Goal: Task Accomplishment & Management: Manage account settings

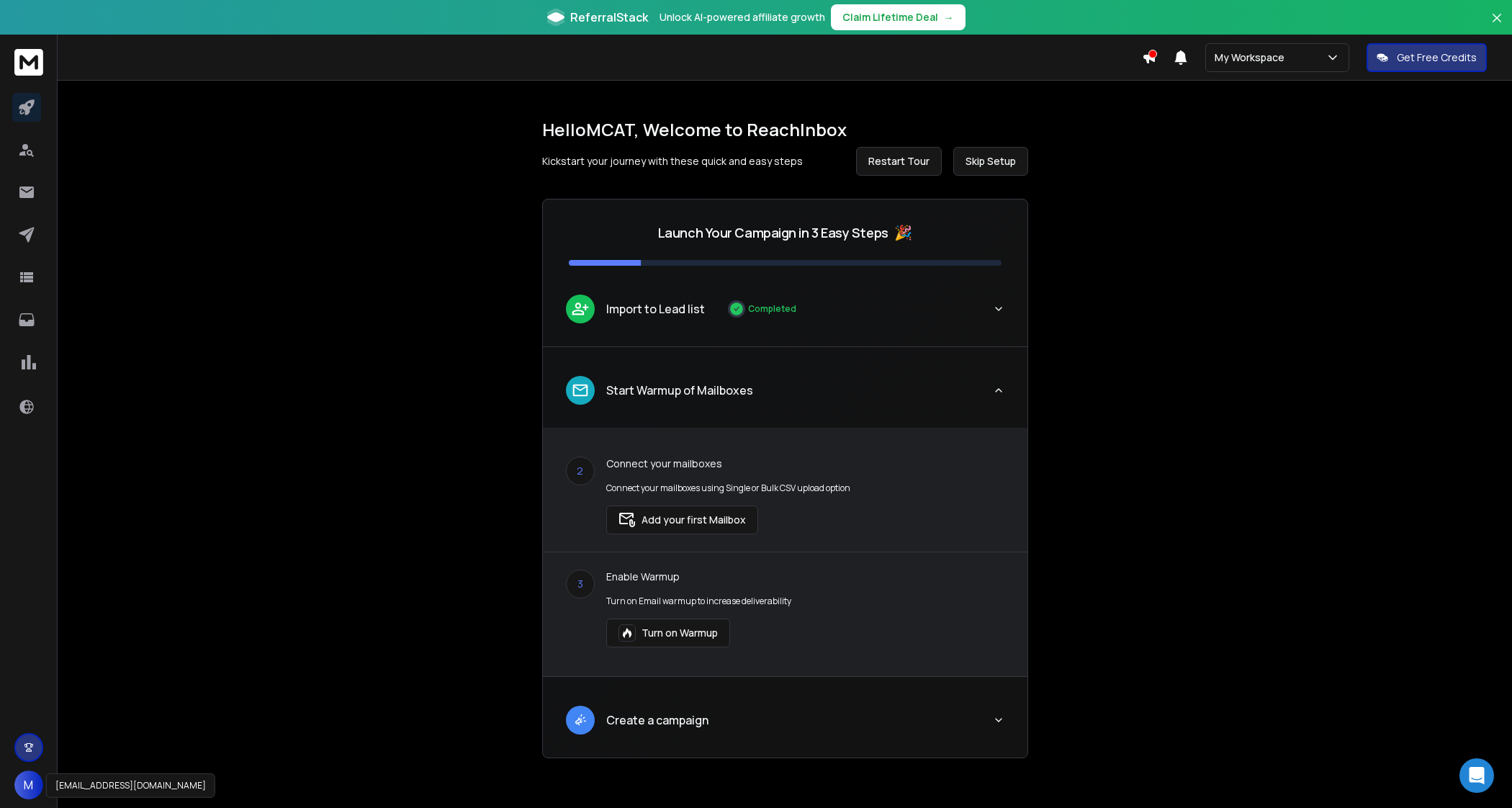
click at [33, 787] on span "M" at bounding box center [28, 784] width 29 height 29
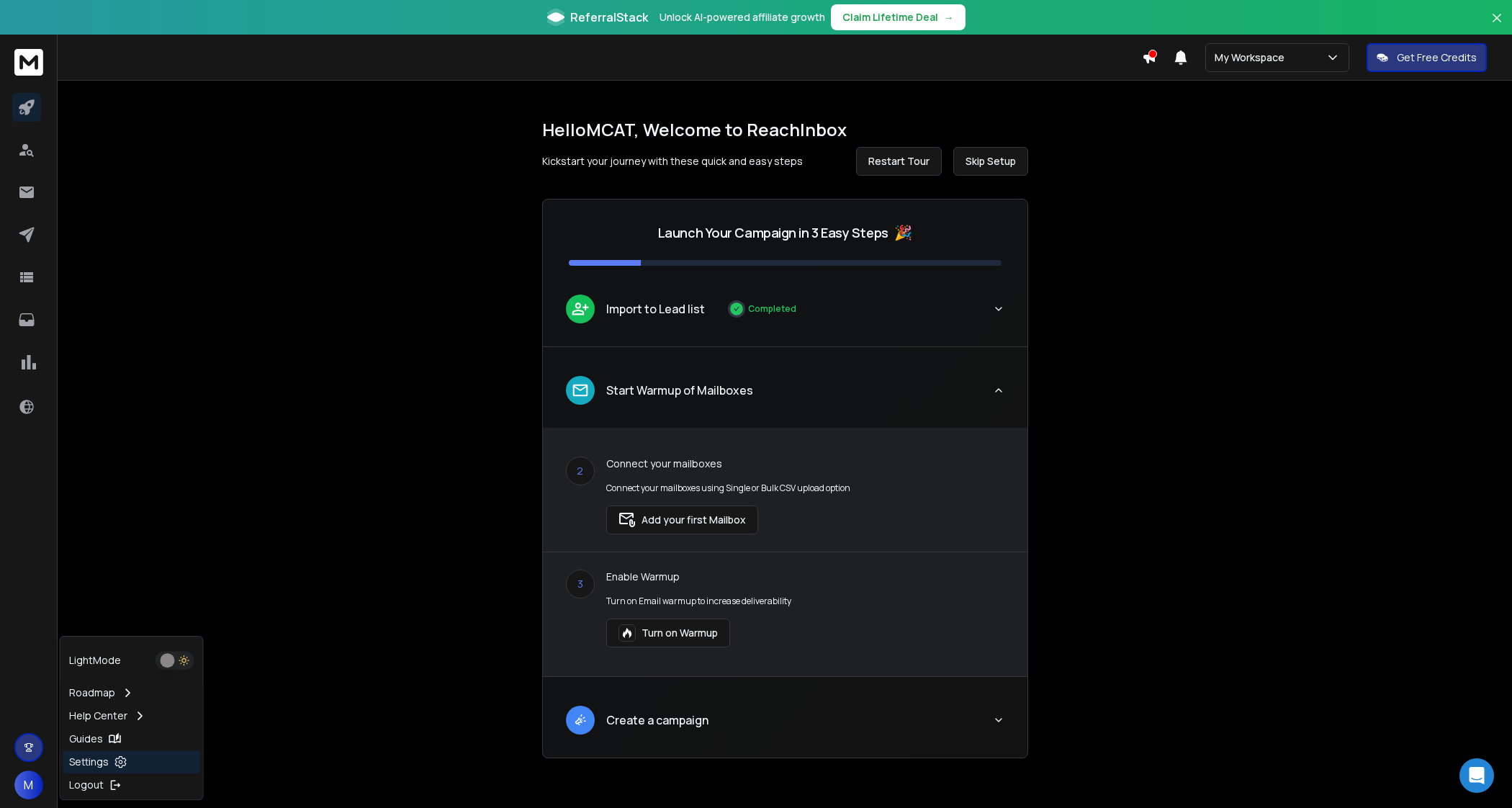
click at [115, 752] on div "Settings" at bounding box center [131, 761] width 137 height 23
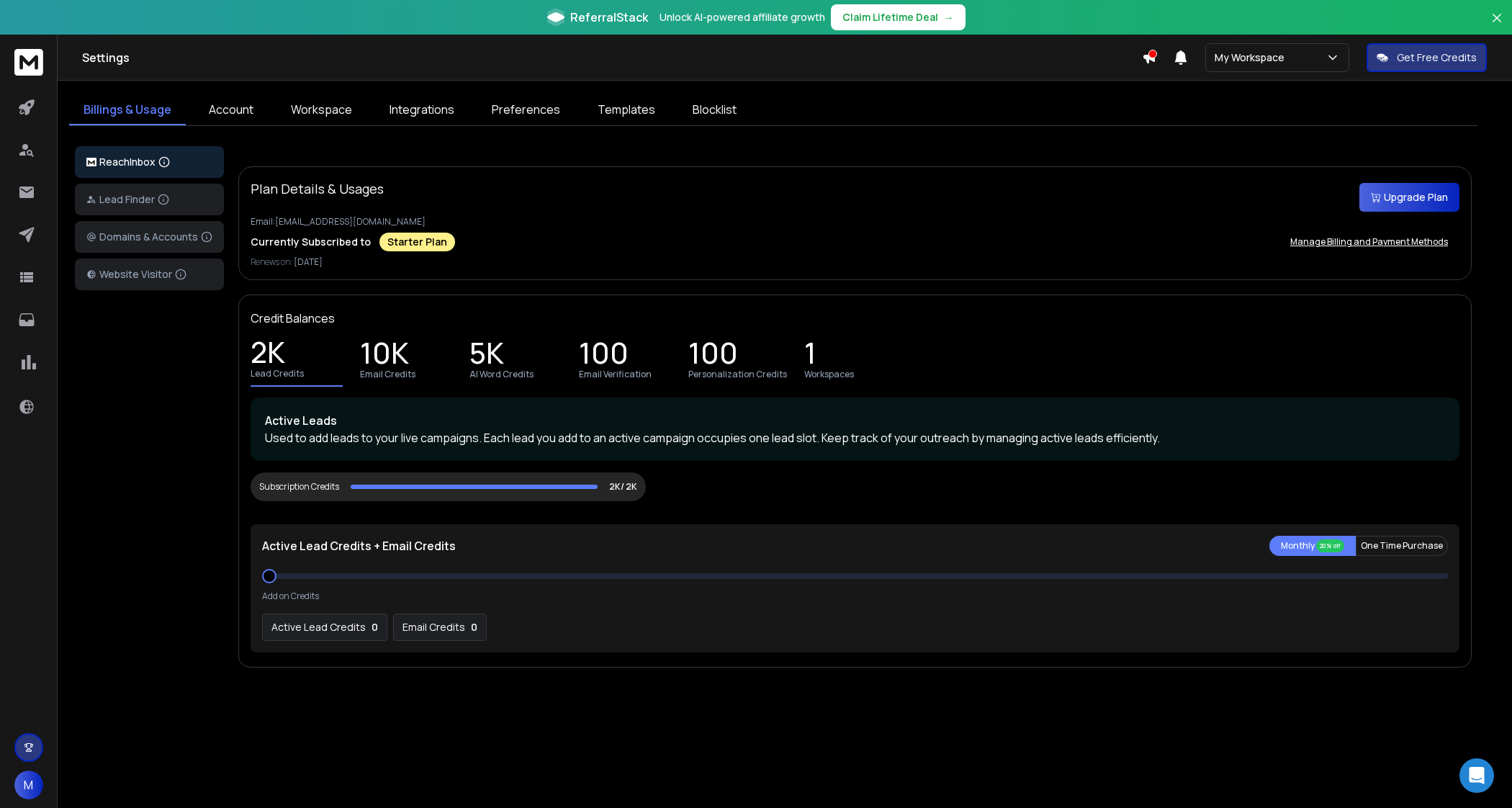
click at [1409, 234] on button "Manage Billing and Payment Methods" at bounding box center [1368, 241] width 181 height 29
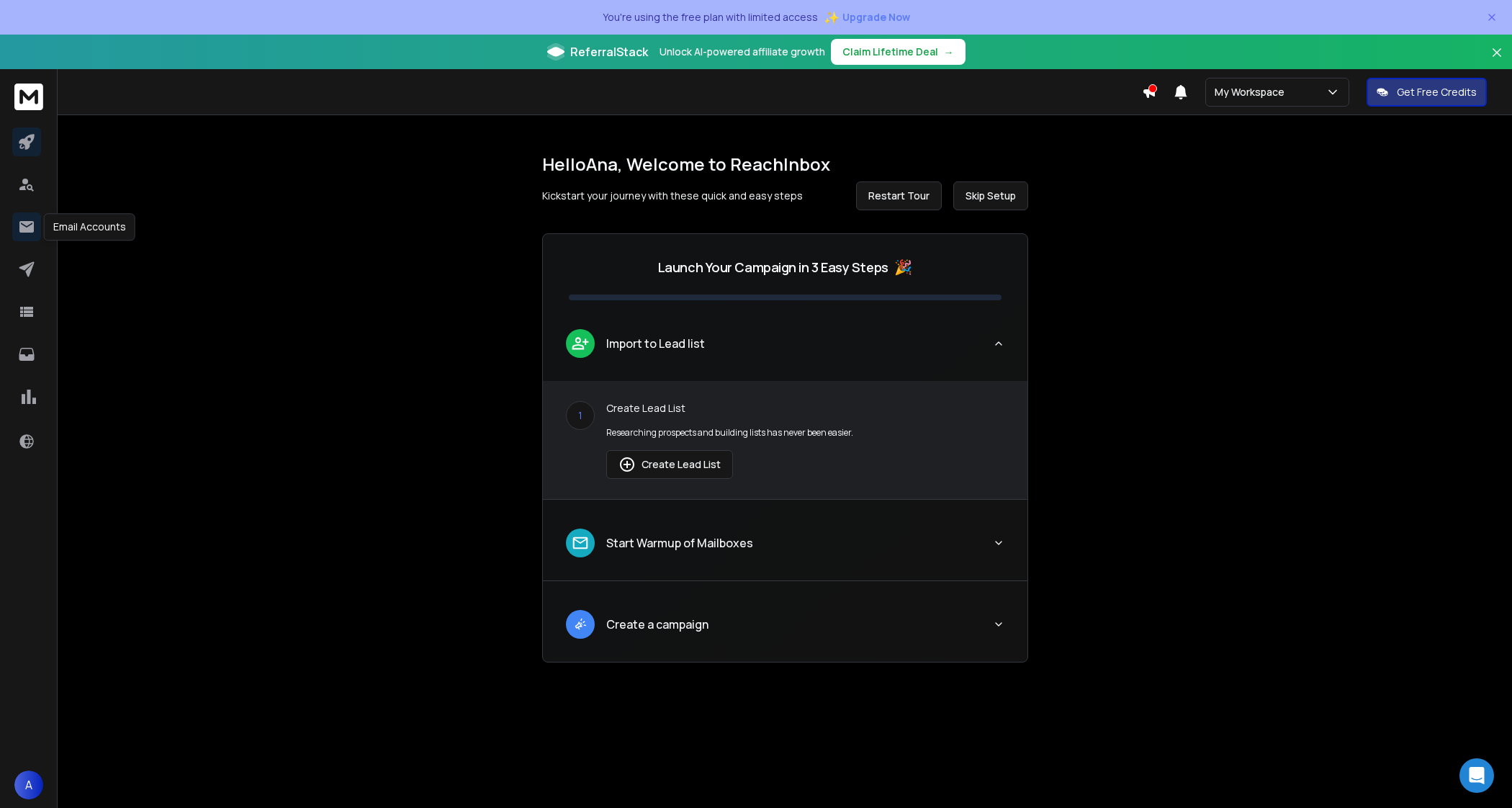
click at [29, 220] on icon at bounding box center [26, 227] width 18 height 18
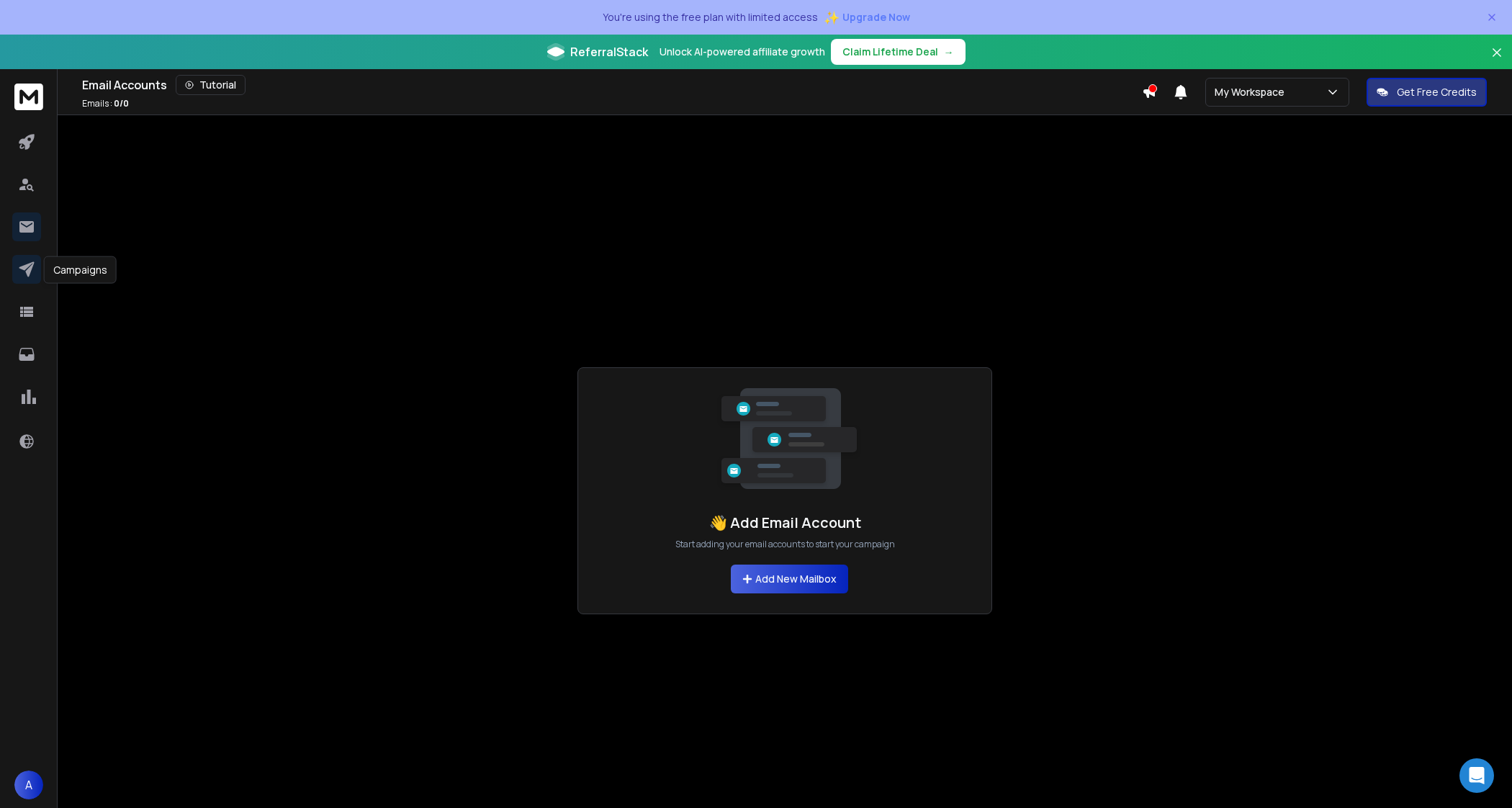
click at [27, 270] on icon at bounding box center [26, 269] width 15 height 15
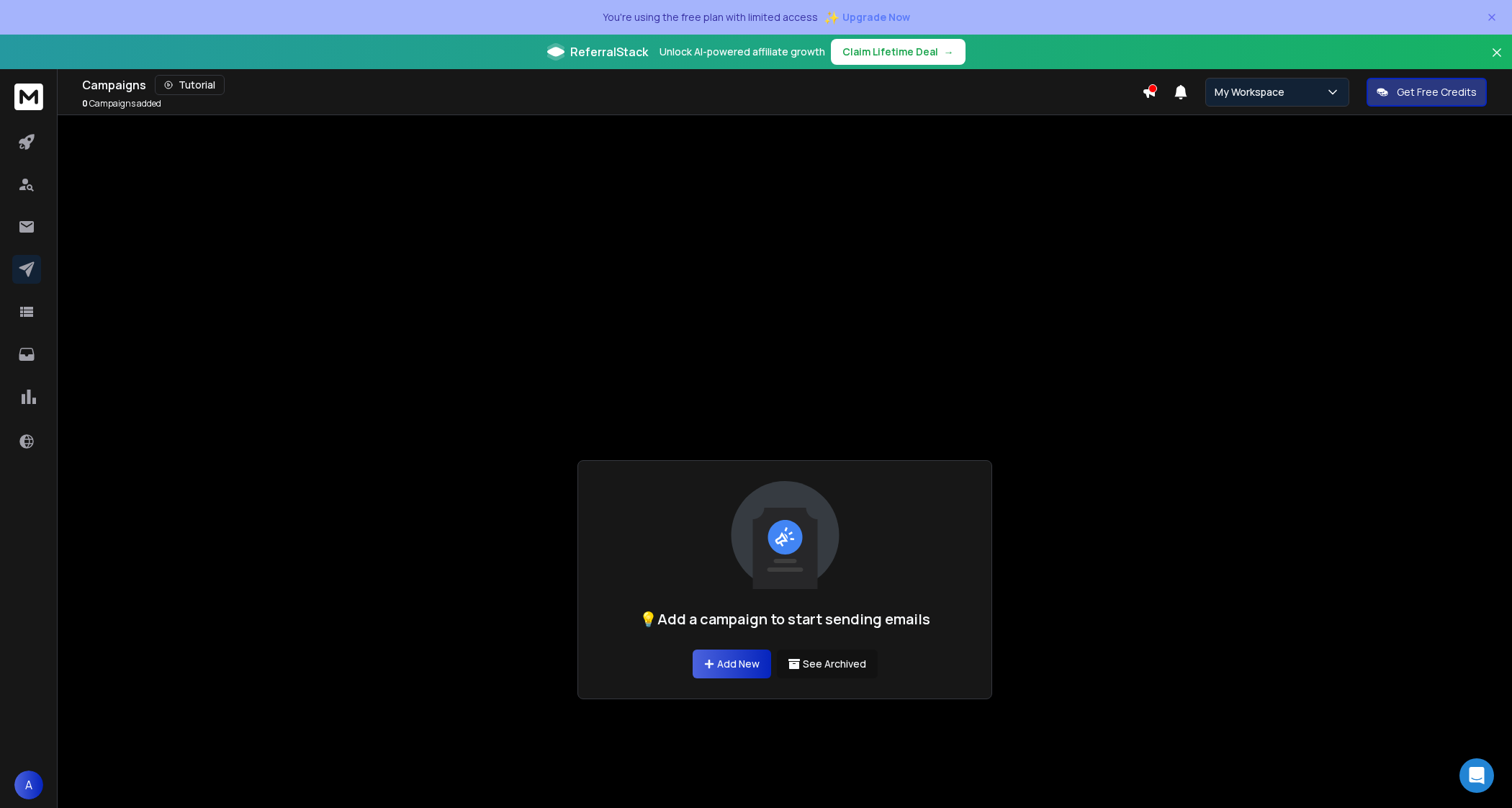
click at [1284, 97] on p "My Workspace" at bounding box center [1252, 92] width 76 height 14
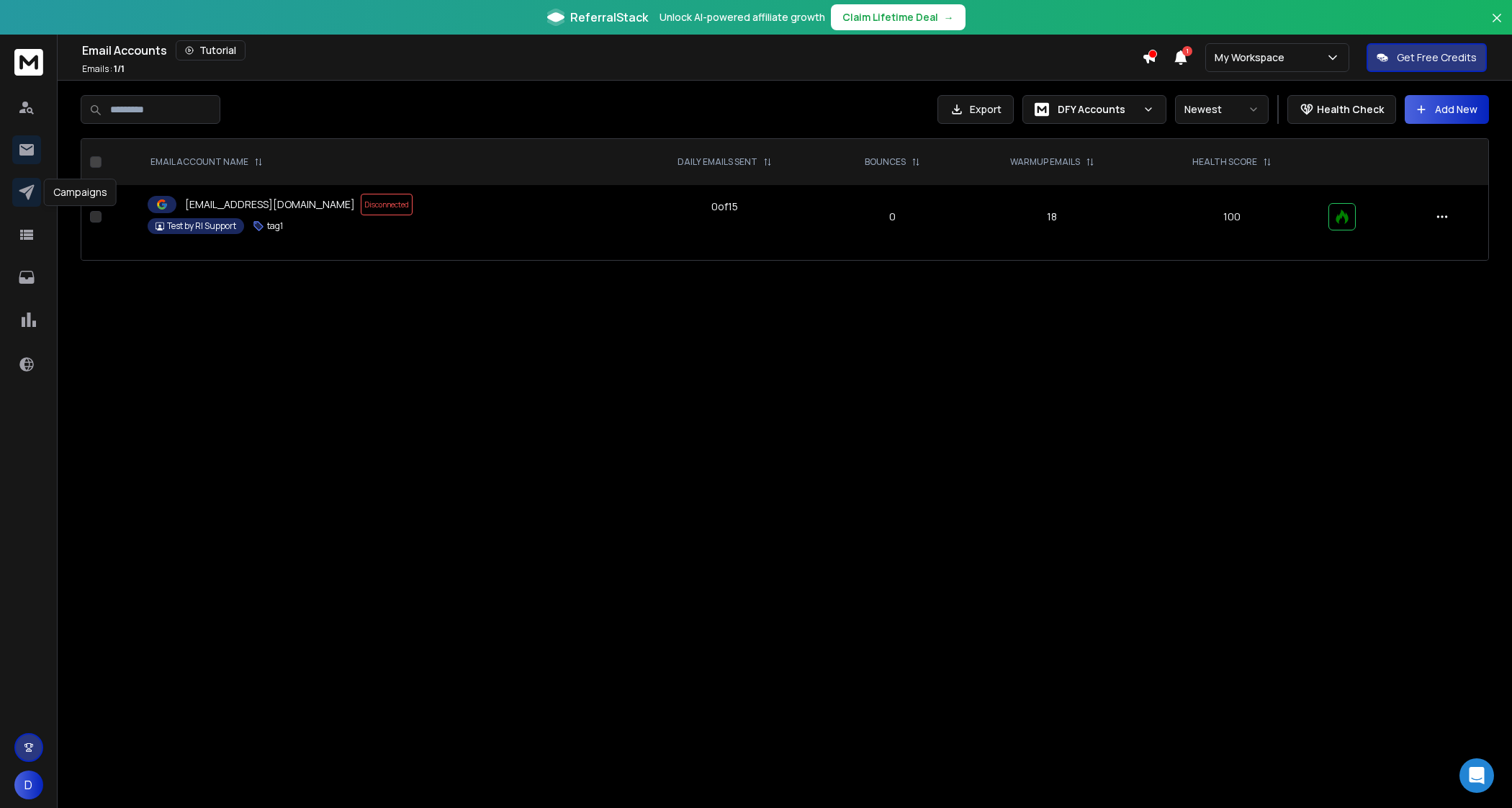
click at [27, 196] on icon at bounding box center [26, 192] width 15 height 15
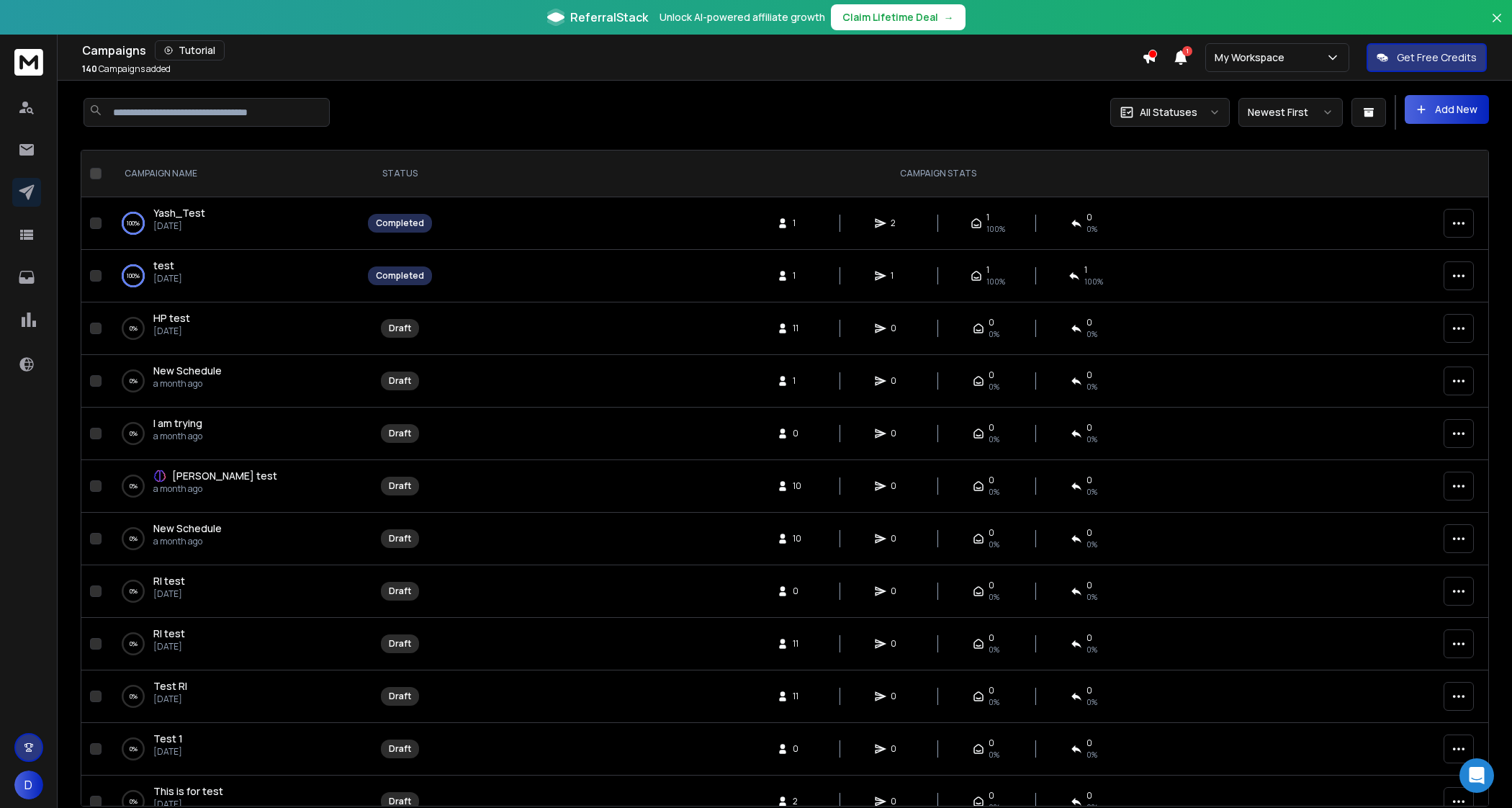
click at [198, 210] on span "Yash_Test" at bounding box center [179, 213] width 52 height 14
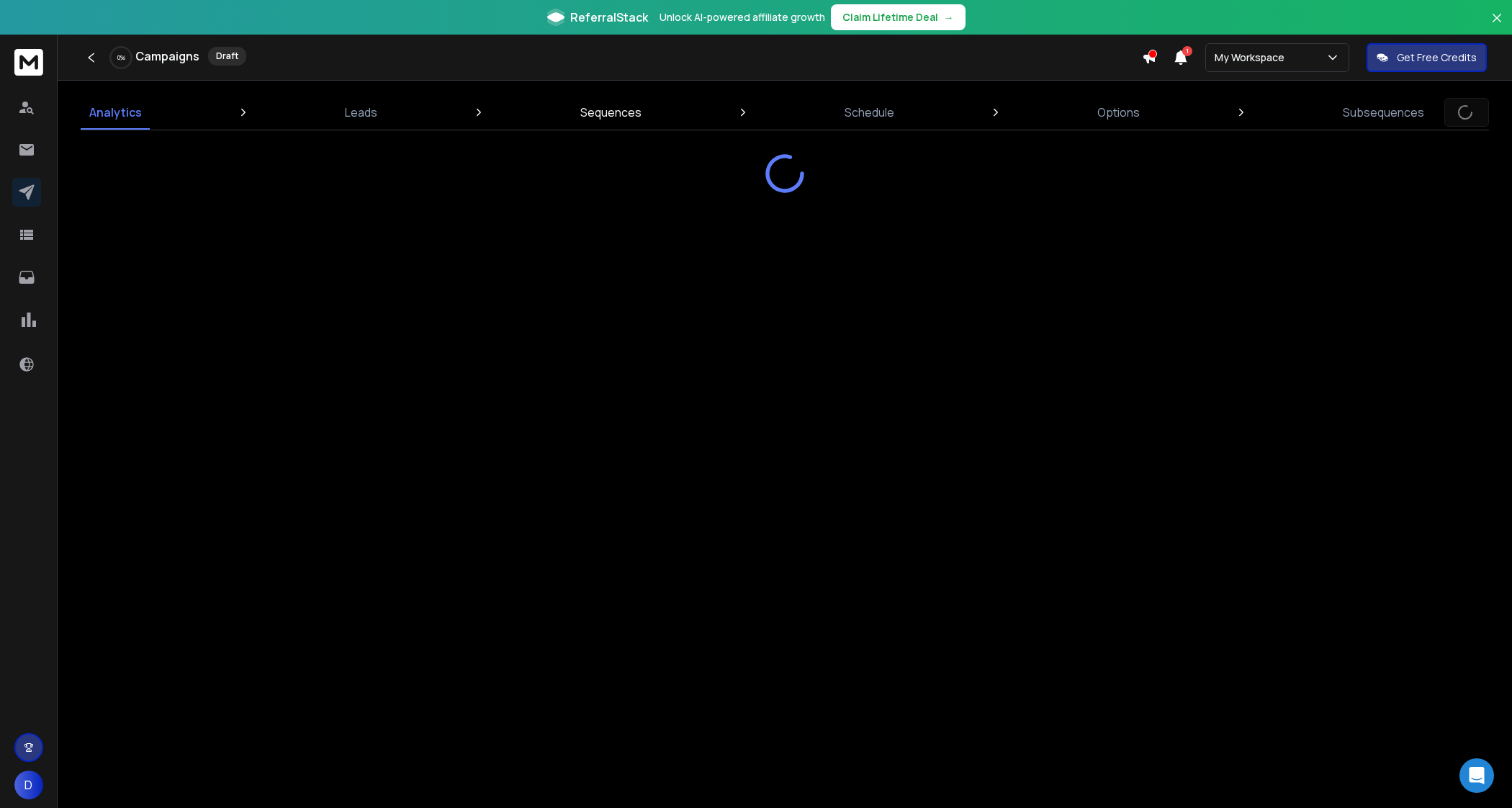
click at [614, 120] on p "Sequences" at bounding box center [610, 113] width 61 height 18
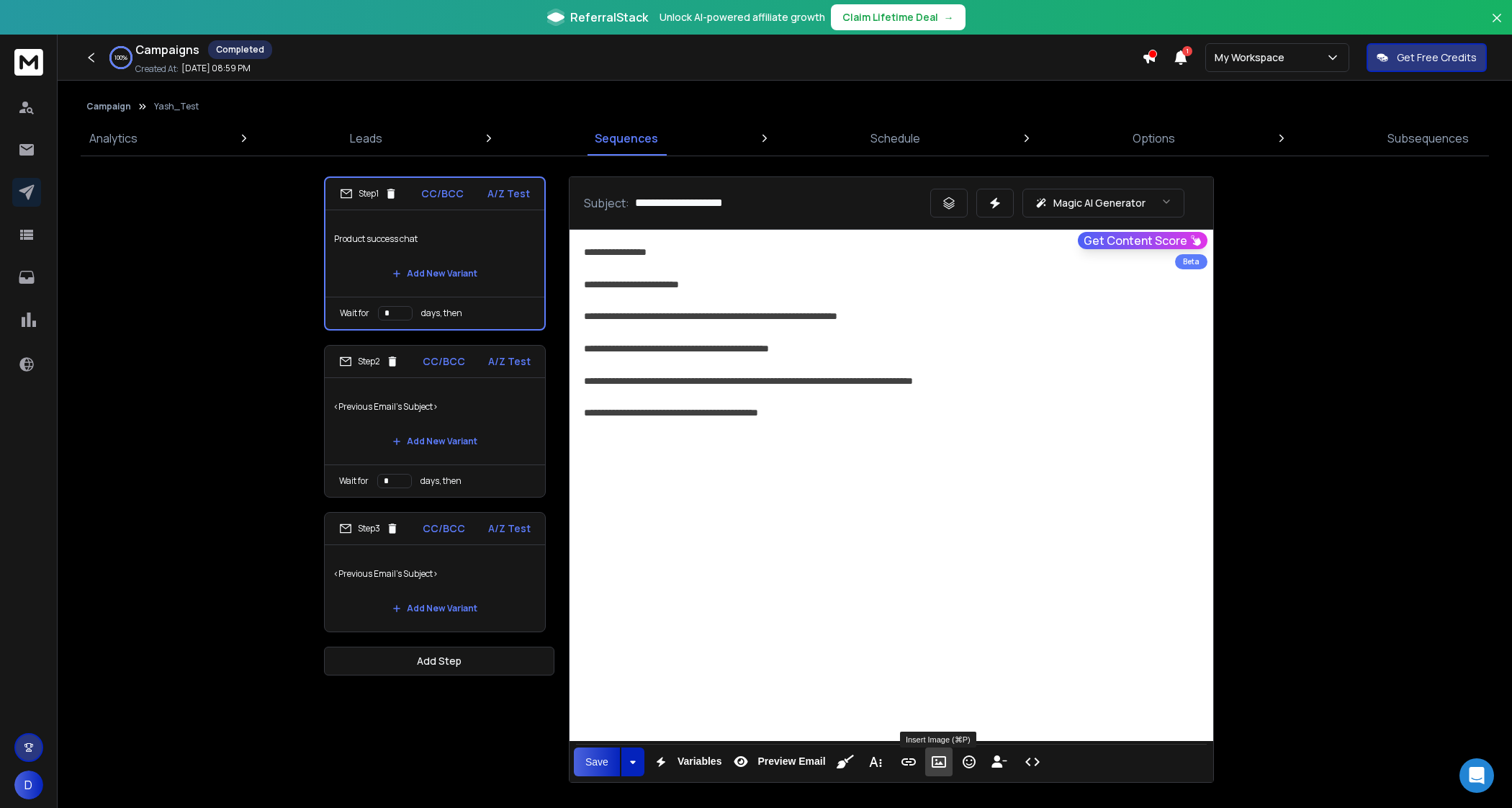
click at [940, 760] on icon "button" at bounding box center [938, 761] width 18 height 18
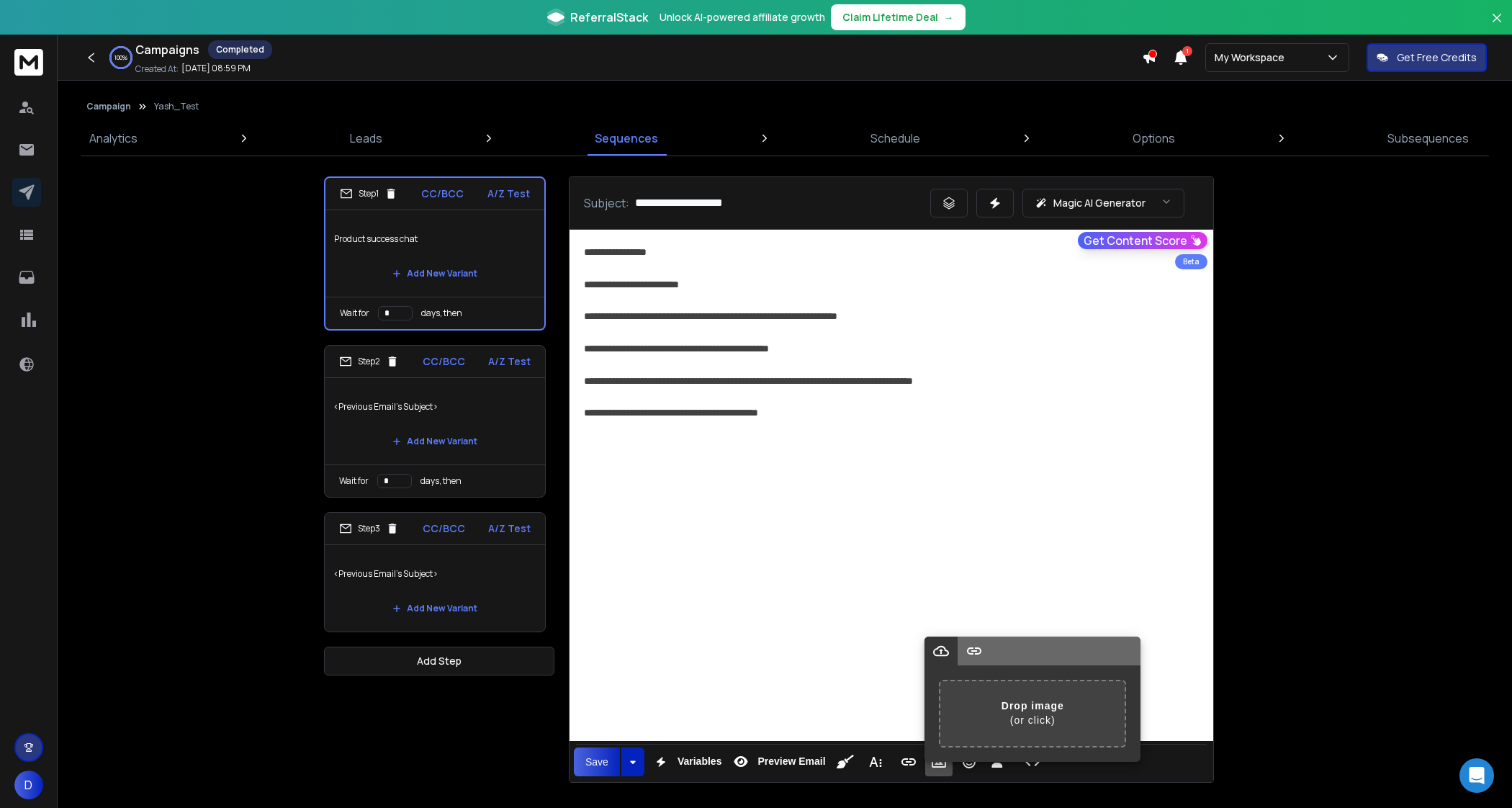
click at [1024, 715] on input "file" at bounding box center [1032, 713] width 184 height 64
click at [968, 712] on input "file" at bounding box center [1032, 713] width 184 height 64
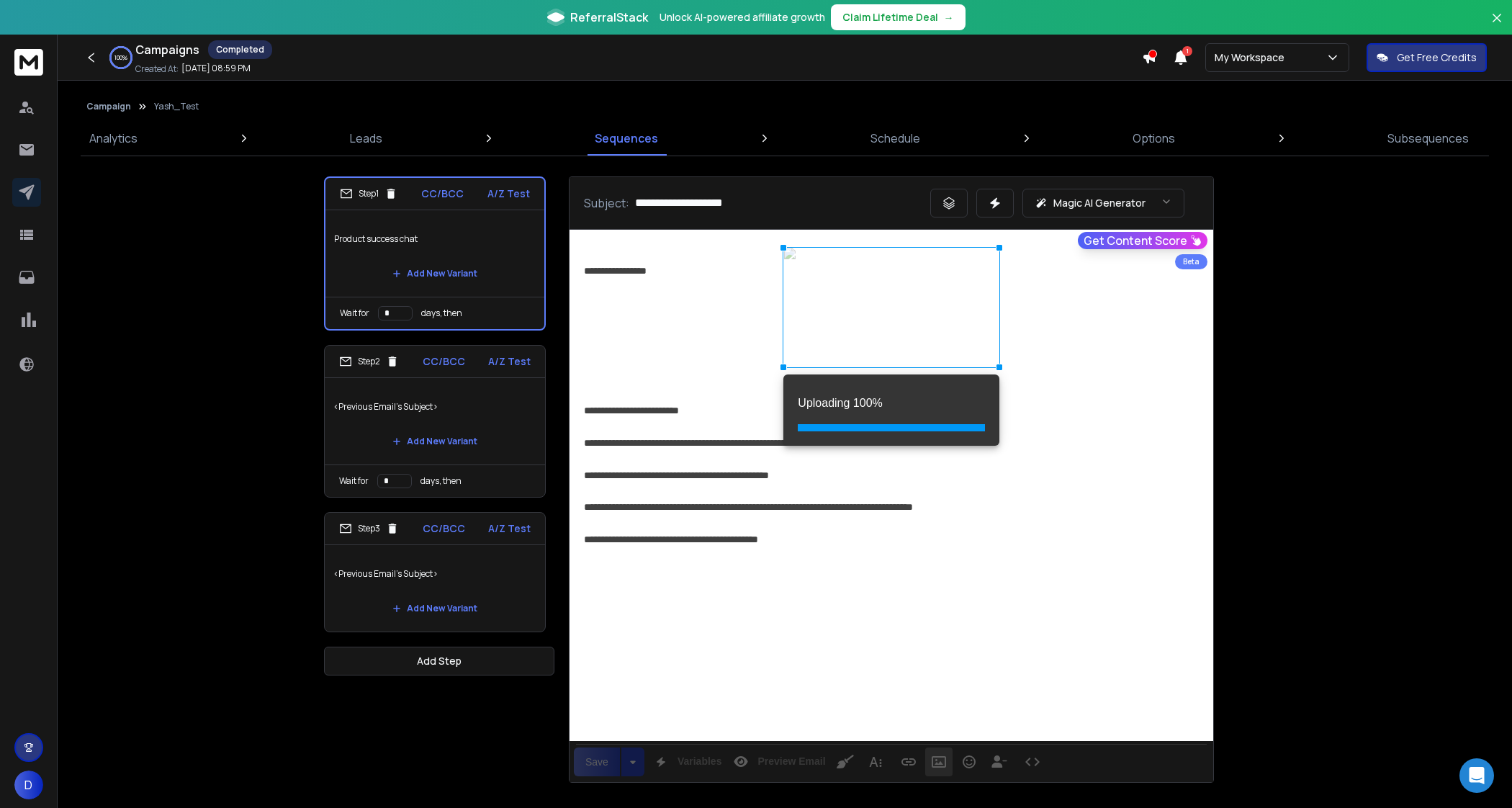
click at [910, 644] on div "**********" at bounding box center [891, 486] width 643 height 511
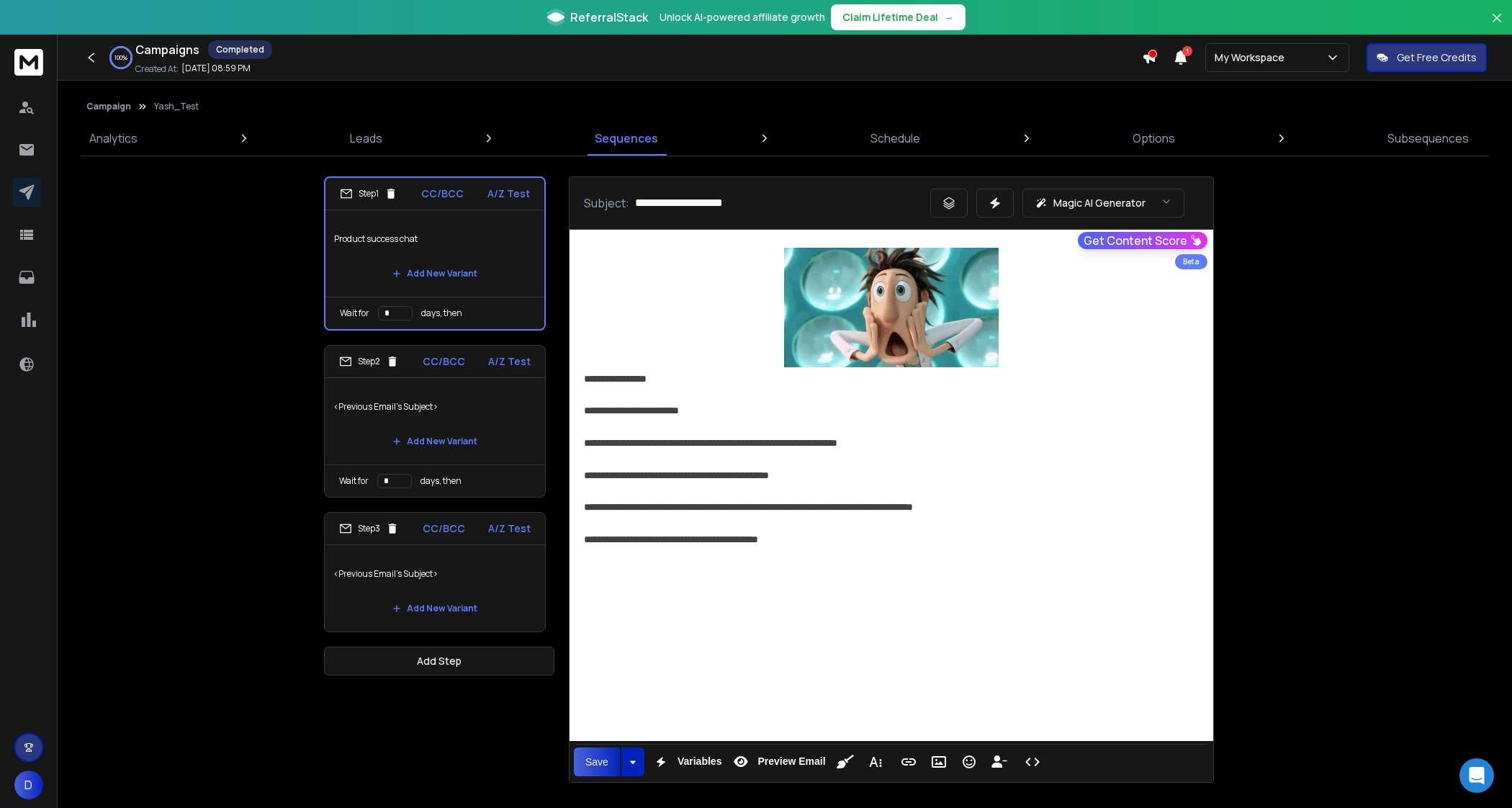
click at [910, 644] on div "**********" at bounding box center [891, 486] width 643 height 511
click at [441, 390] on p "<Previous Email's Subject>" at bounding box center [434, 407] width 203 height 41
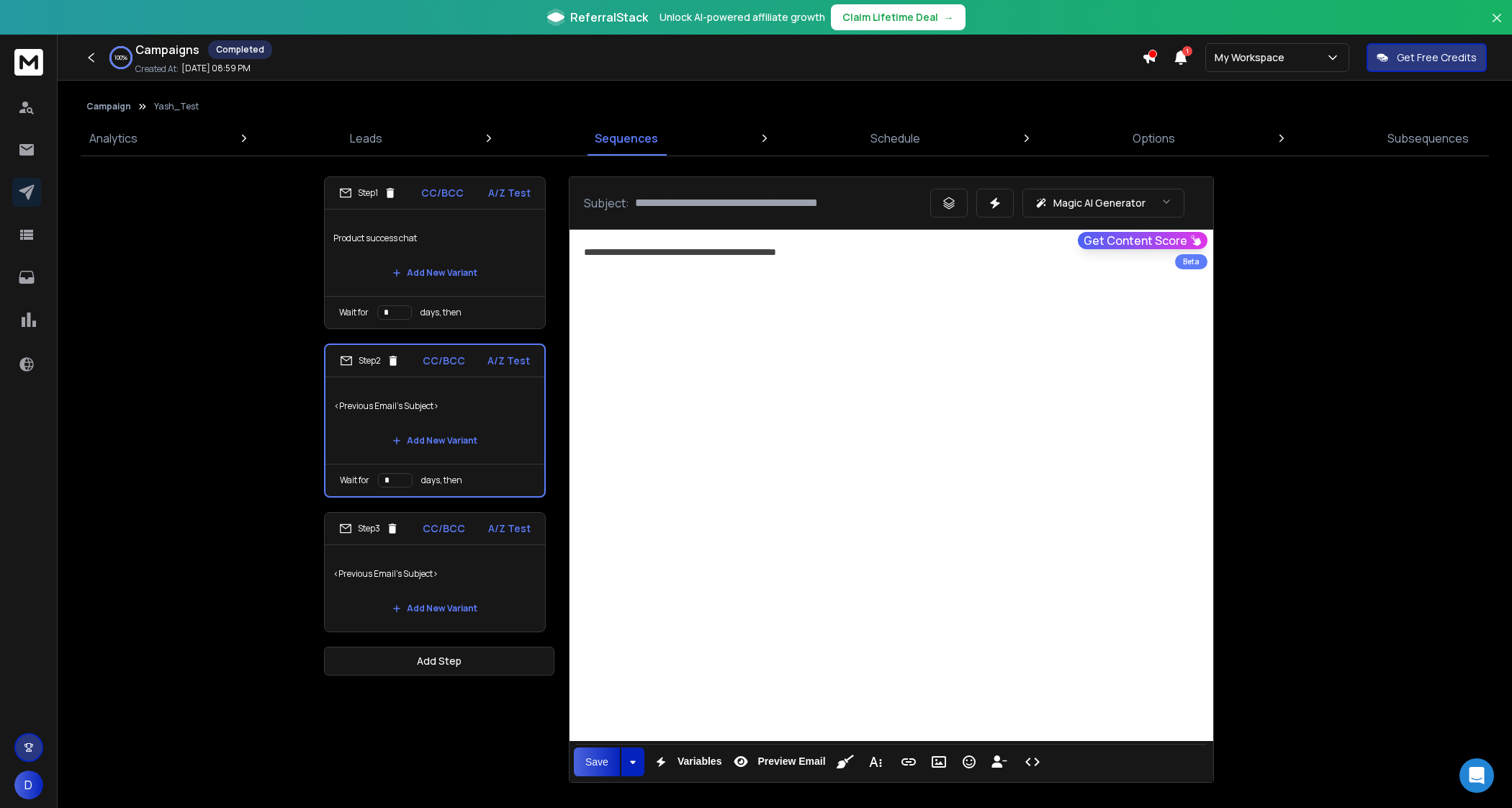
click at [862, 244] on div "**********" at bounding box center [892, 252] width 615 height 16
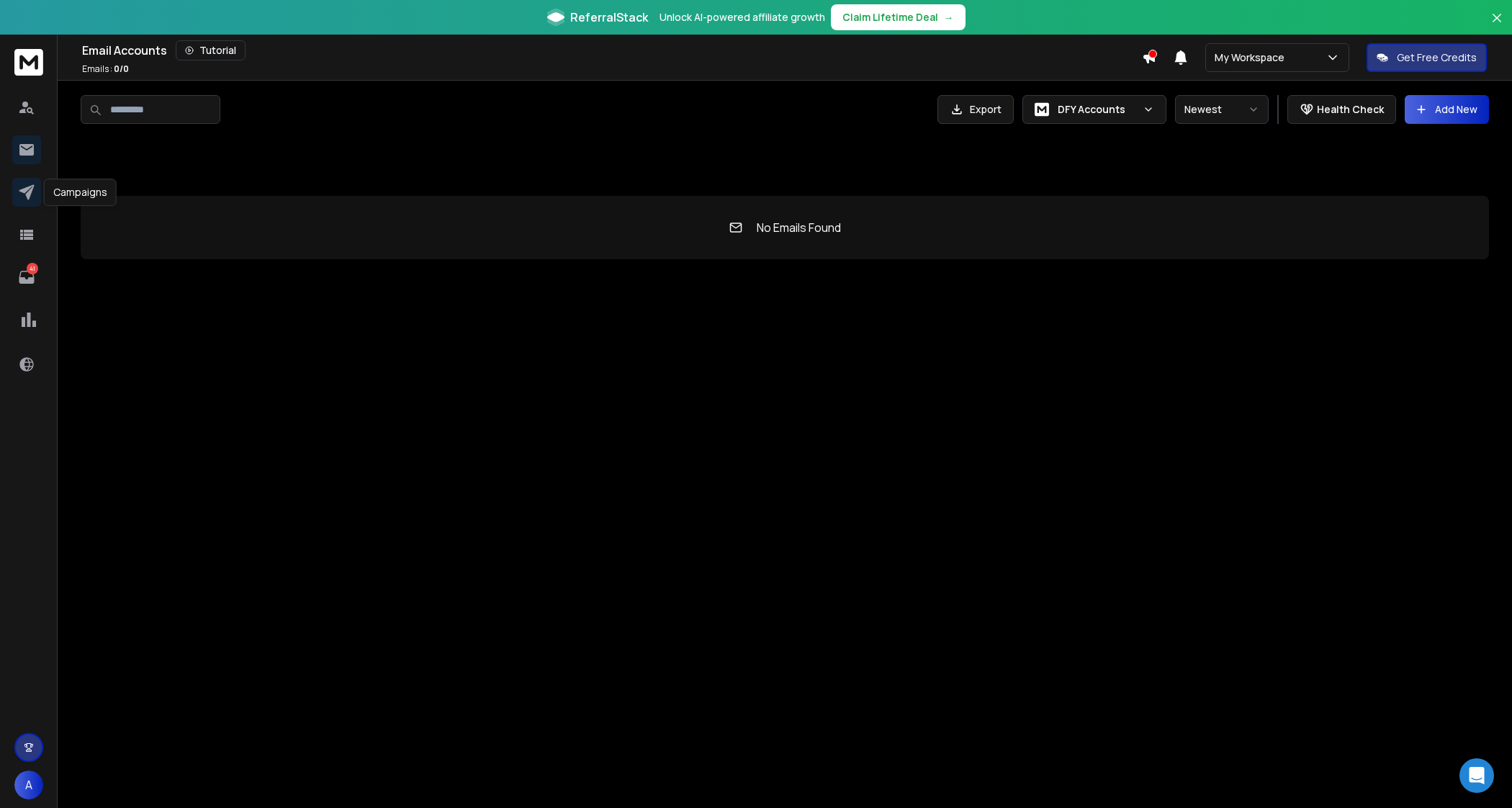
click at [20, 198] on icon at bounding box center [26, 192] width 18 height 18
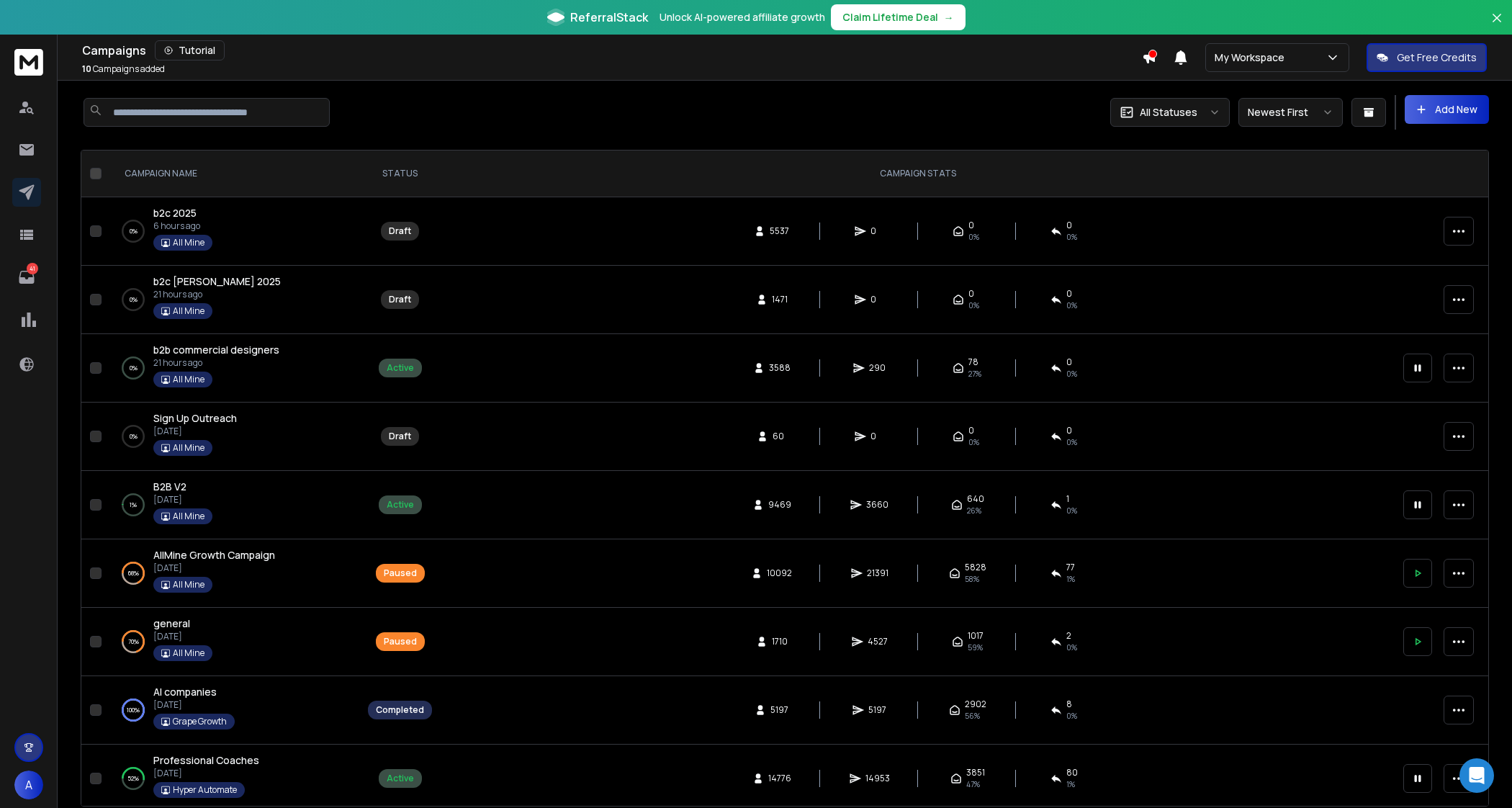
click at [198, 472] on td "1 % B2B V2 7 days ago All Mine" at bounding box center [233, 505] width 252 height 69
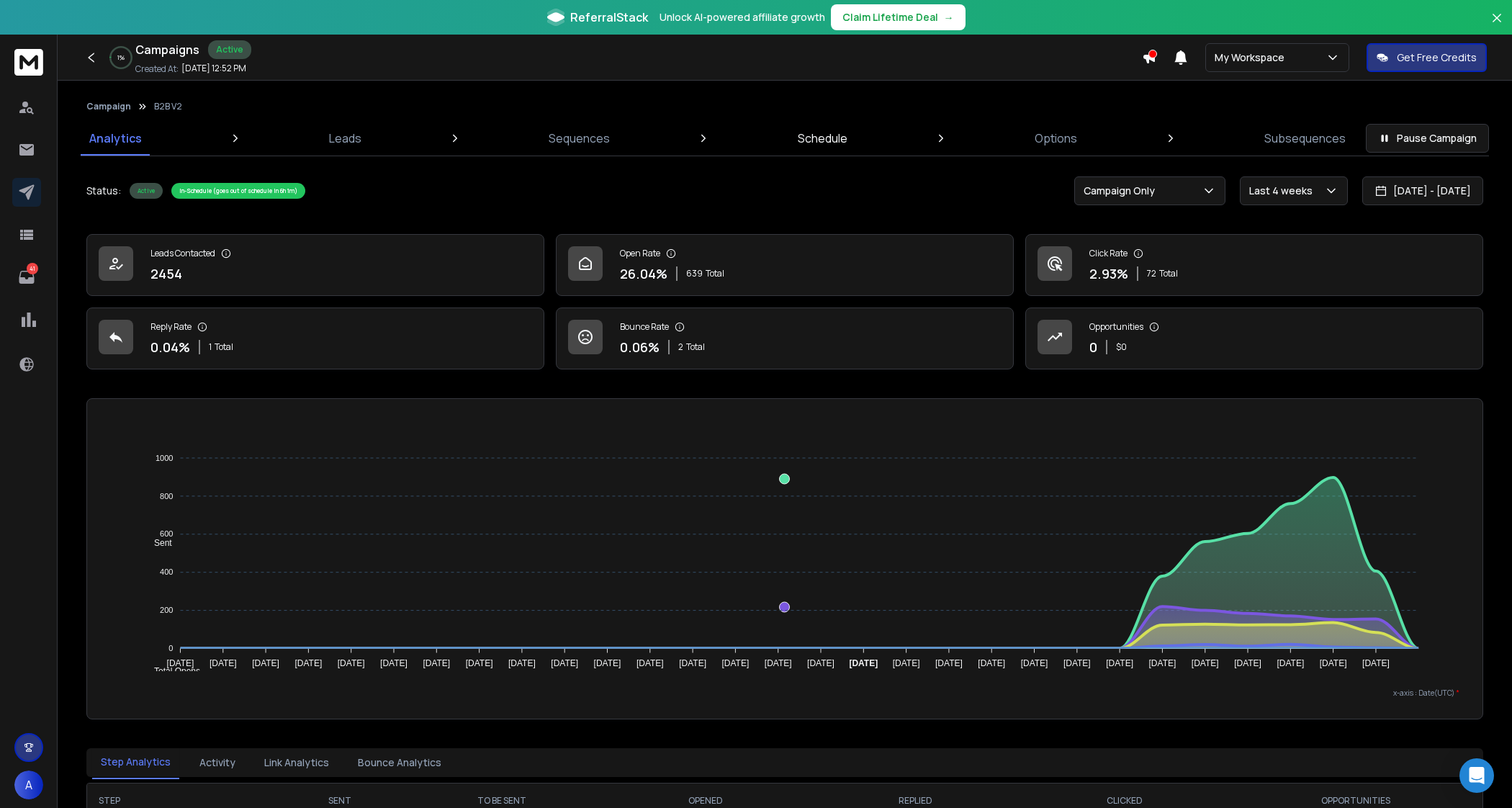
click at [833, 136] on p "Schedule" at bounding box center [822, 138] width 49 height 18
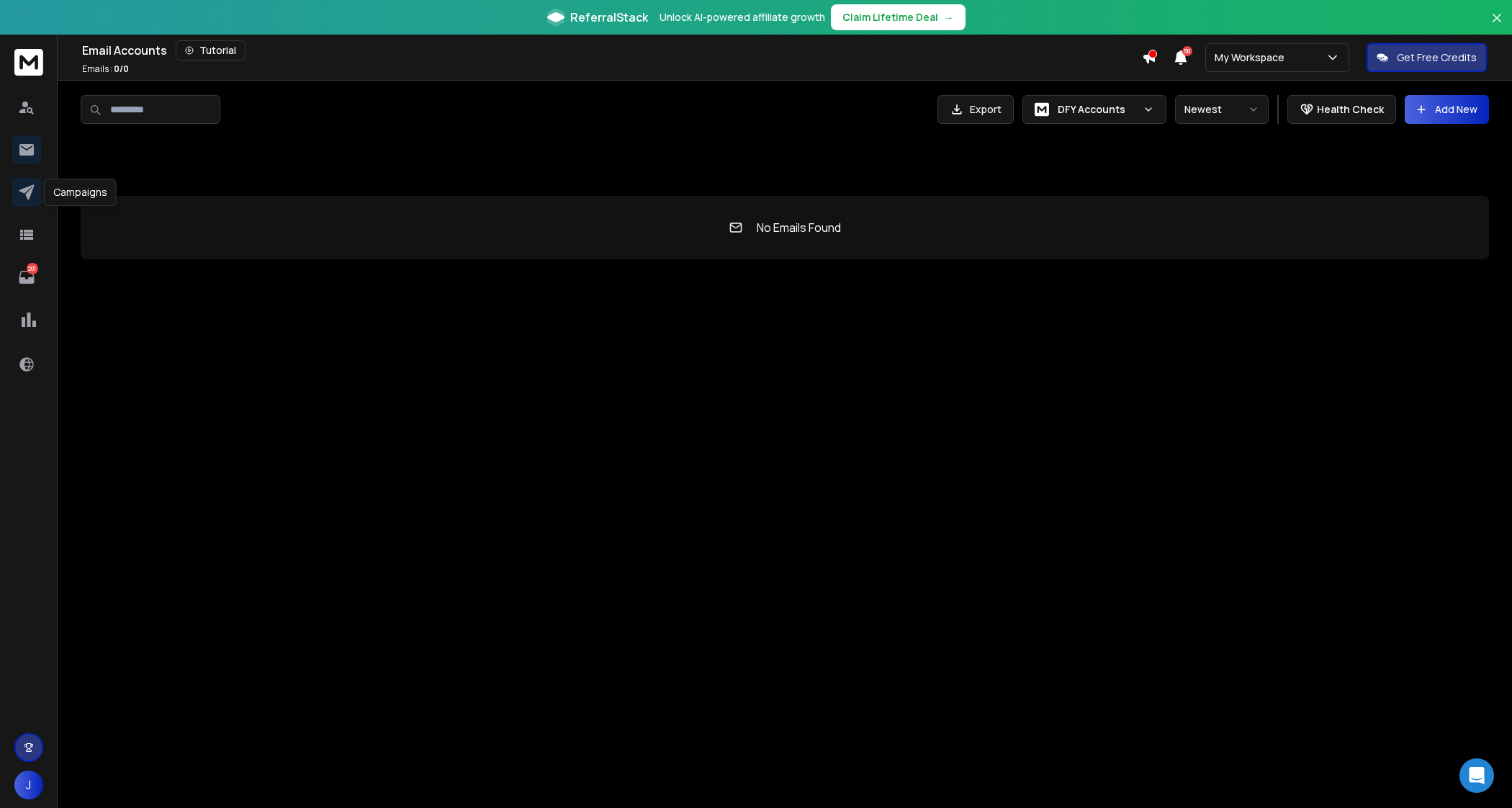
click at [25, 197] on icon at bounding box center [26, 192] width 18 height 18
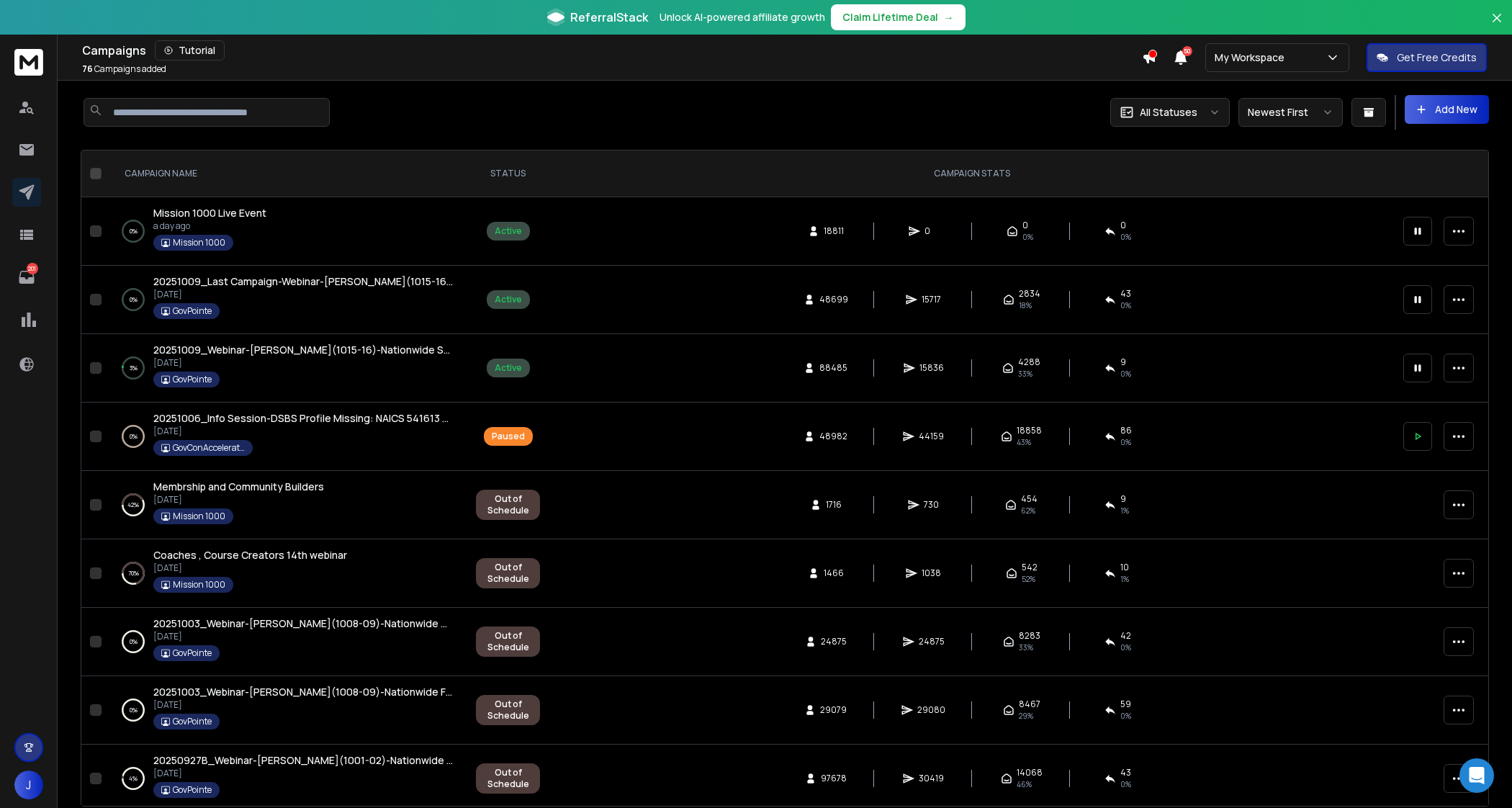
click at [174, 107] on input at bounding box center [206, 112] width 246 height 29
paste input "**********"
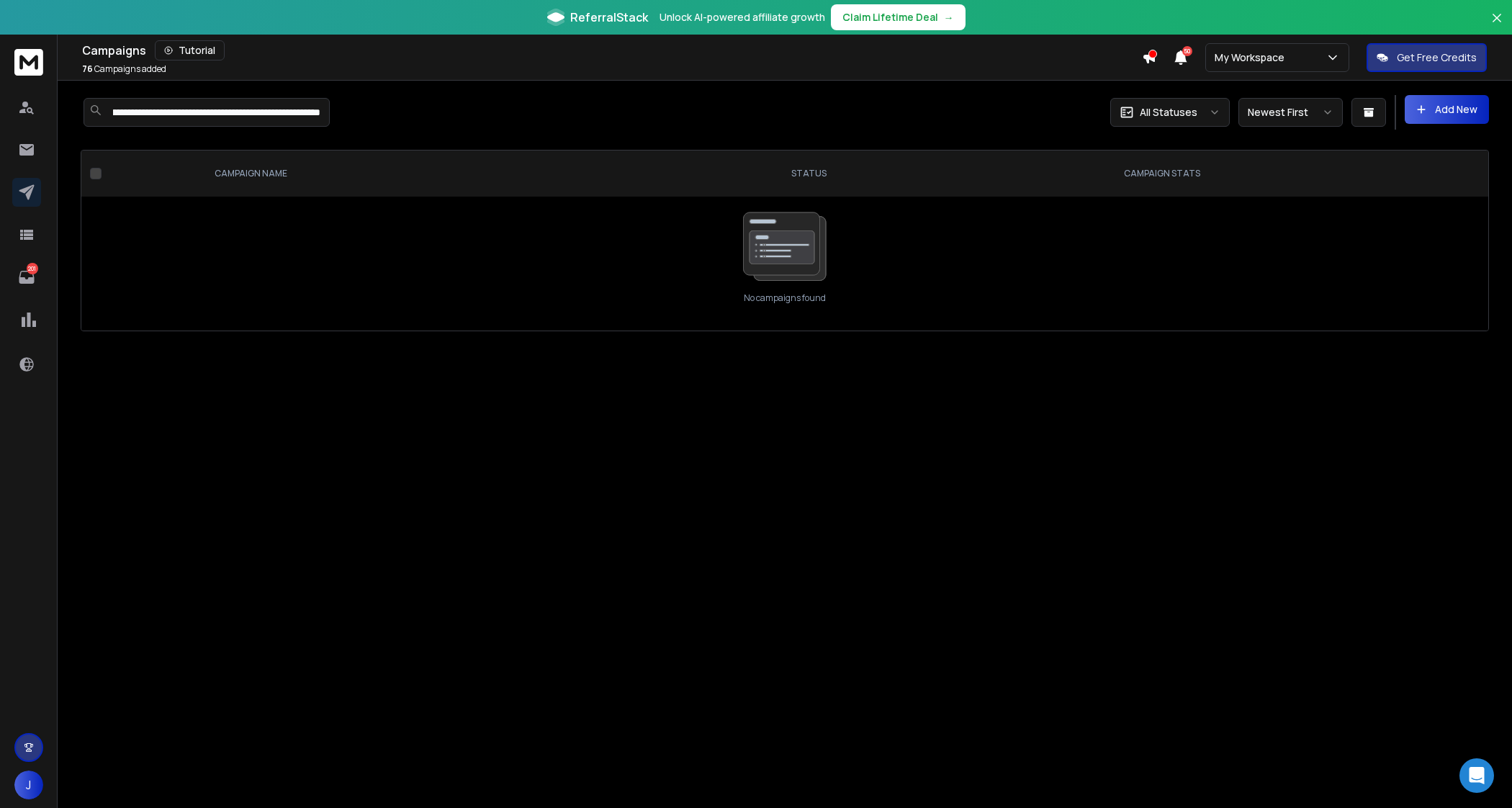
type input "**********"
click at [1250, 76] on div "Campaigns Tutorial 76 Campaigns added 50 My Workspace Get Free Credits" at bounding box center [756, 57] width 1512 height 46
click at [1241, 57] on p "My Workspace" at bounding box center [1252, 57] width 76 height 14
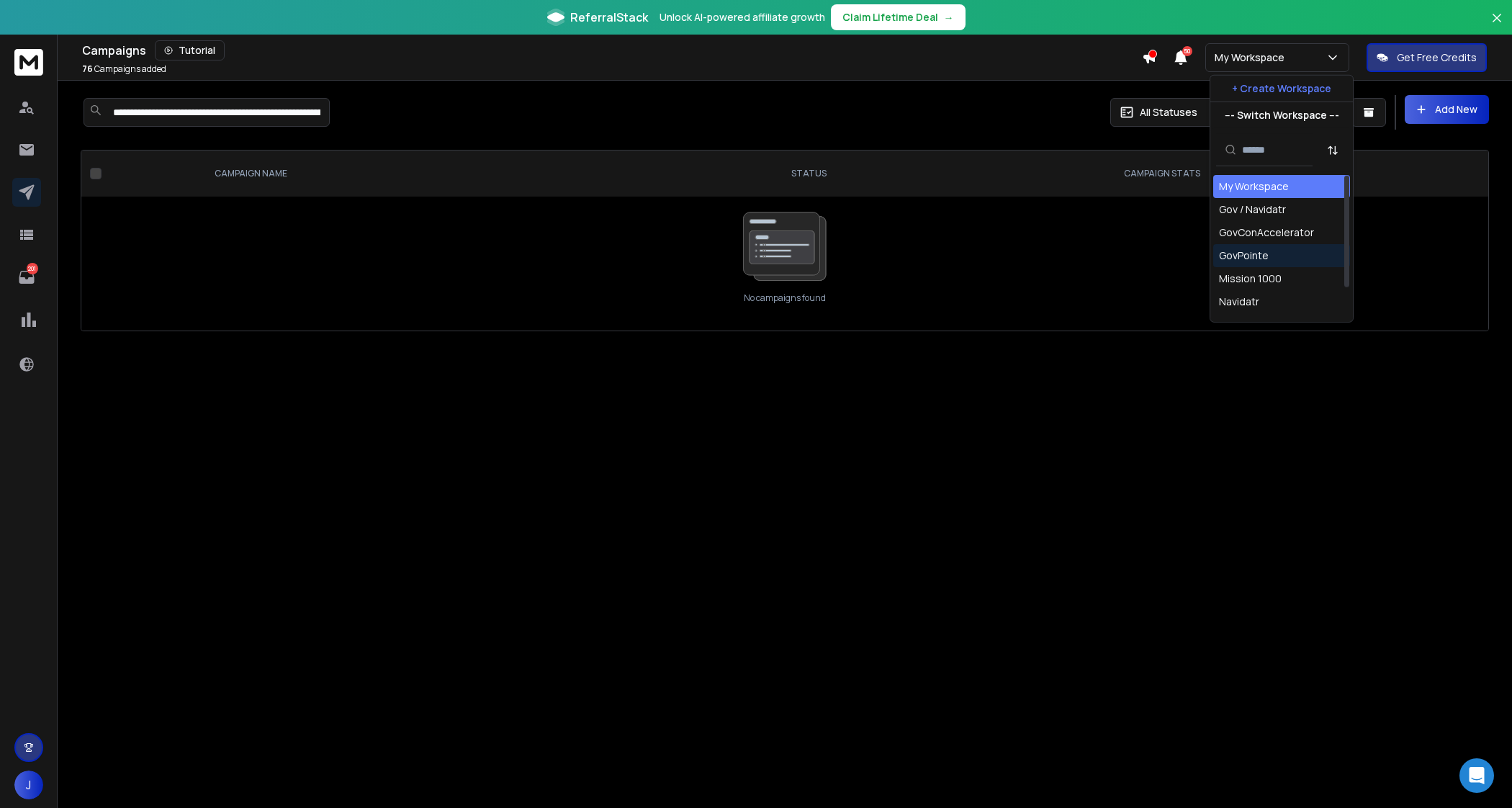
click at [1279, 257] on div "GovPointe" at bounding box center [1281, 256] width 137 height 23
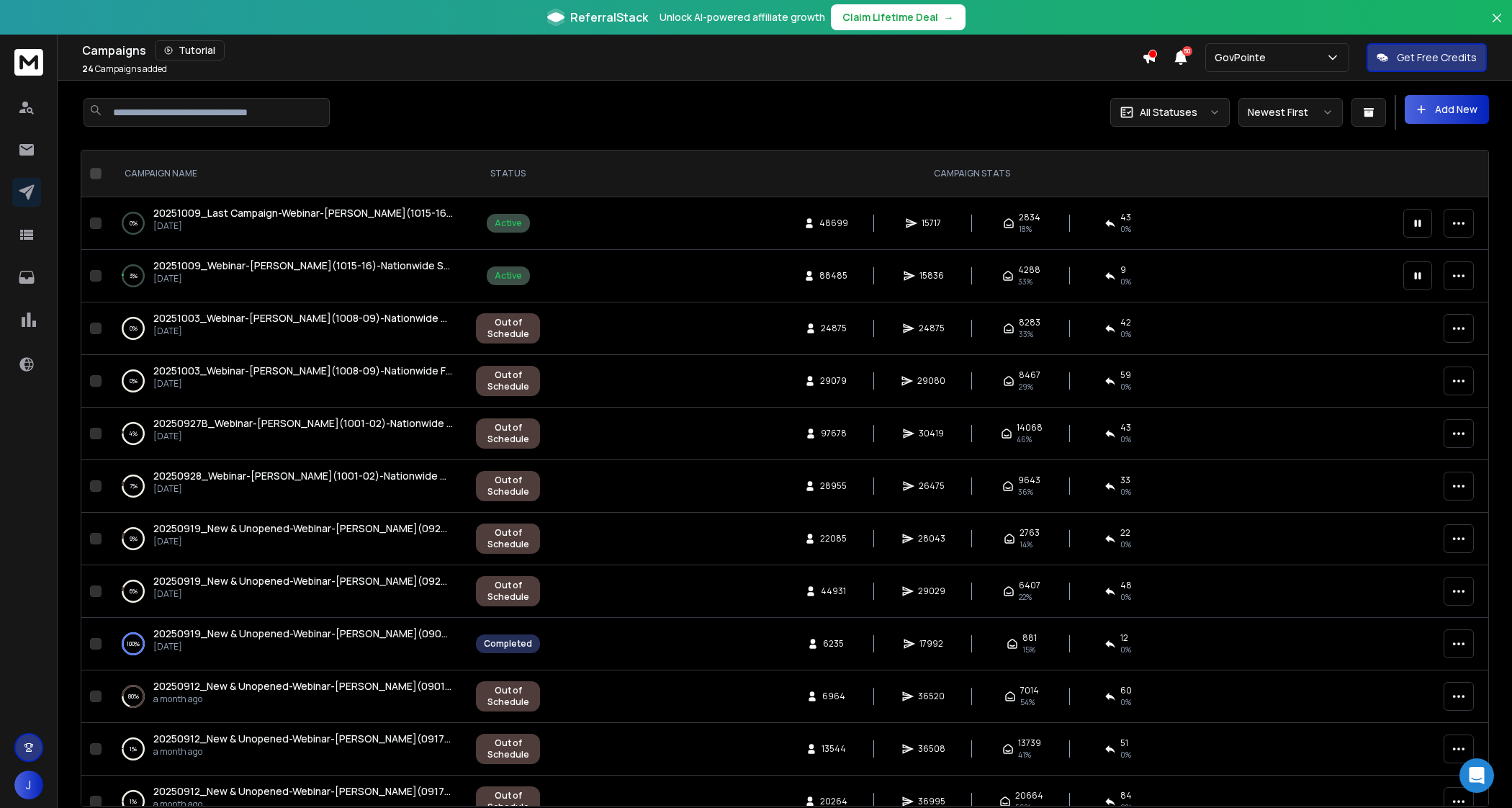
click at [155, 116] on input at bounding box center [206, 112] width 246 height 29
paste input "**********"
type input "**********"
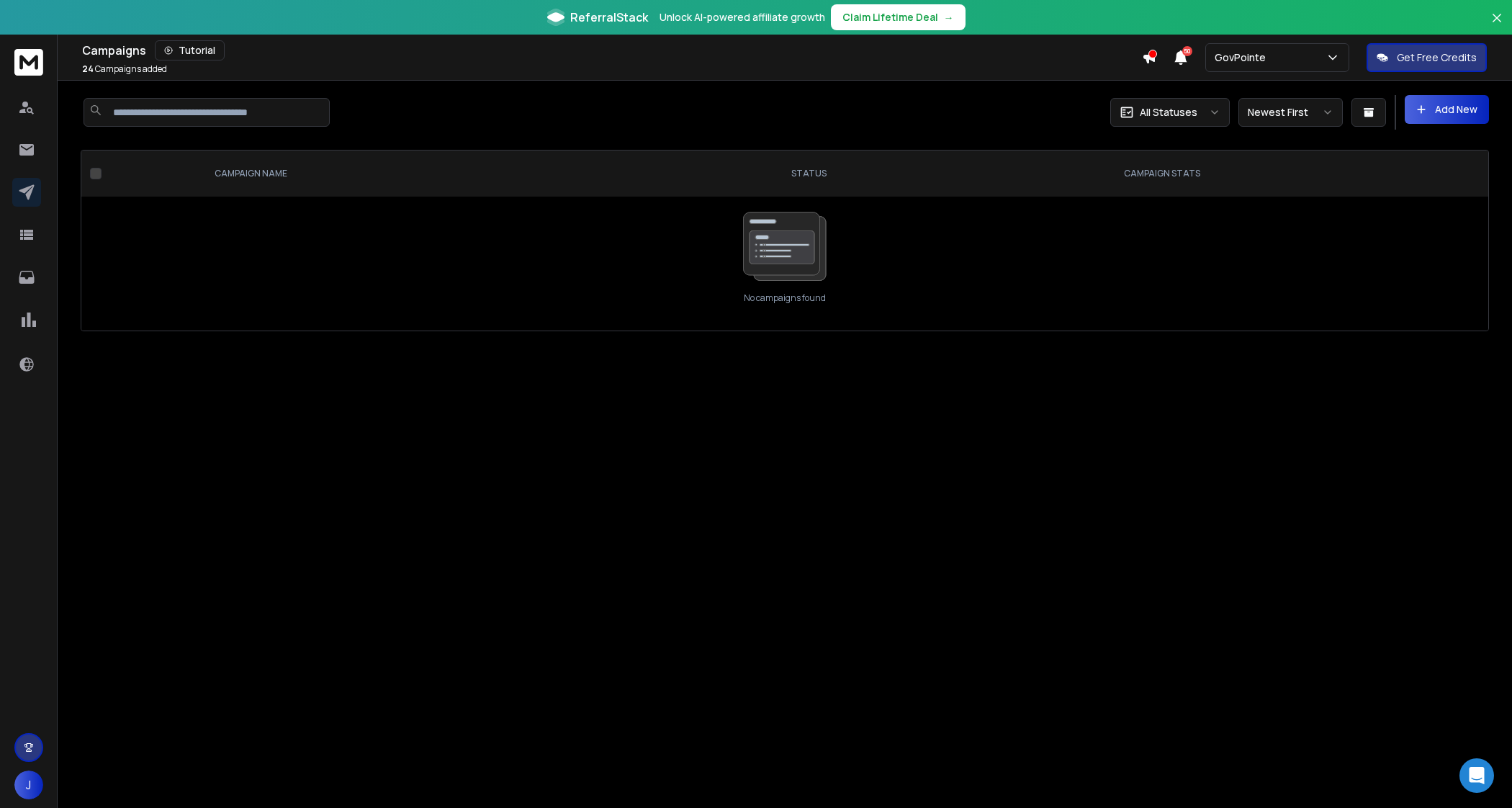
click at [155, 116] on input at bounding box center [206, 112] width 246 height 29
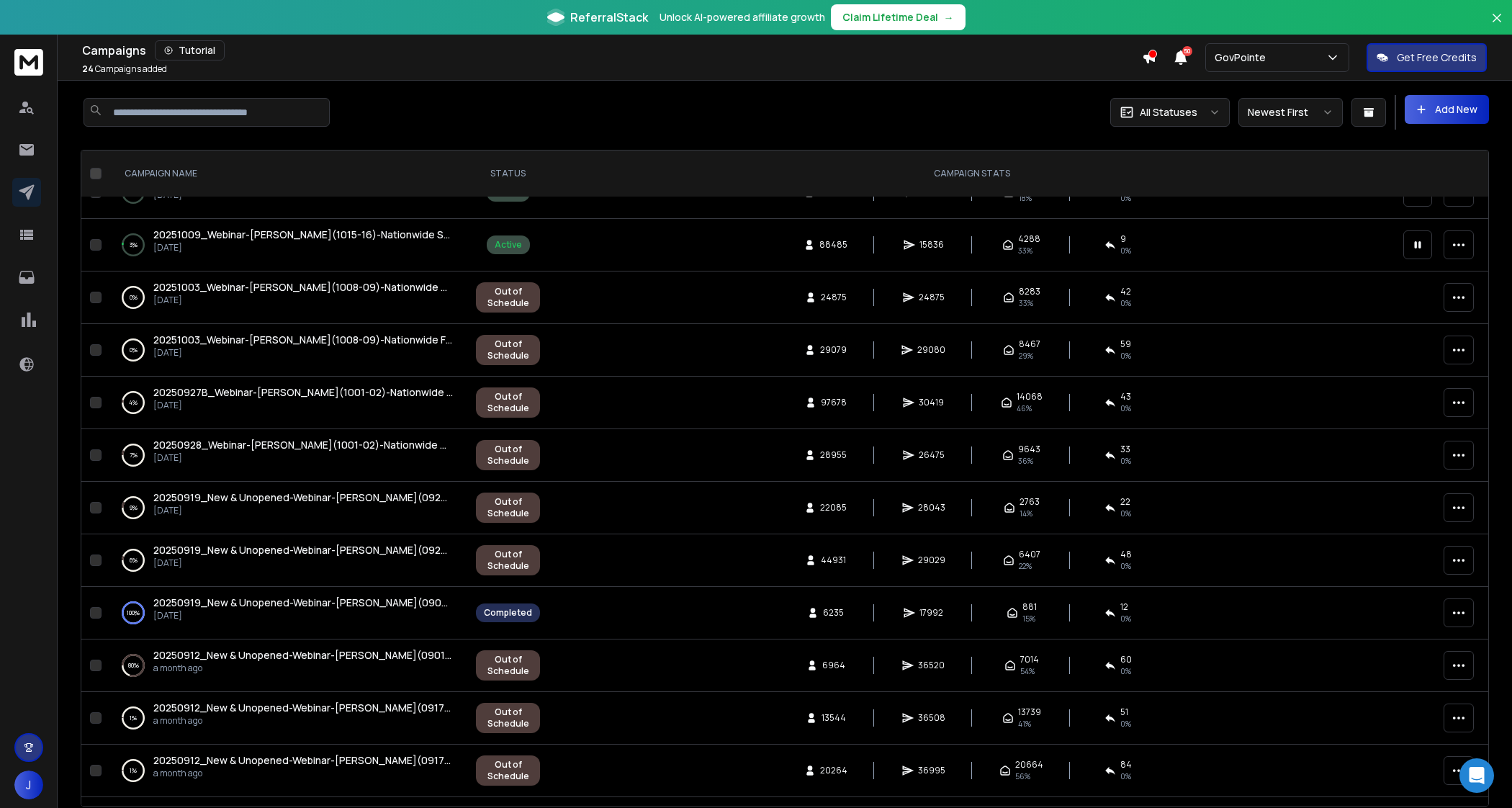
scroll to position [33, 0]
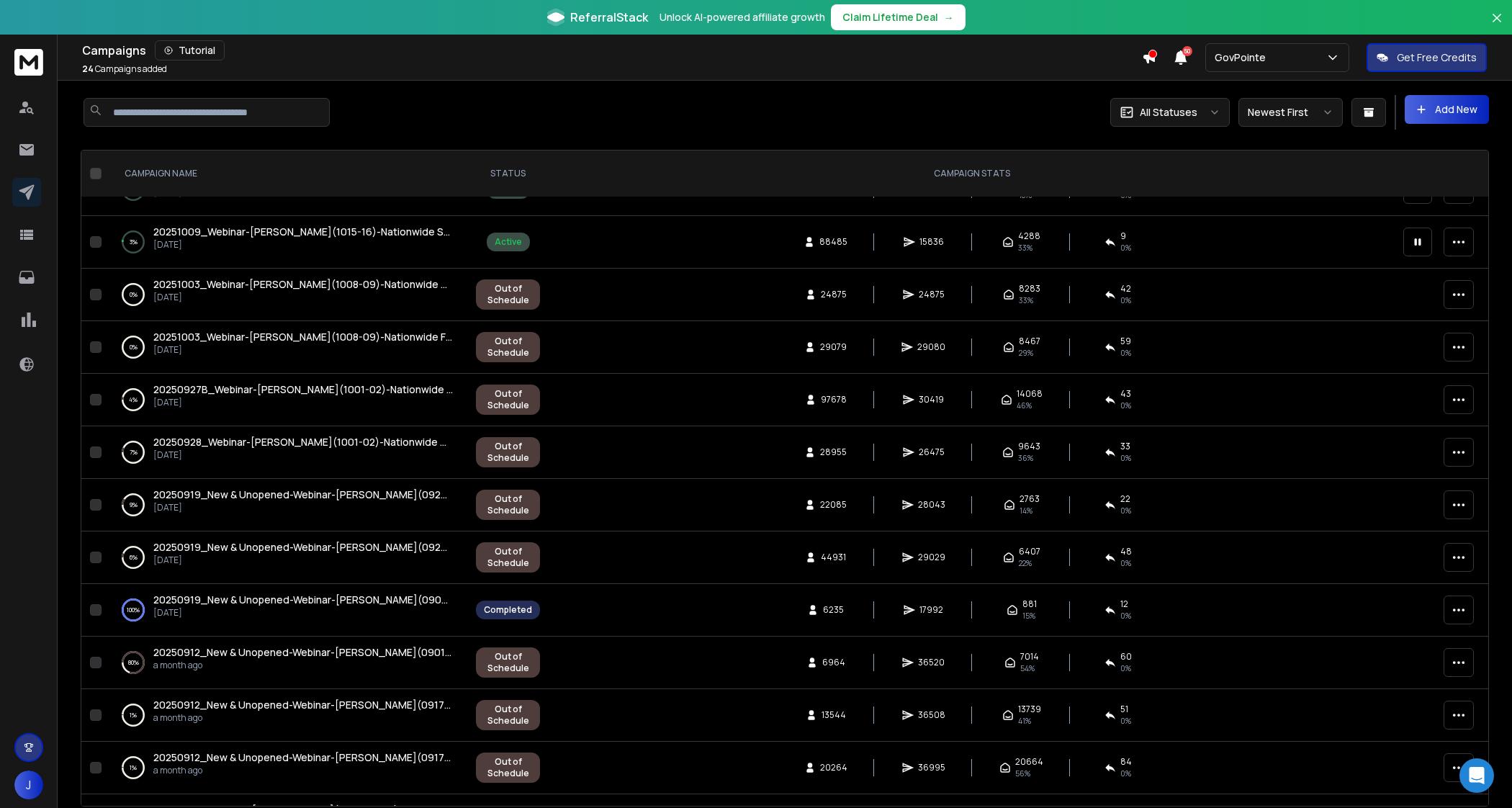
click at [277, 226] on span "20251009_Webinar-Mike(1015-16)-Nationwide Security Service Contracts" at bounding box center [359, 232] width 413 height 14
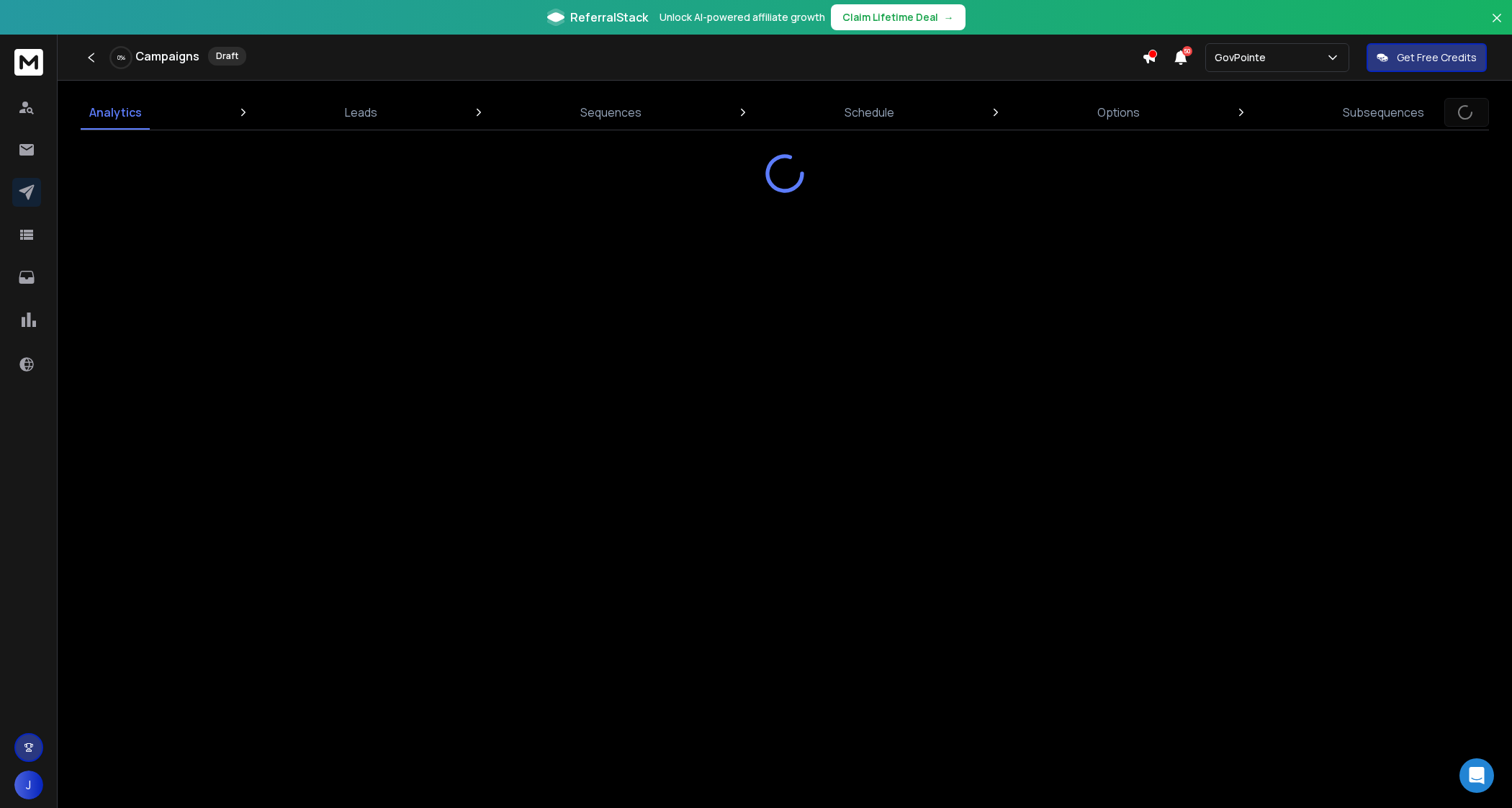
click at [319, 238] on div at bounding box center [784, 554] width 1397 height 808
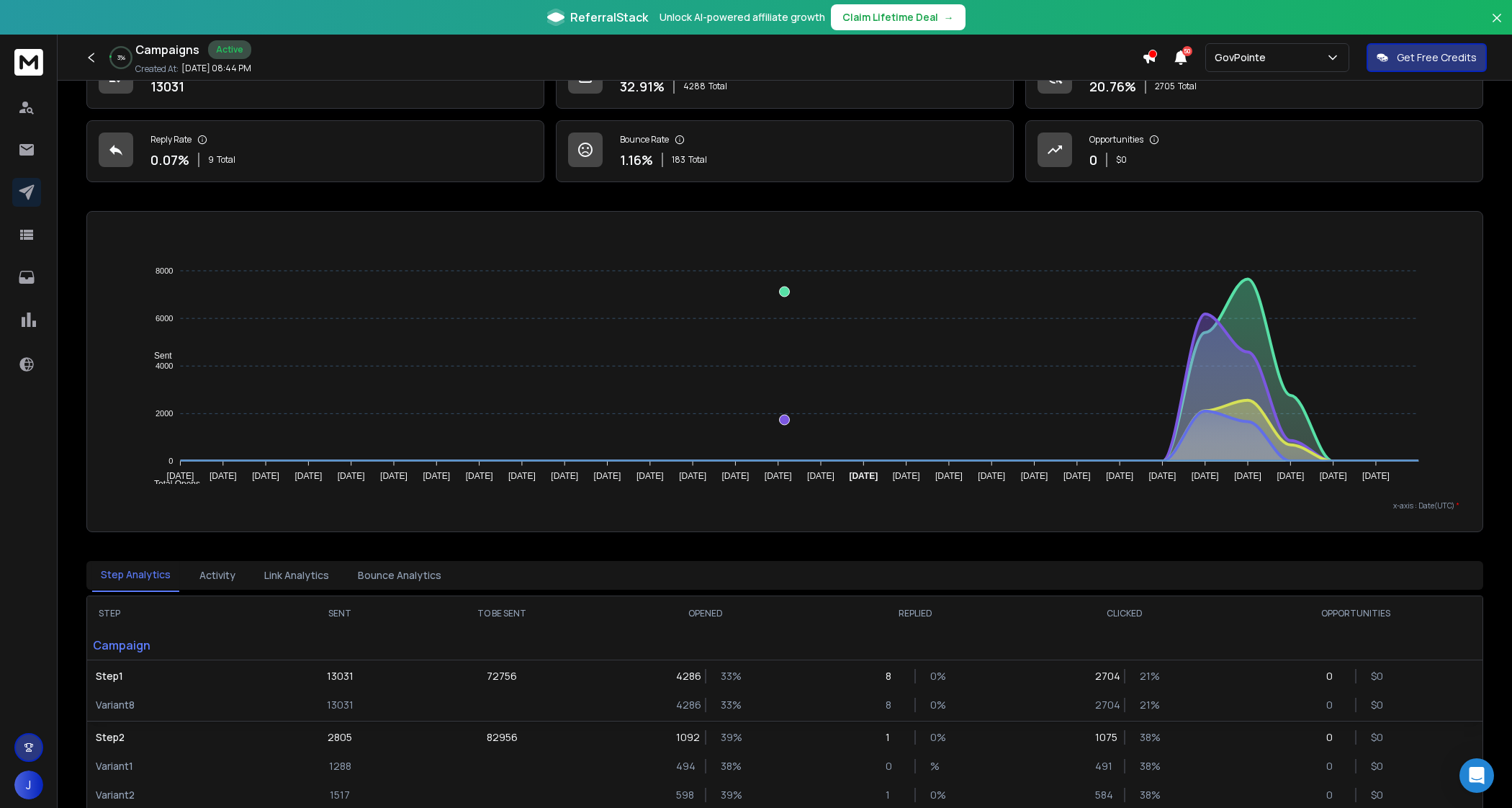
scroll to position [213, 0]
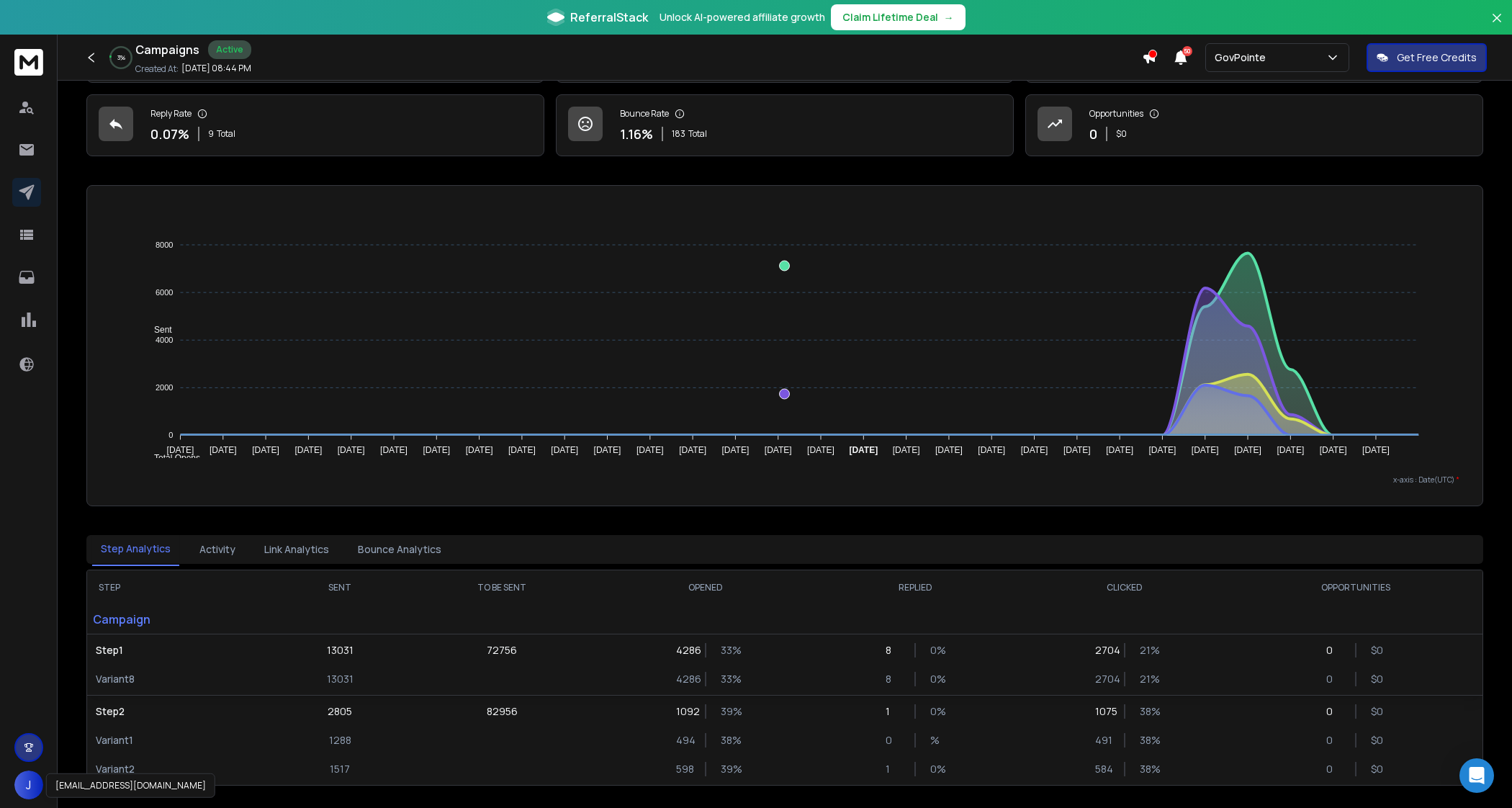
click at [42, 792] on button "J" at bounding box center [28, 784] width 29 height 29
type button "on"
click at [115, 765] on icon at bounding box center [121, 761] width 13 height 13
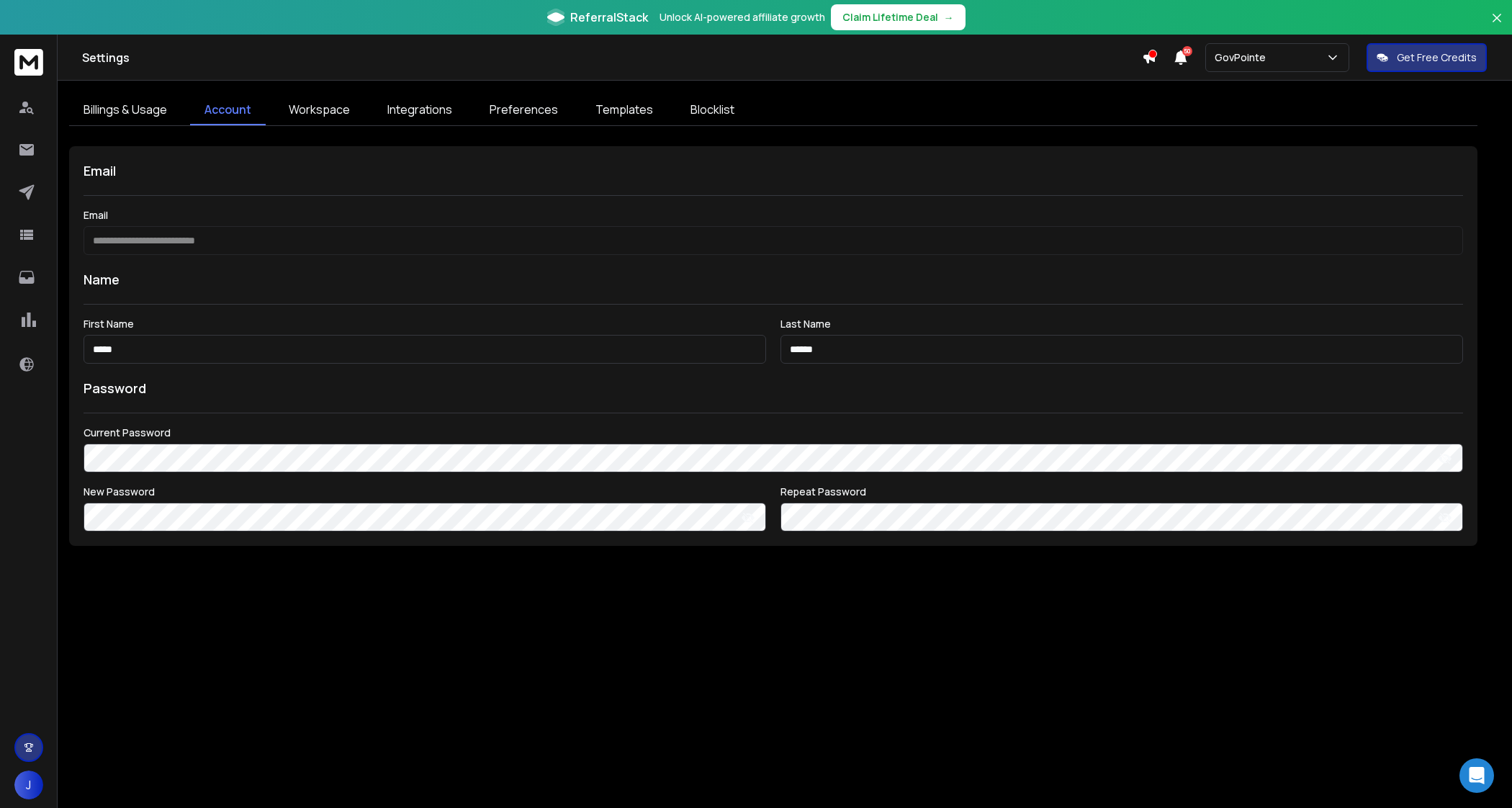
click at [108, 114] on link "Billings & Usage" at bounding box center [124, 110] width 112 height 30
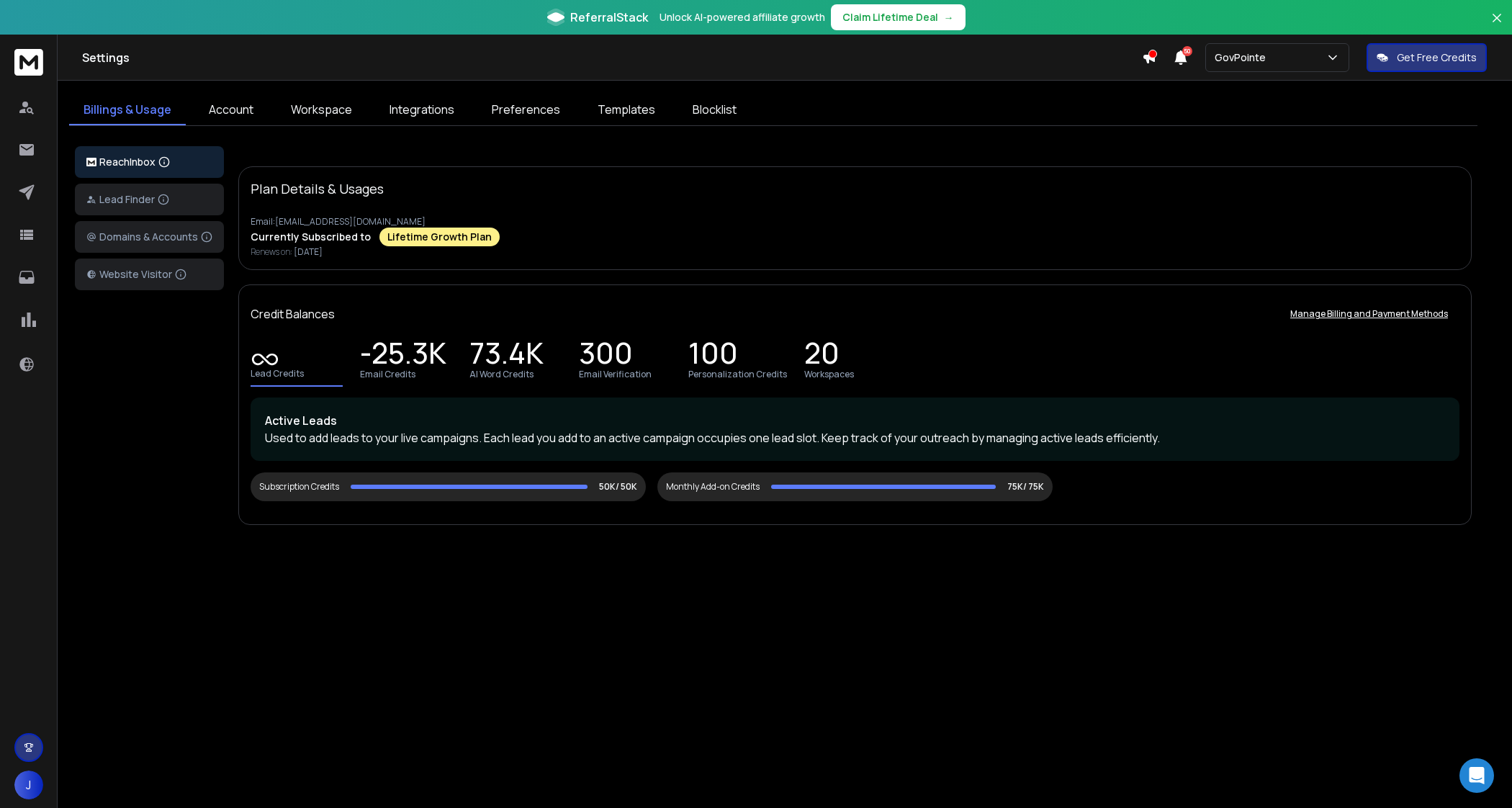
click at [1400, 308] on p "Manage Billing and Payment Methods" at bounding box center [1368, 314] width 158 height 11
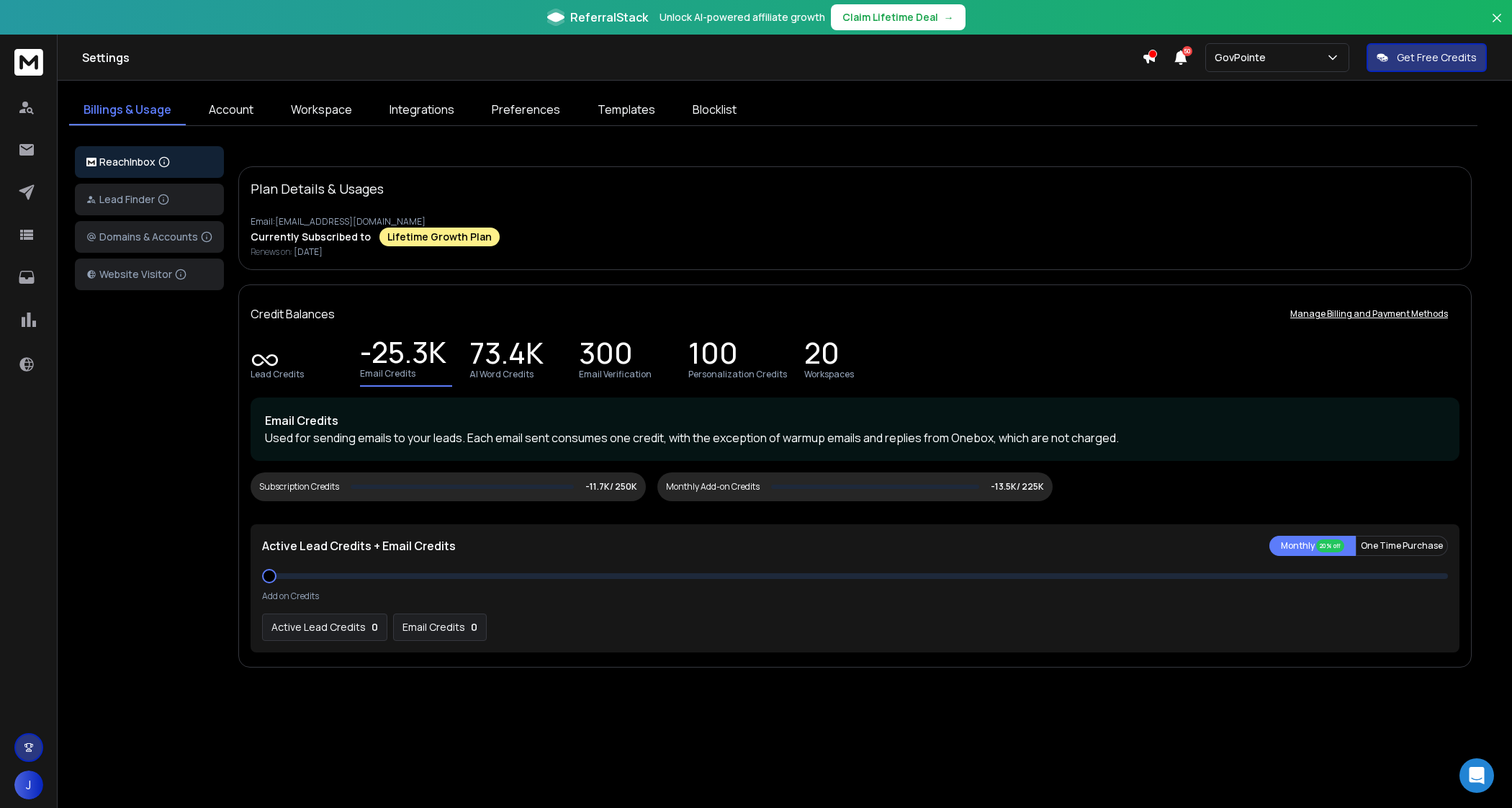
click at [382, 345] on p "-25.3K" at bounding box center [403, 354] width 86 height 20
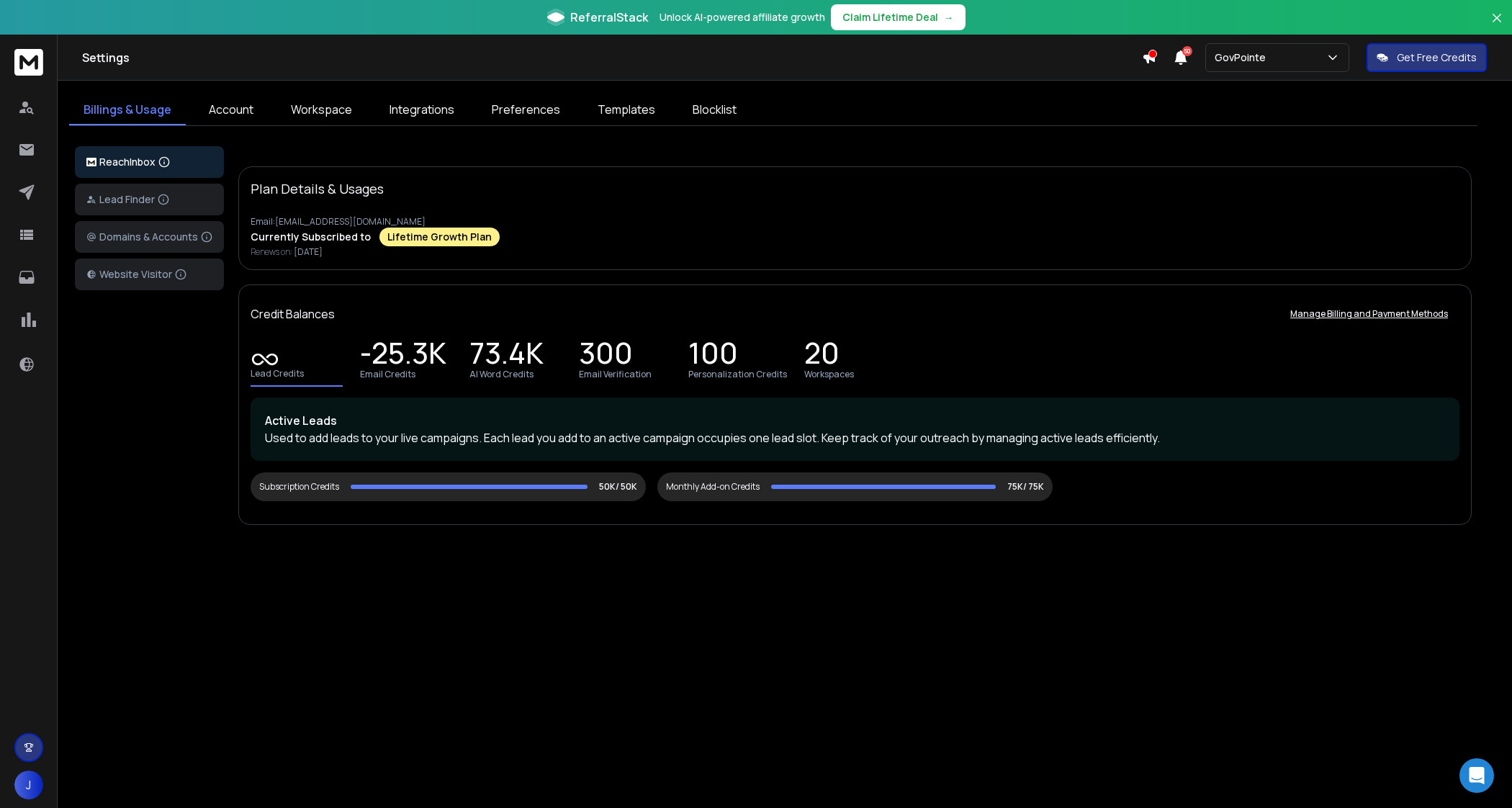
click at [285, 350] on button "Lead Credits" at bounding box center [296, 365] width 93 height 41
click at [812, 364] on p "20" at bounding box center [821, 355] width 35 height 20
click at [298, 348] on button "Lead Credits" at bounding box center [296, 365] width 93 height 41
click at [379, 357] on p "-25.3K" at bounding box center [403, 355] width 86 height 20
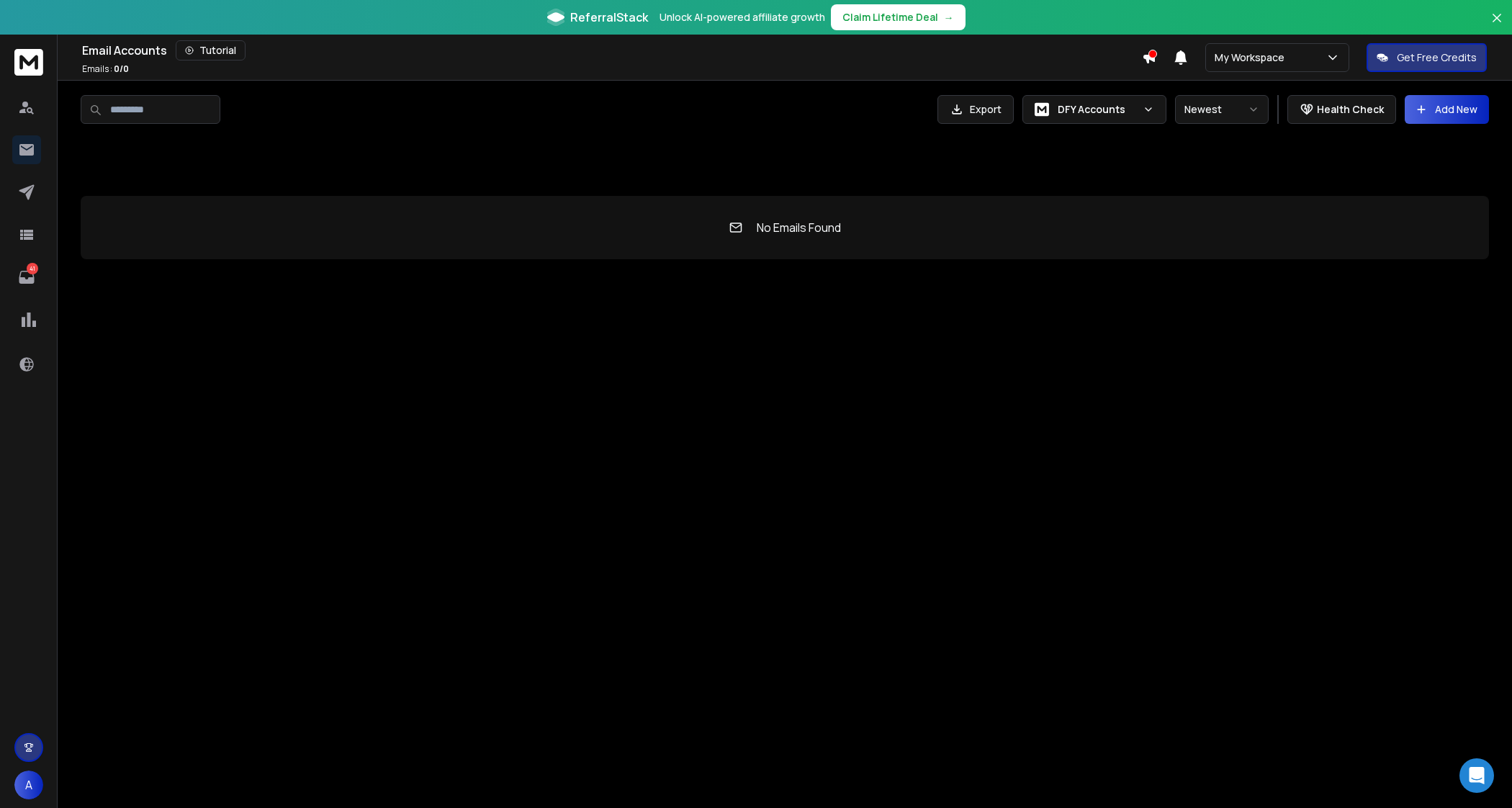
click at [1126, 114] on p "DFY Accounts" at bounding box center [1097, 109] width 79 height 14
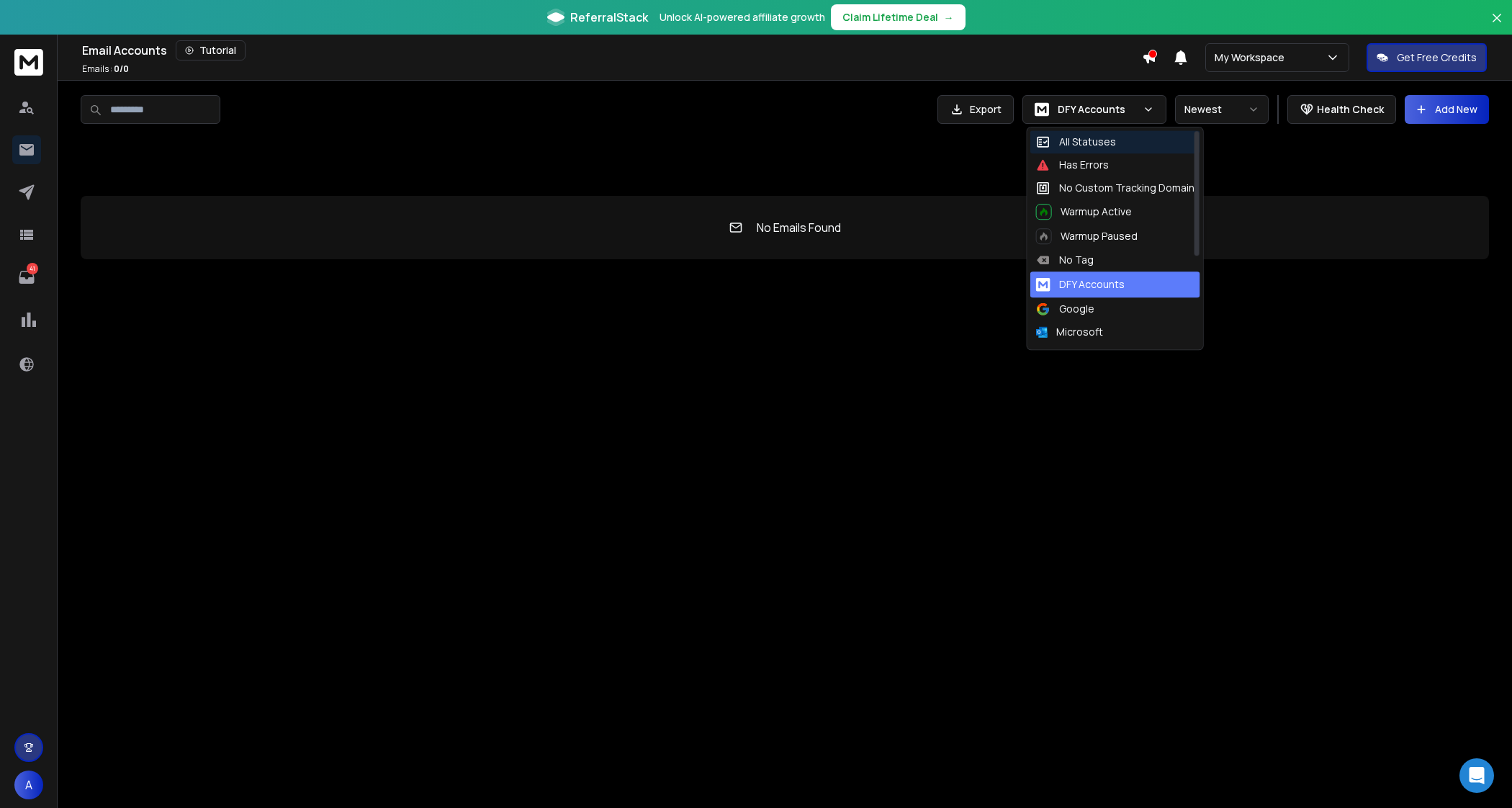
click at [1107, 144] on div "All Statuses" at bounding box center [1076, 142] width 80 height 14
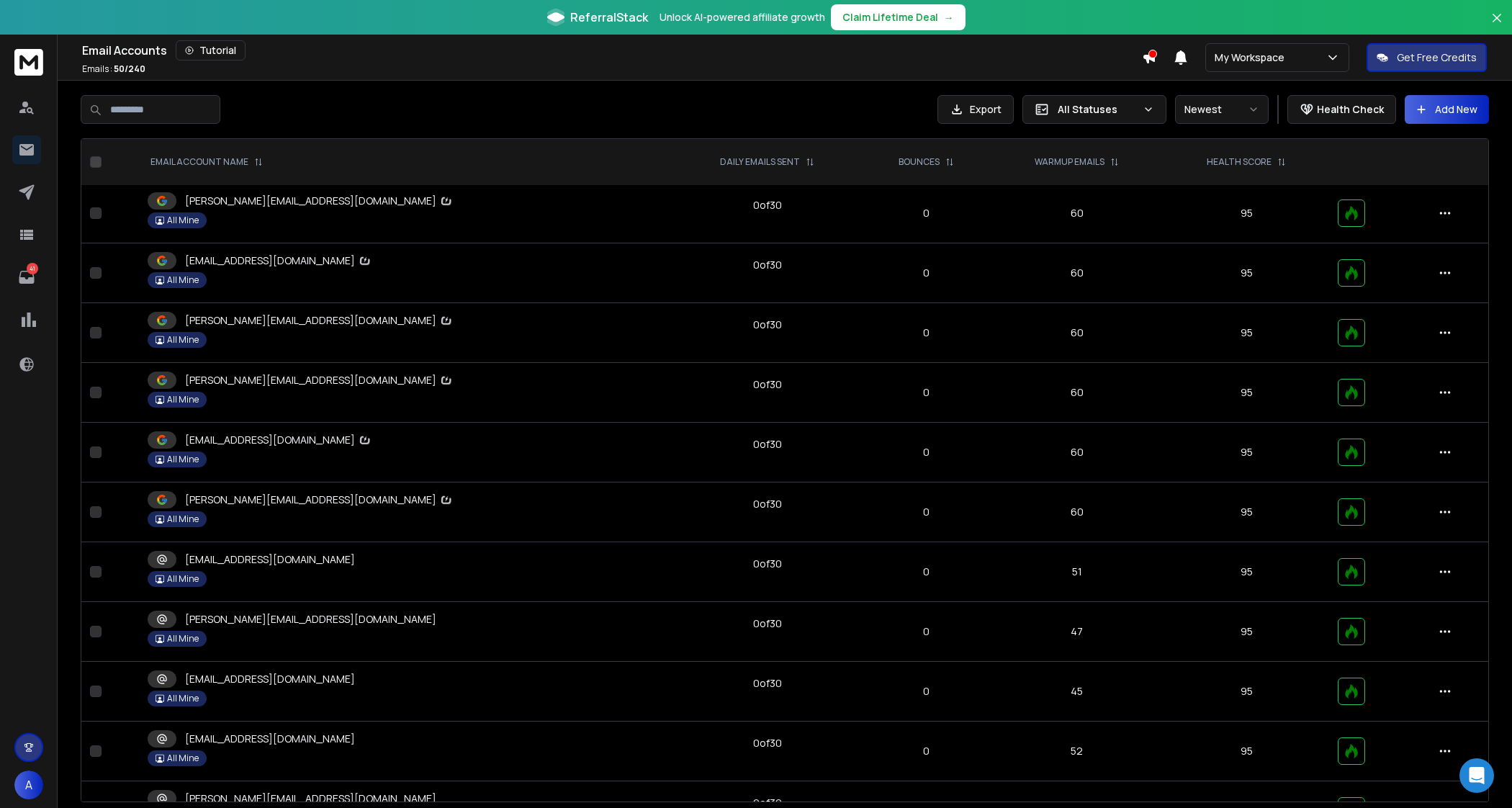
scroll to position [818, 0]
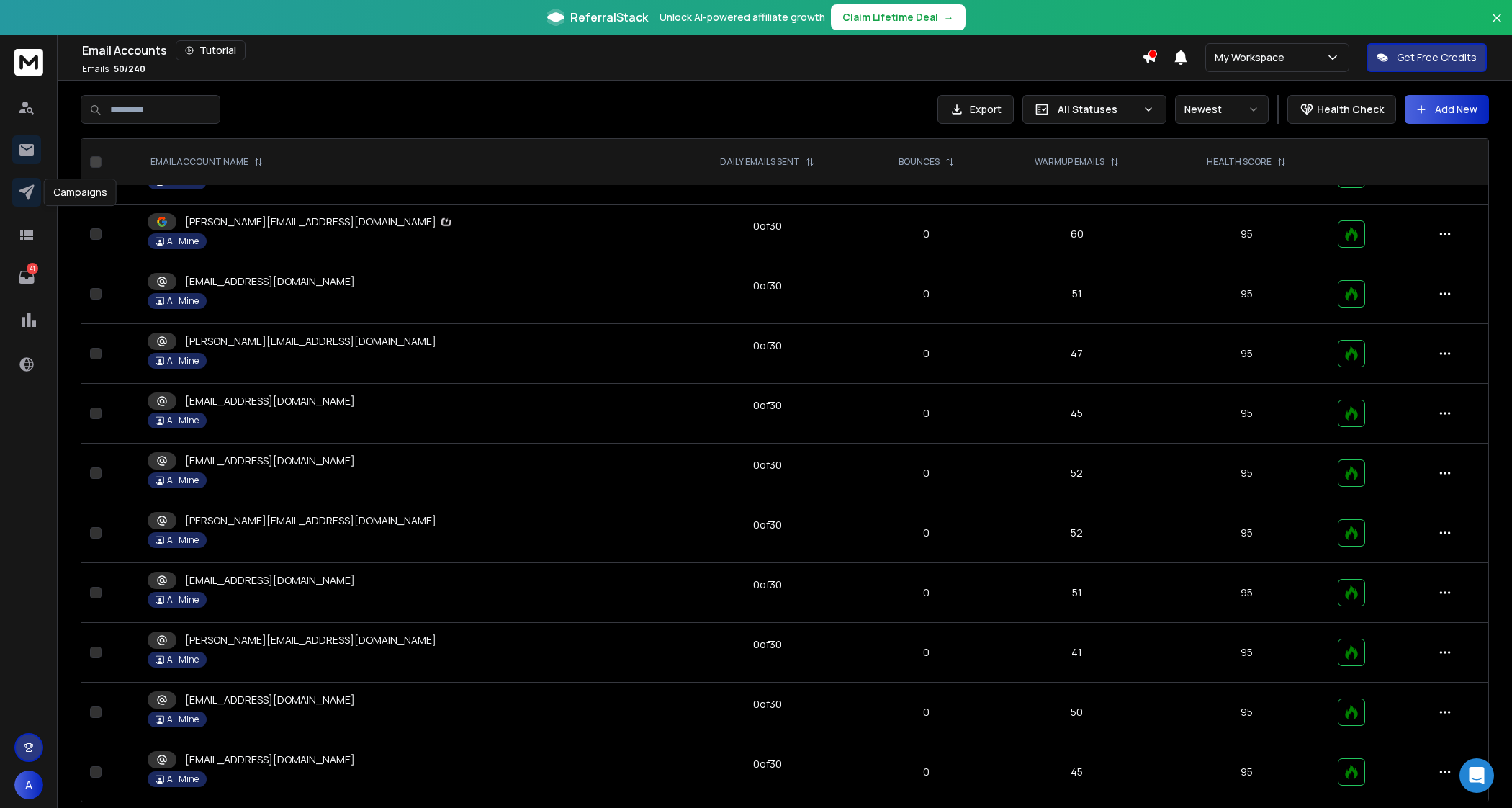
click at [33, 193] on icon at bounding box center [26, 192] width 18 height 18
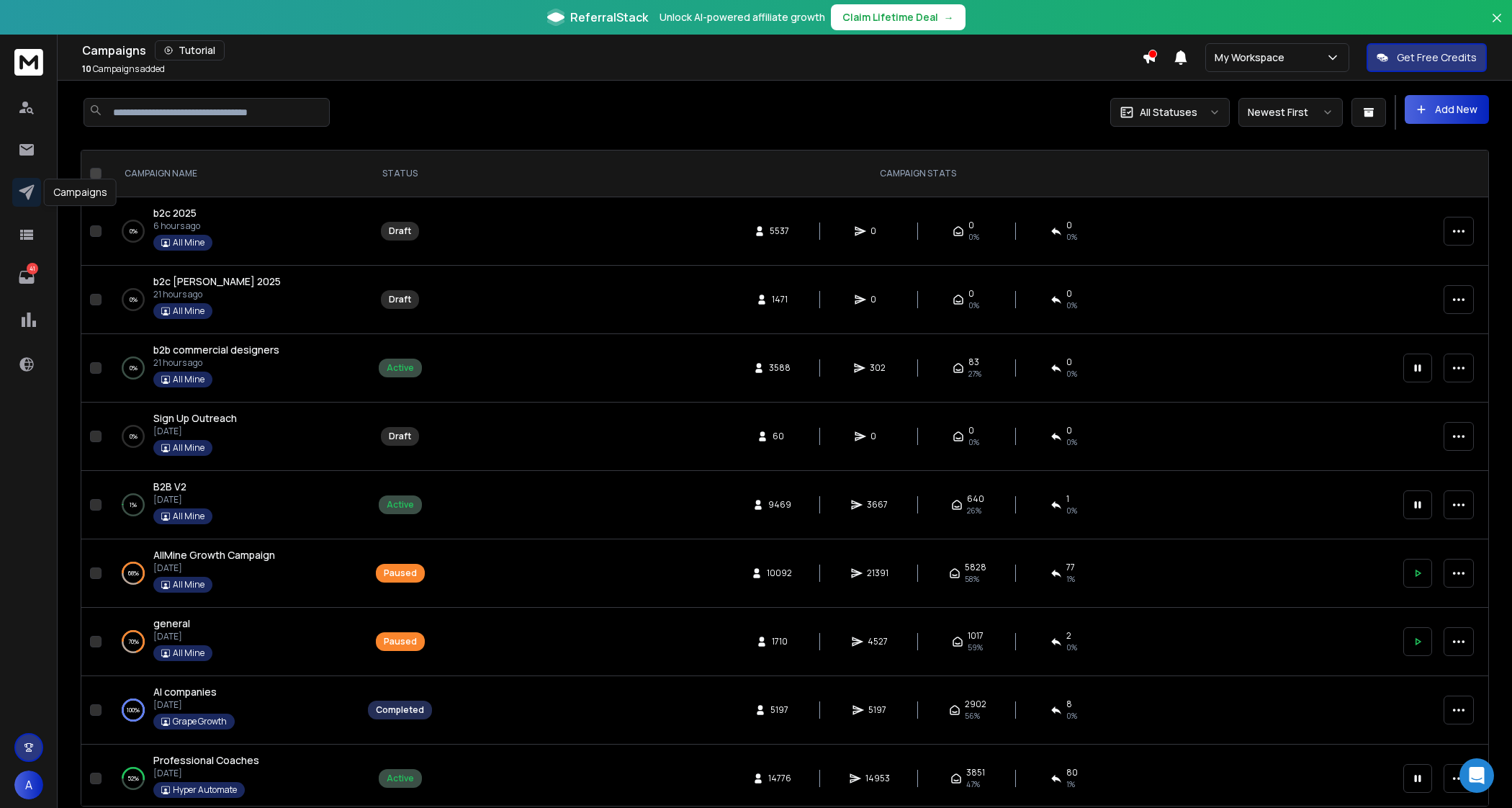
click at [190, 489] on h1 "B2B V2" at bounding box center [182, 486] width 59 height 14
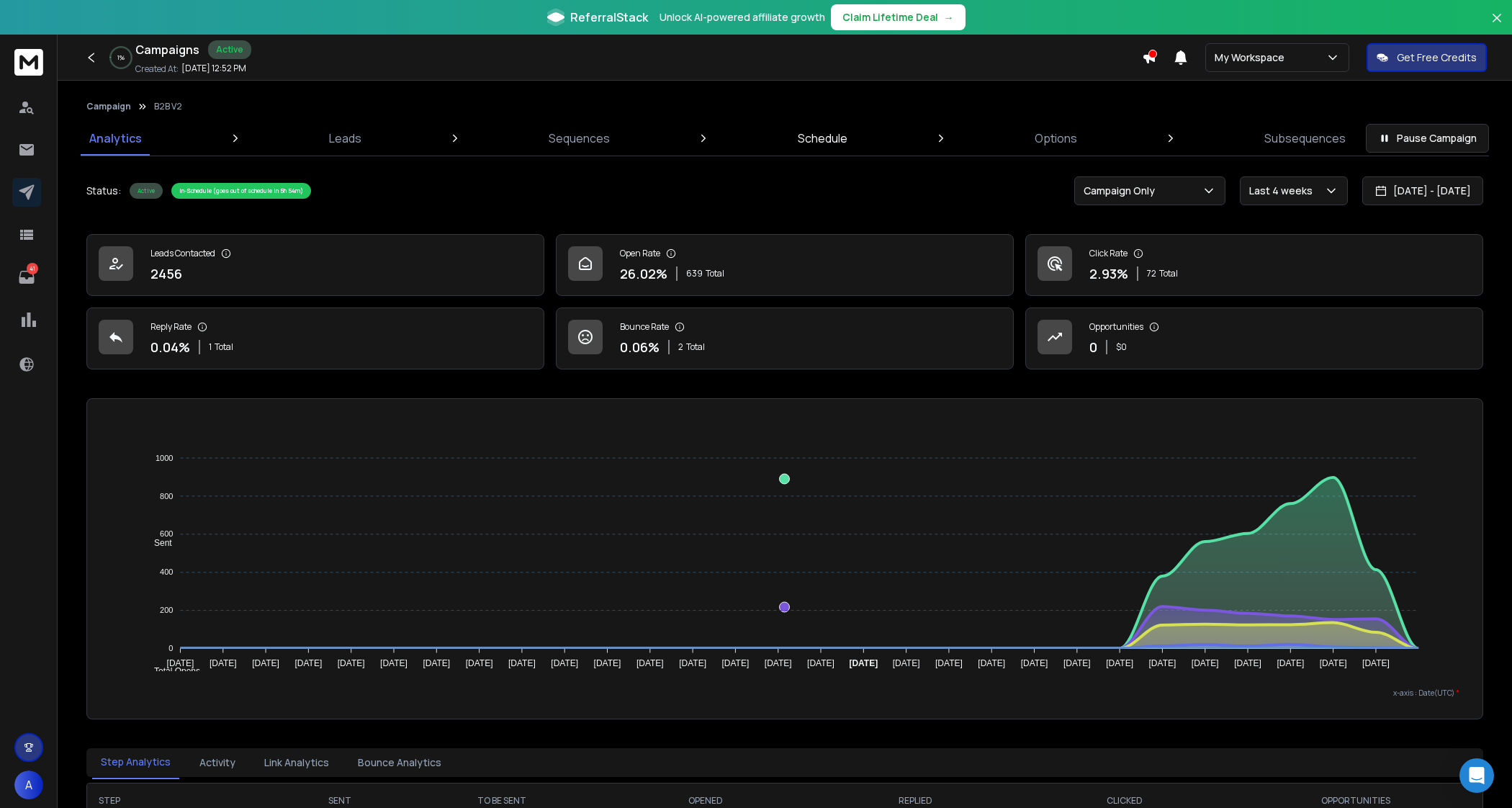
click at [837, 137] on p "Schedule" at bounding box center [822, 138] width 49 height 18
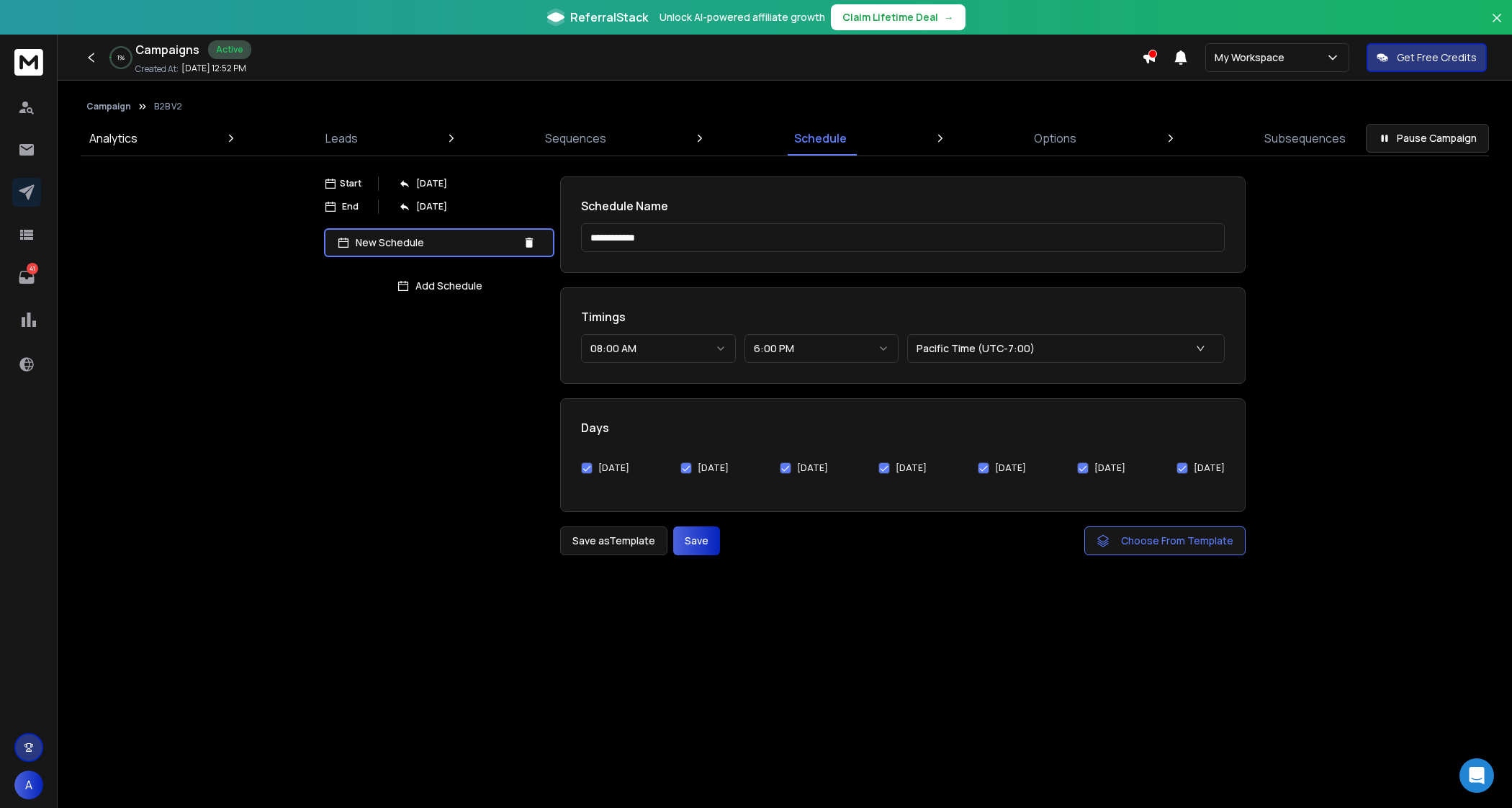
click at [115, 134] on p "Analytics" at bounding box center [113, 138] width 48 height 18
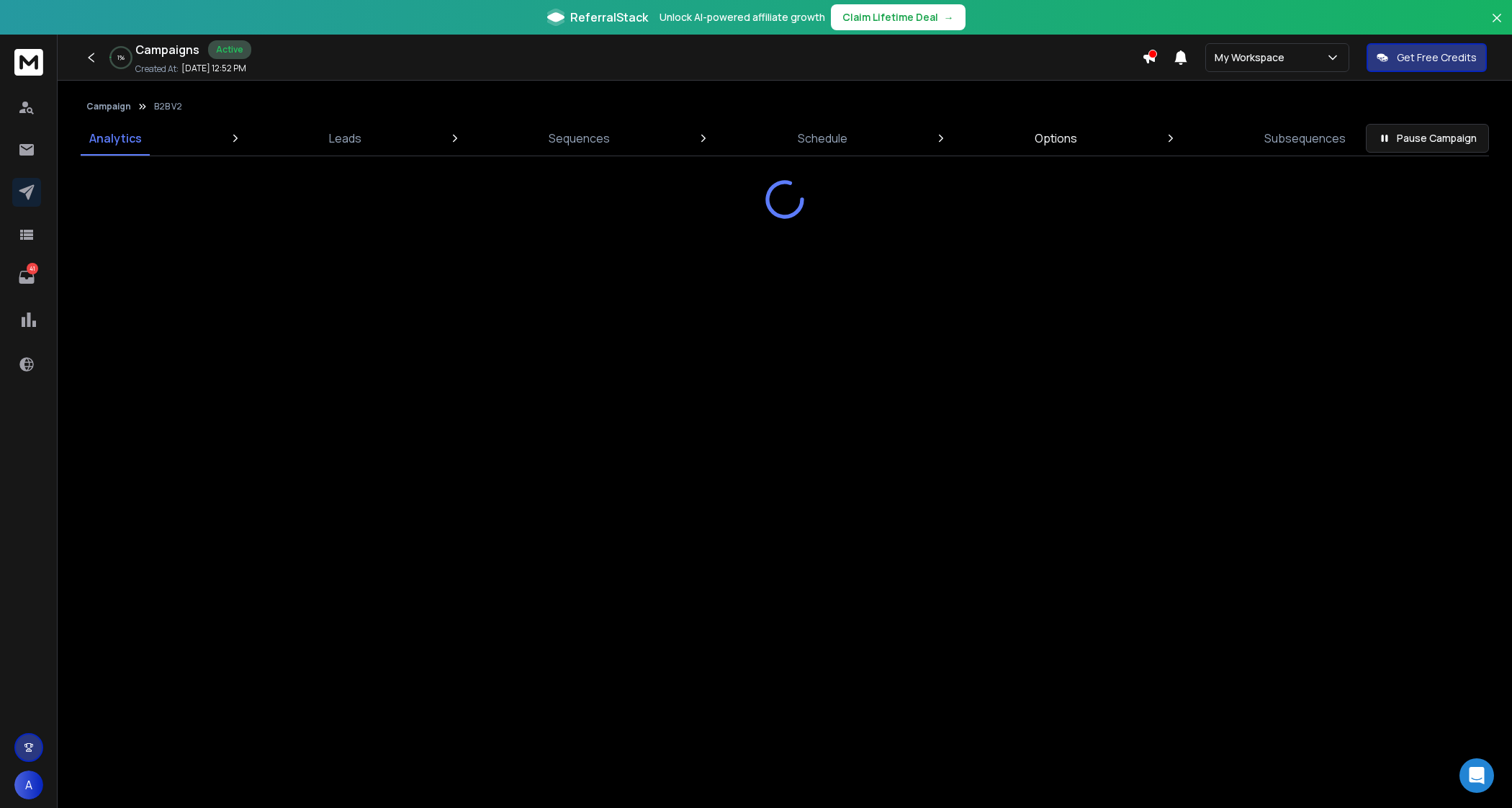
click at [1034, 135] on link "Options" at bounding box center [1056, 137] width 60 height 34
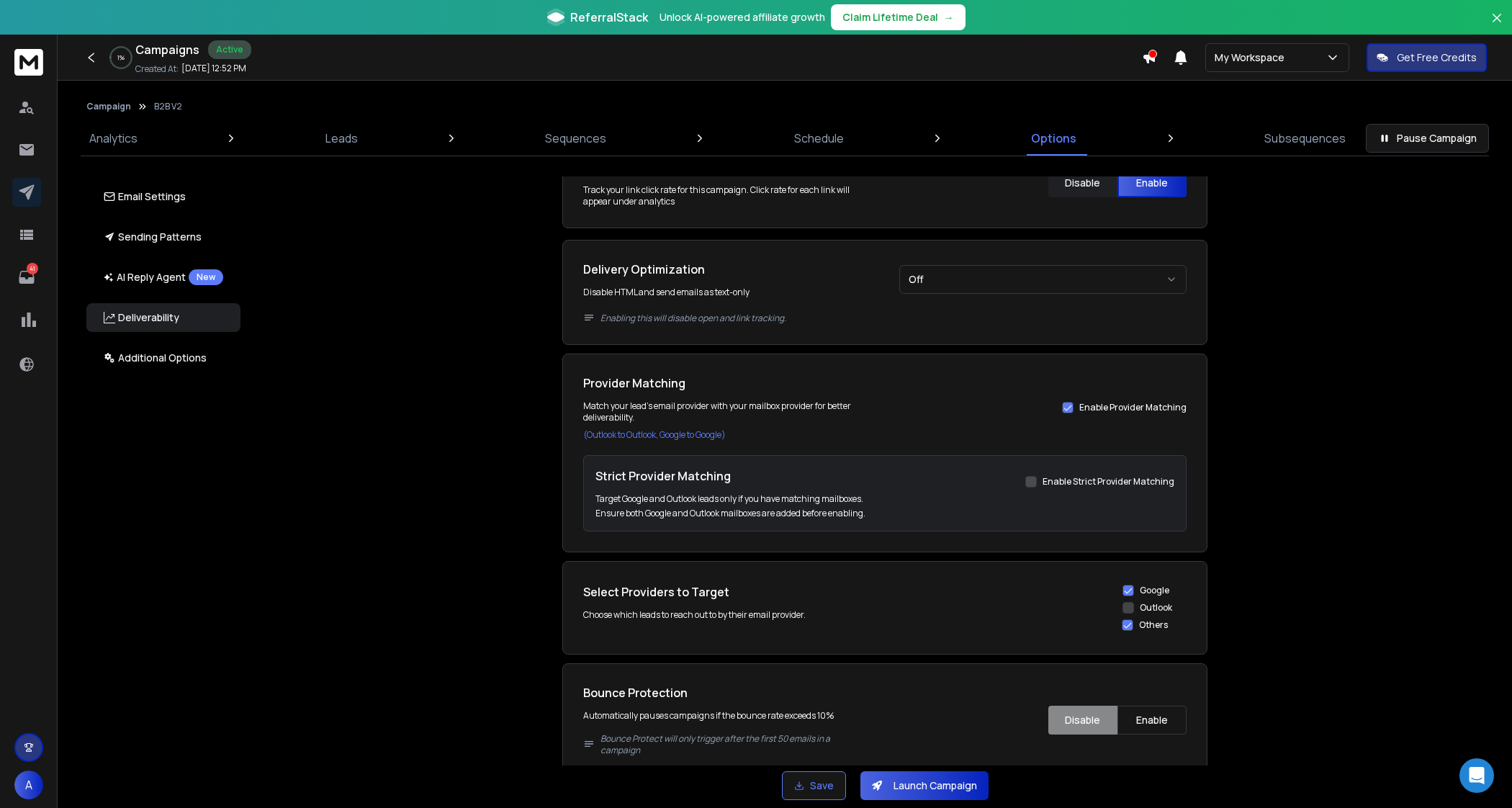
scroll to position [1761, 0]
click at [356, 145] on p "Leads" at bounding box center [341, 138] width 33 height 18
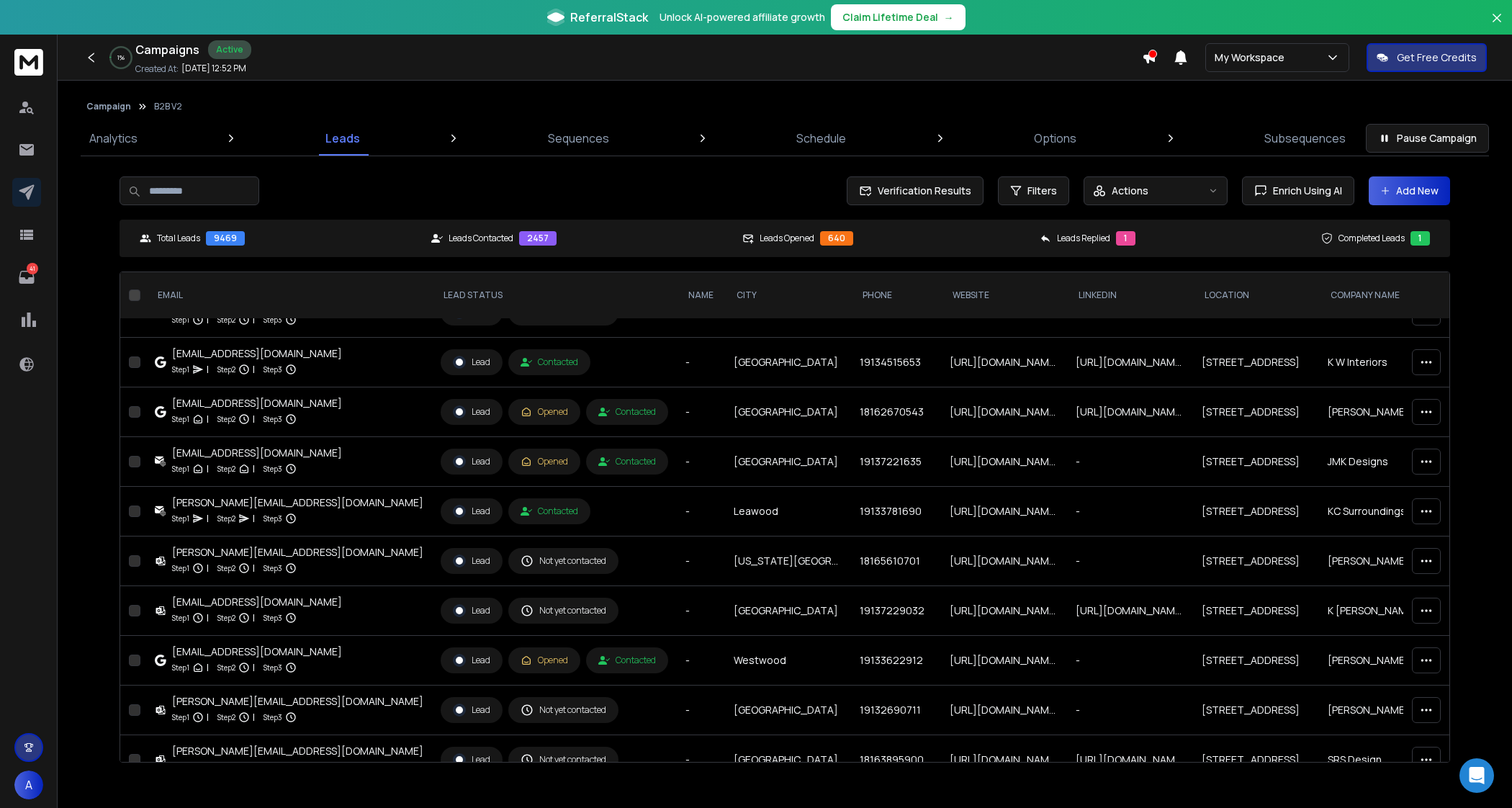
scroll to position [385, 0]
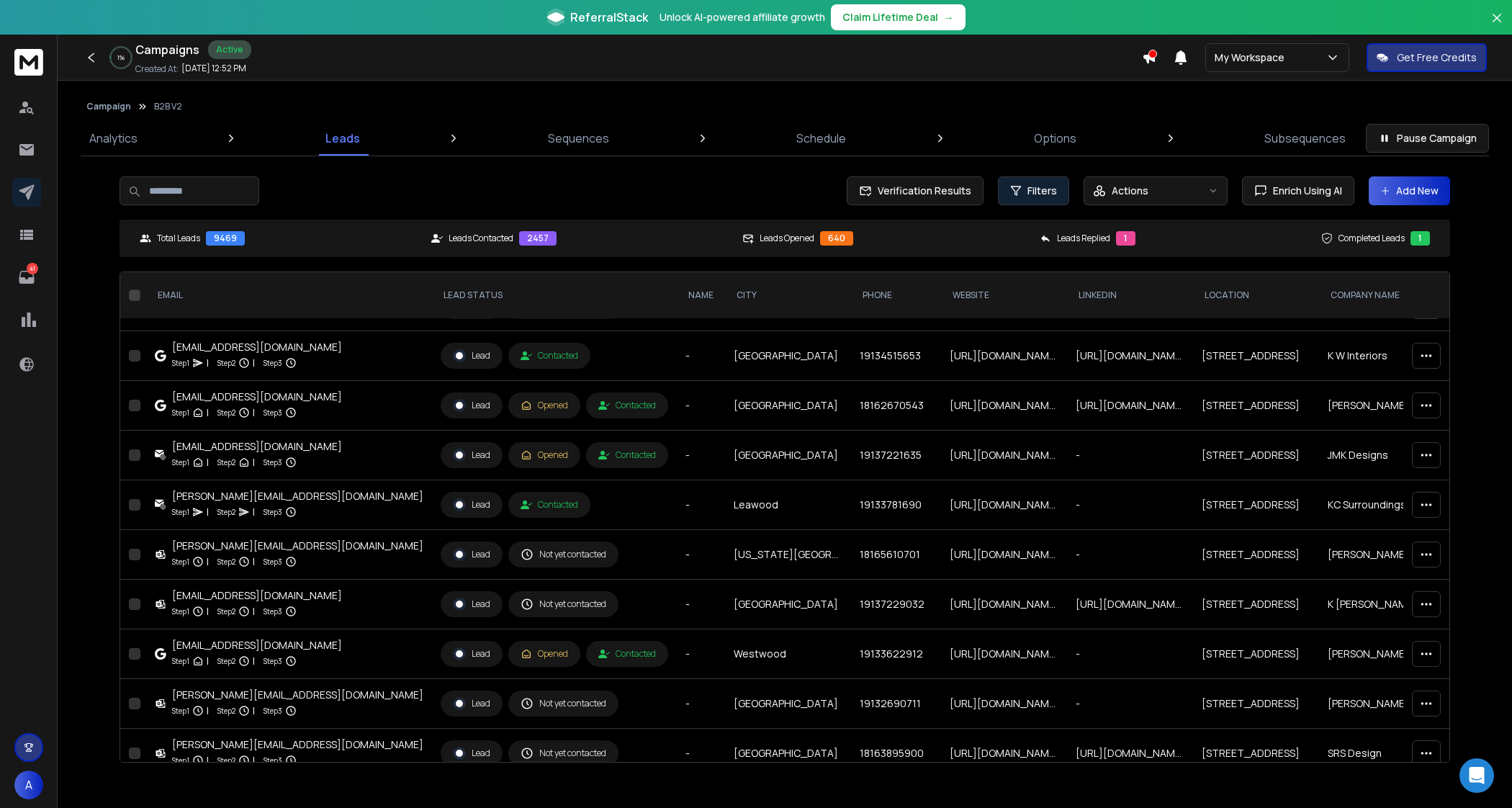
click at [1006, 182] on button "Filters" at bounding box center [1033, 190] width 71 height 29
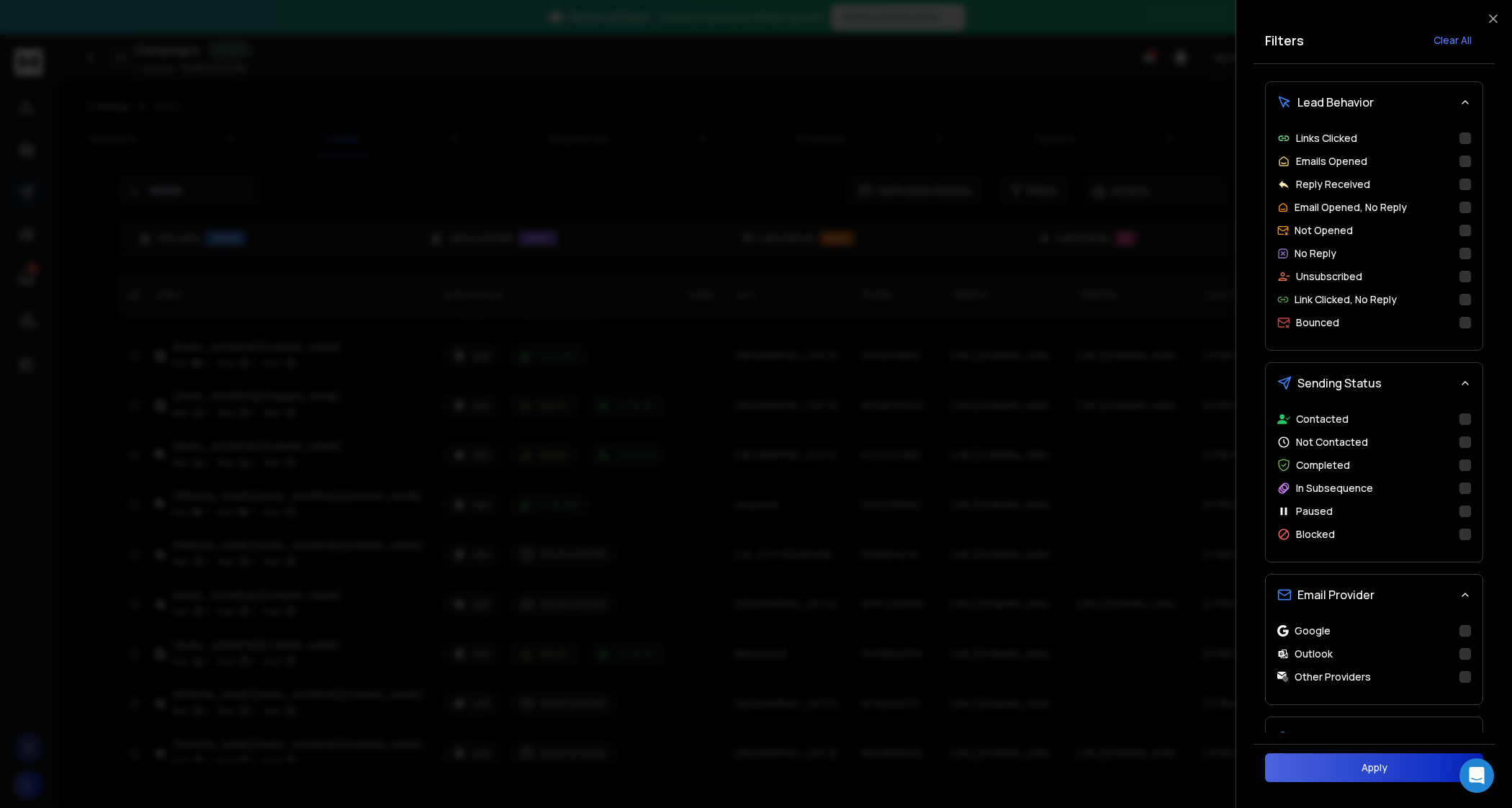
click at [1330, 438] on p "Not Contacted" at bounding box center [1331, 441] width 72 height 14
click at [1459, 438] on button "Not Contacted" at bounding box center [1464, 441] width 11 height 11
click at [1378, 769] on button "Apply" at bounding box center [1374, 767] width 219 height 29
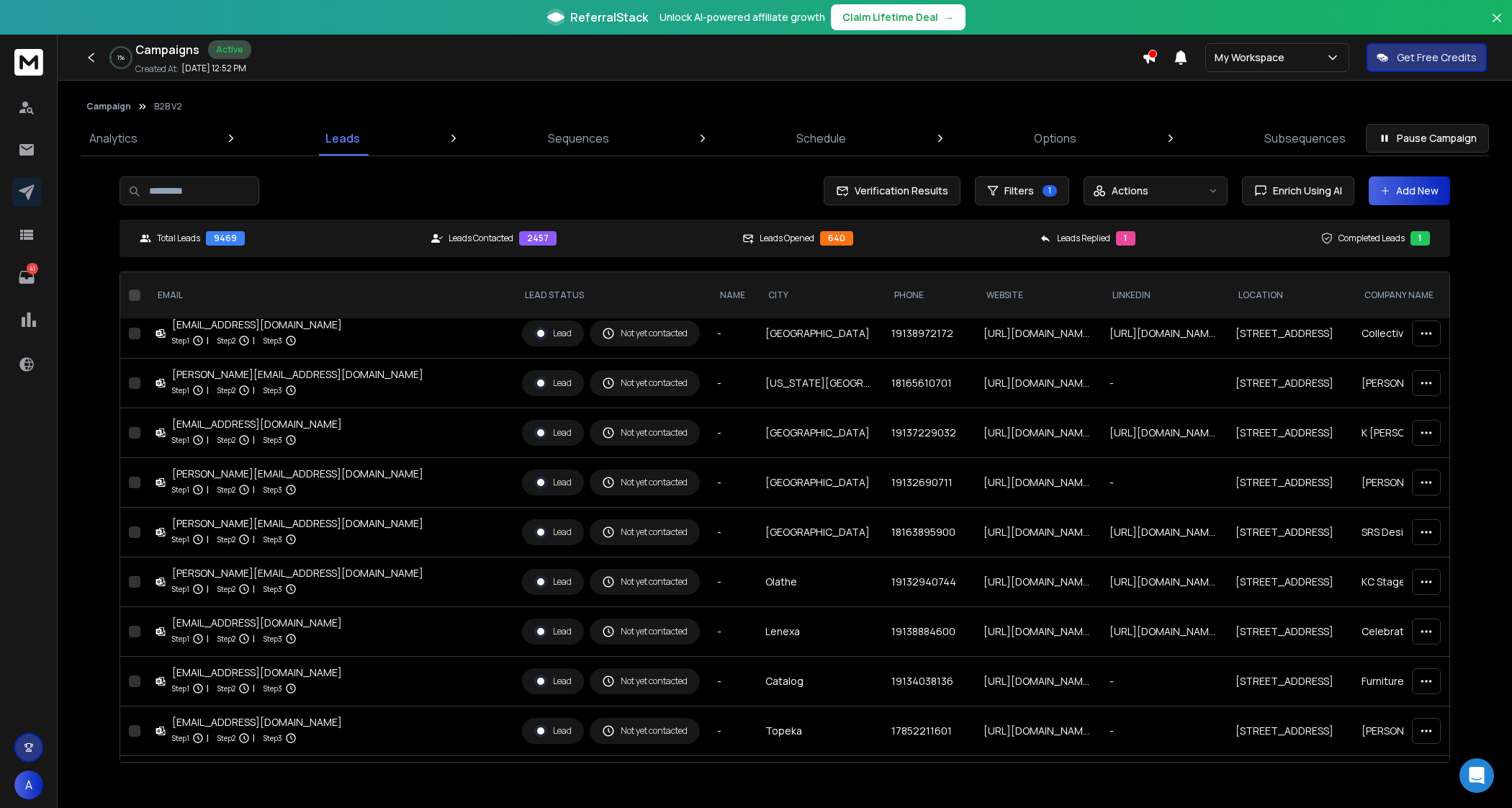
scroll to position [0, 0]
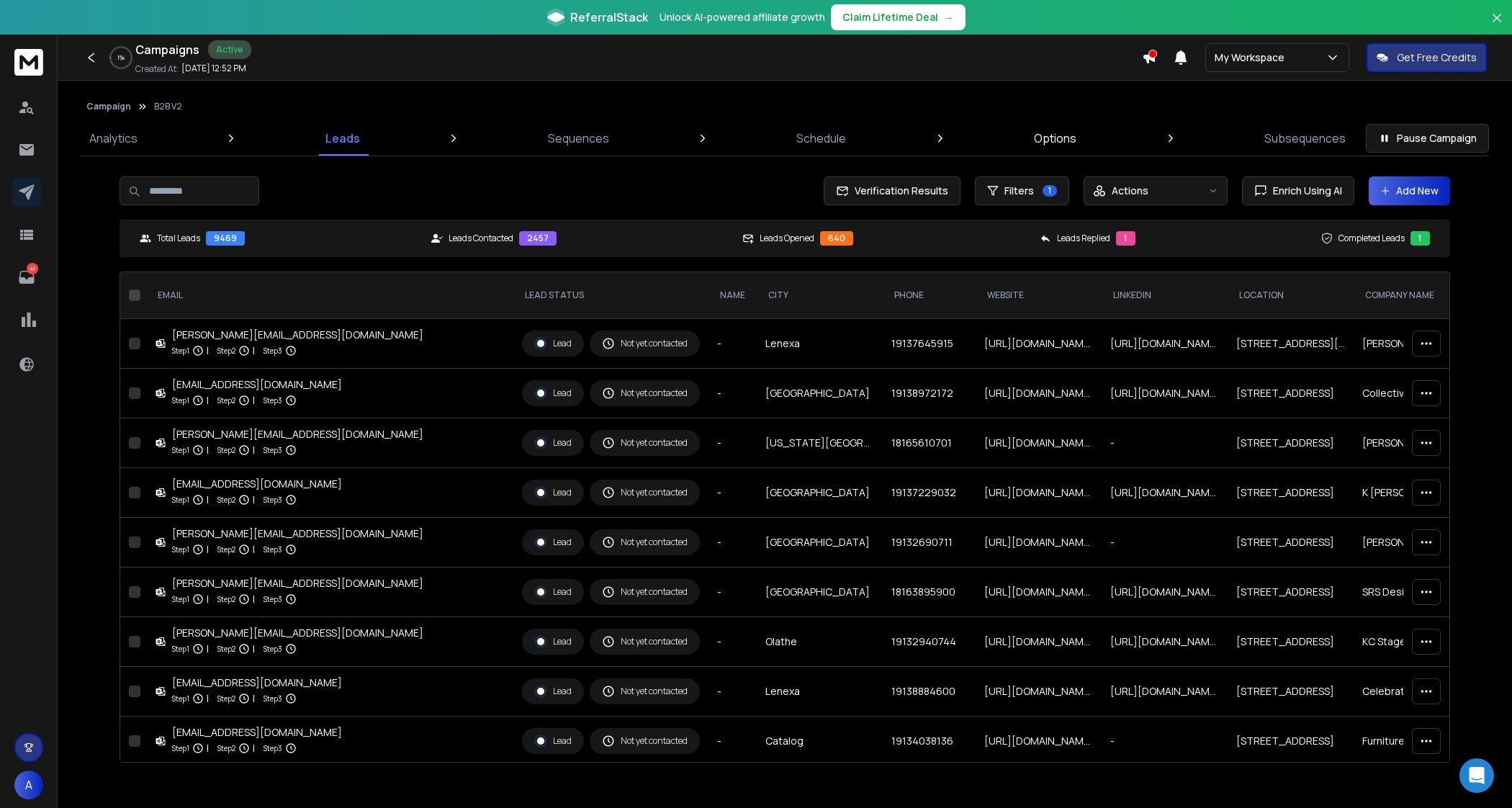
click at [1044, 152] on link "Options" at bounding box center [1055, 137] width 60 height 34
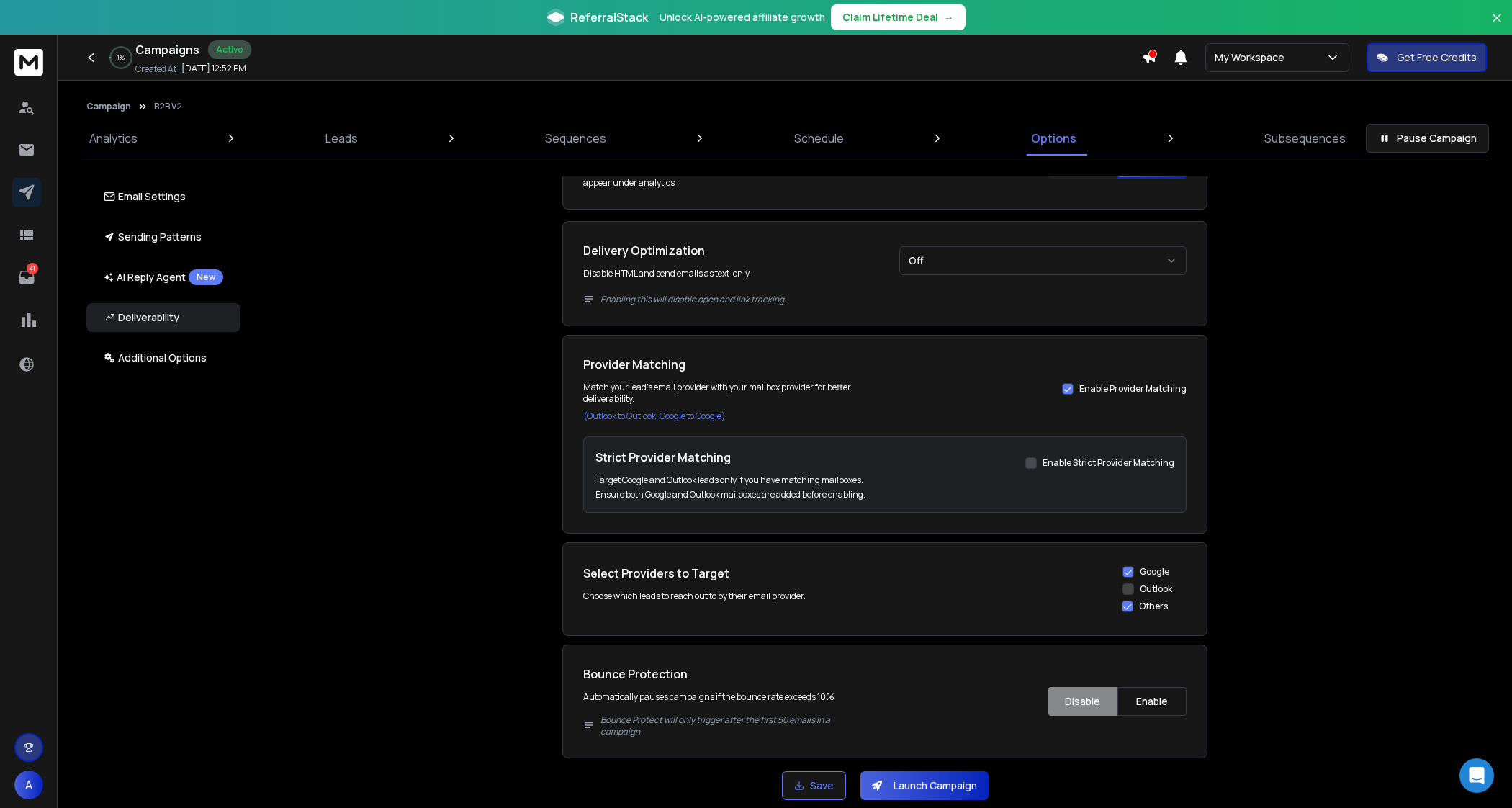
scroll to position [1775, 0]
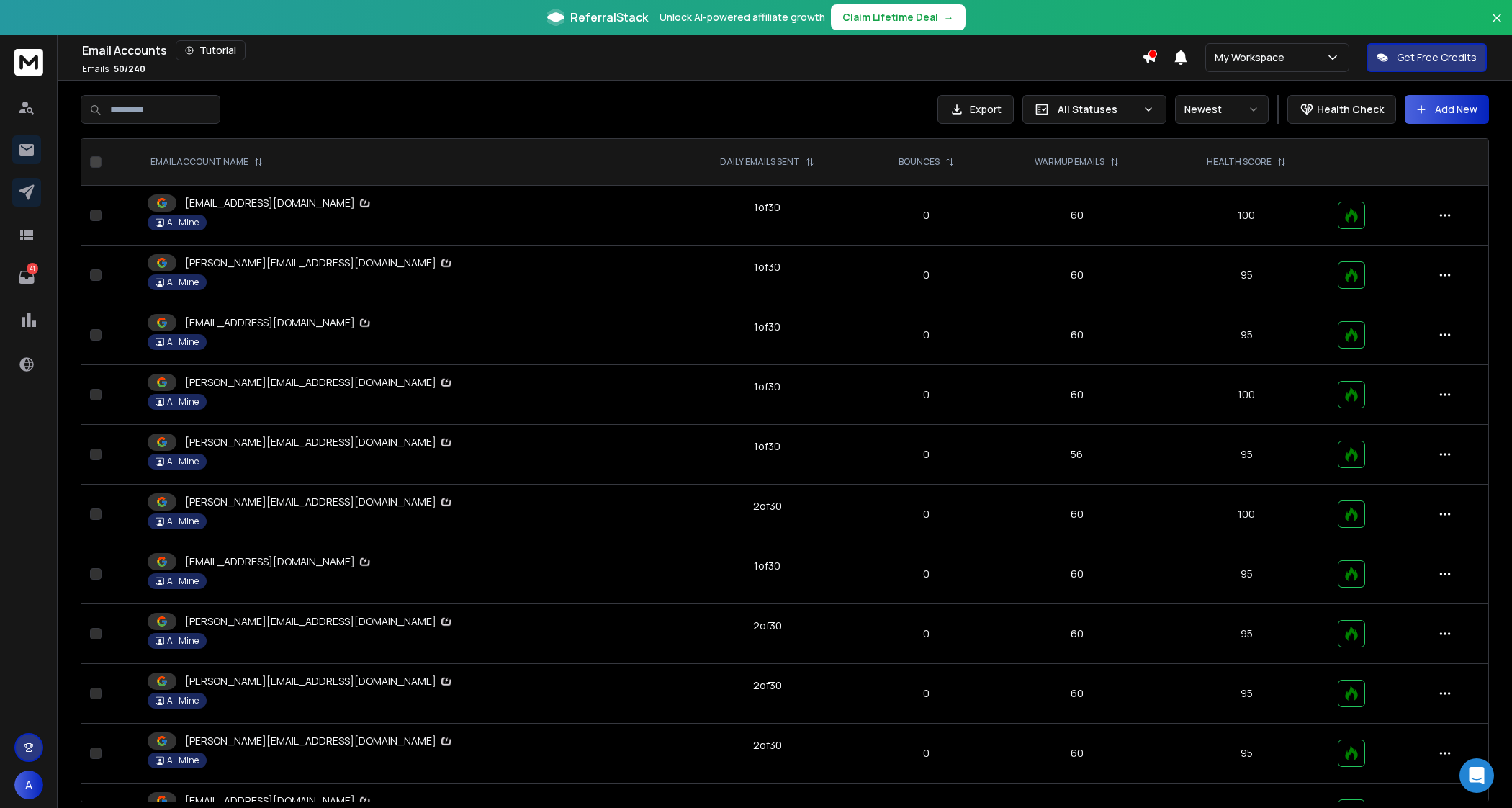
click at [25, 179] on link at bounding box center [26, 192] width 29 height 29
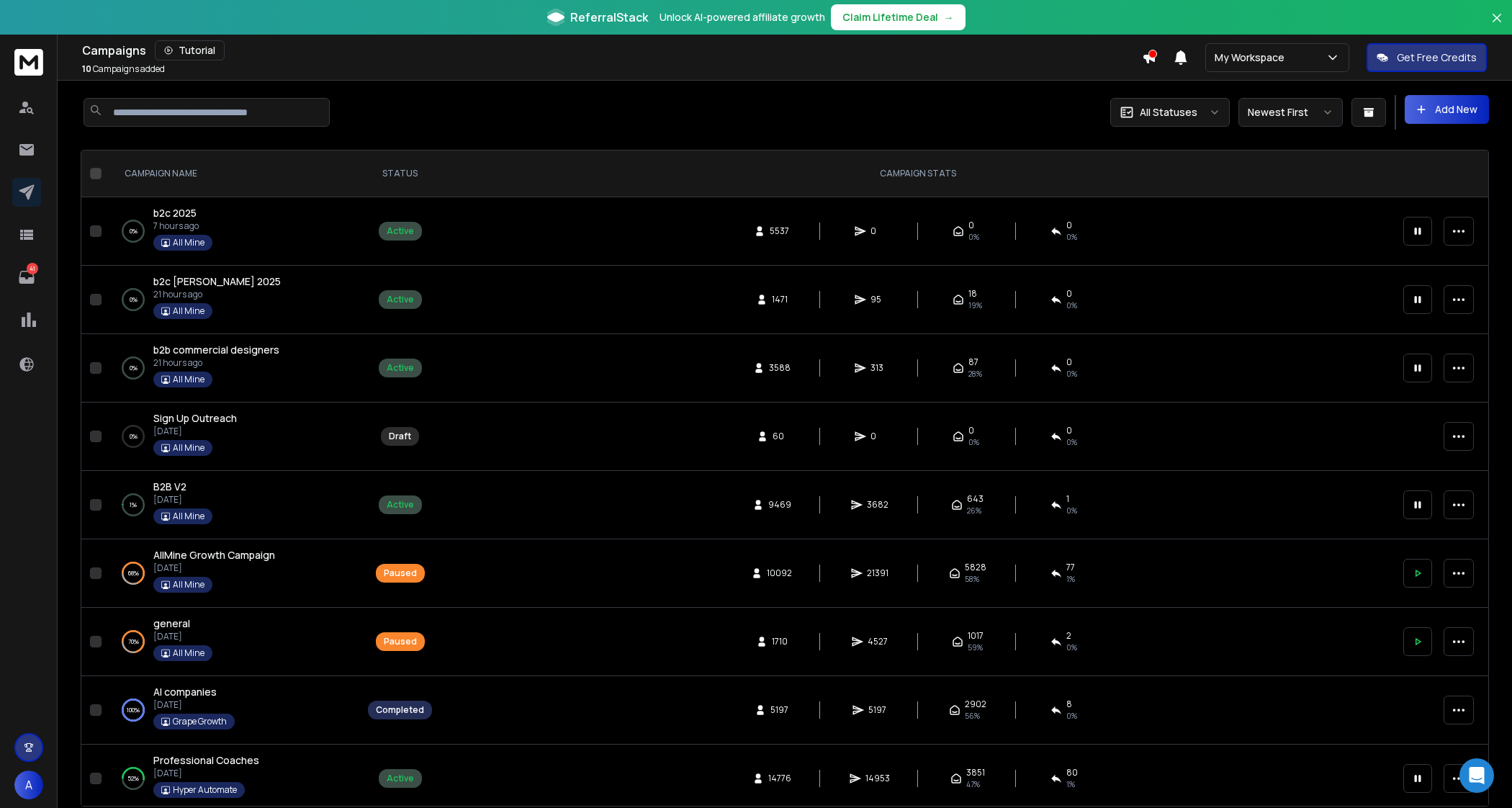
click at [189, 479] on h1 "B2B V2" at bounding box center [182, 486] width 59 height 14
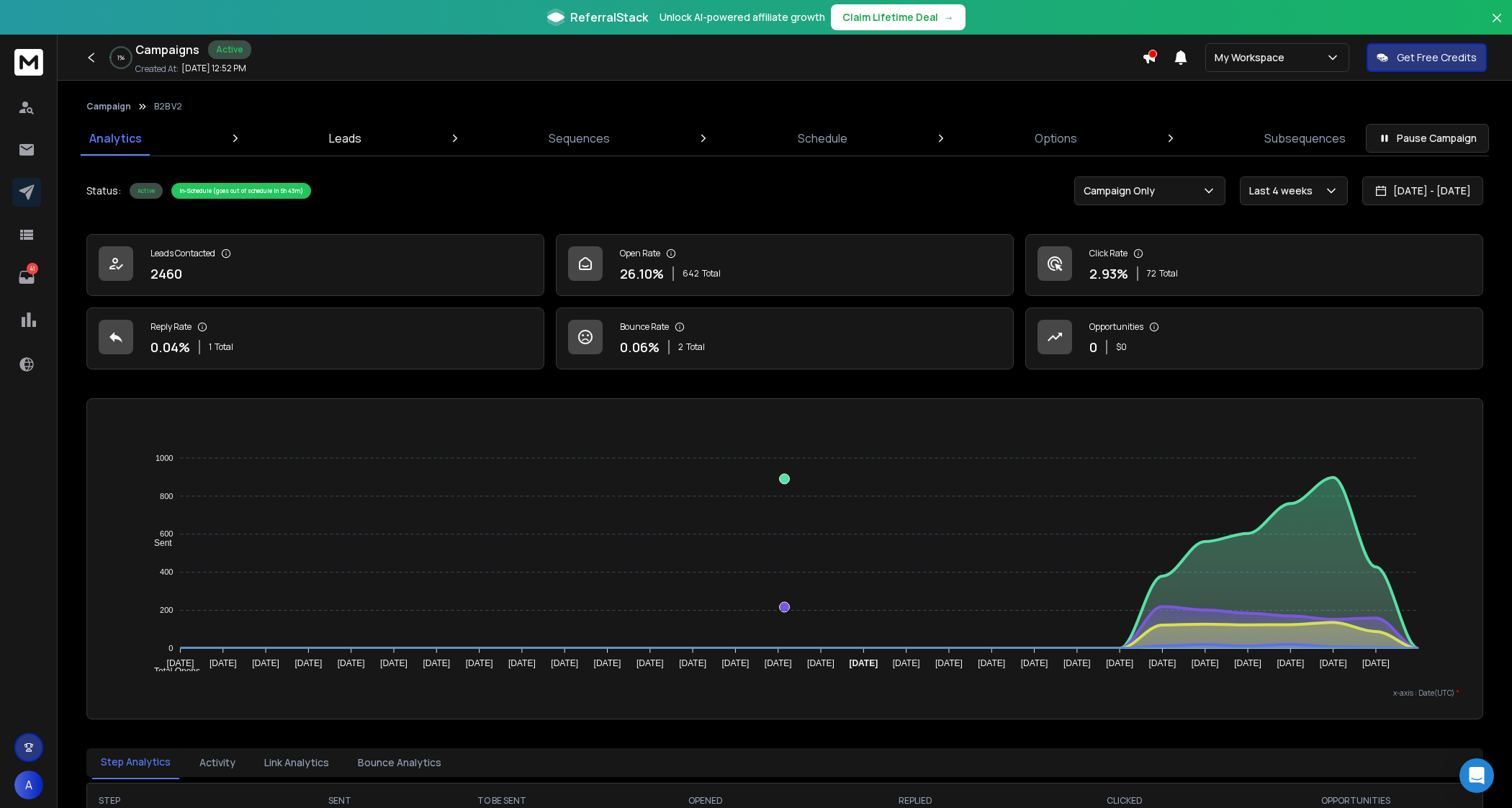
click at [347, 142] on p "Leads" at bounding box center [345, 138] width 33 height 18
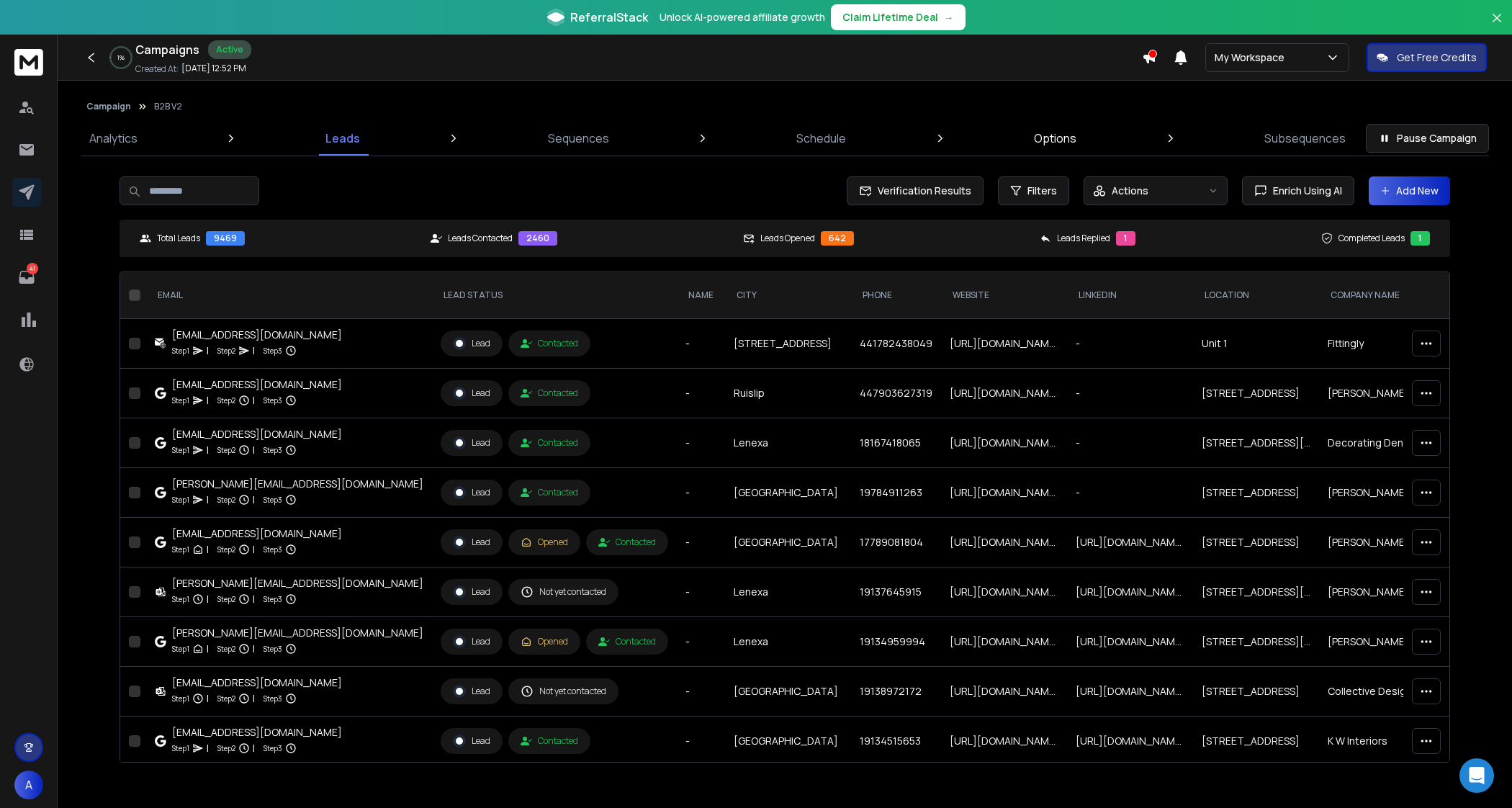
click at [1064, 140] on p "Options" at bounding box center [1055, 138] width 42 height 18
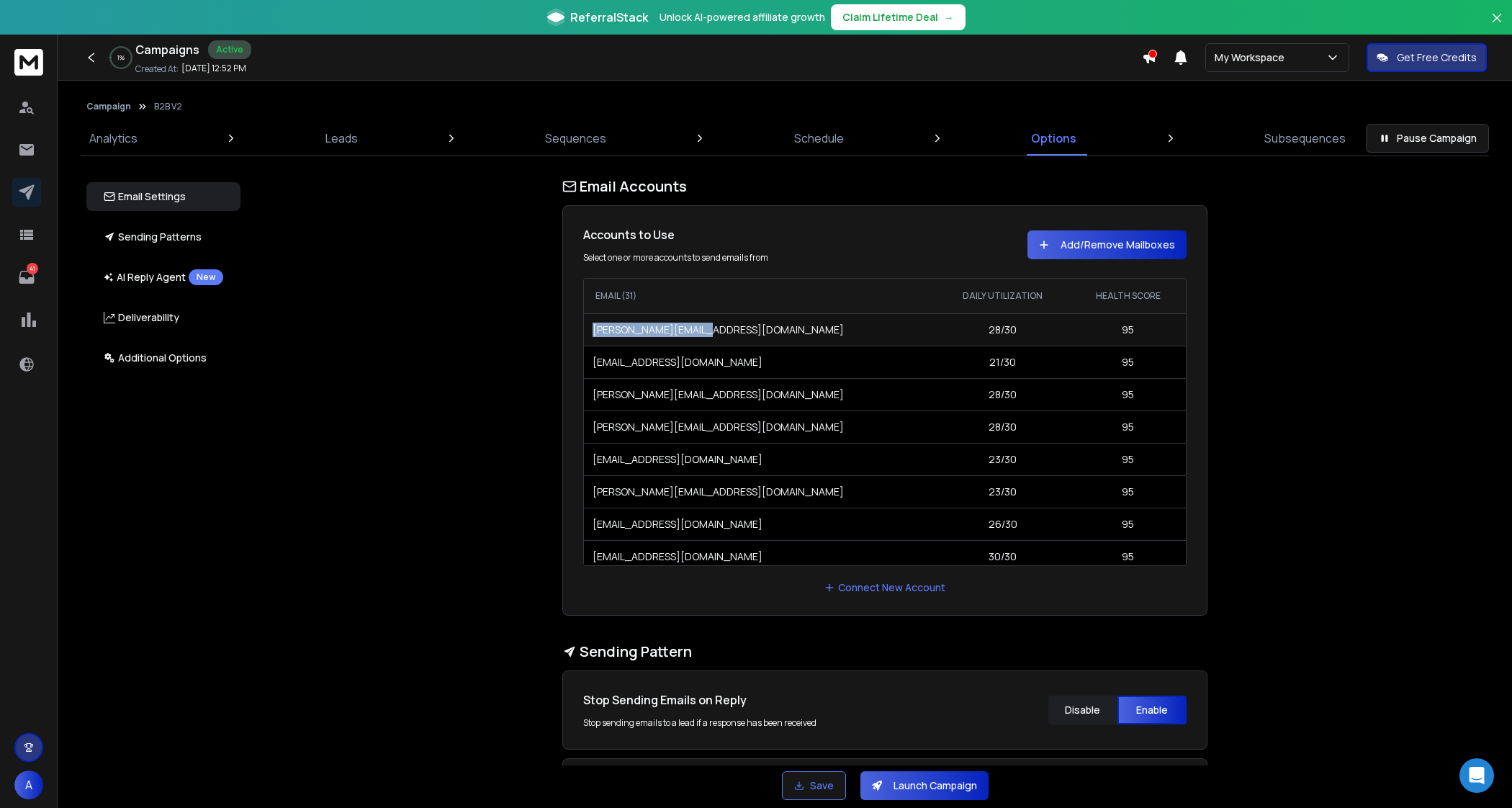
drag, startPoint x: 706, startPoint y: 324, endPoint x: 585, endPoint y: 322, distance: 121.0
click at [585, 322] on td "laura@allminepro.com" at bounding box center [760, 329] width 352 height 33
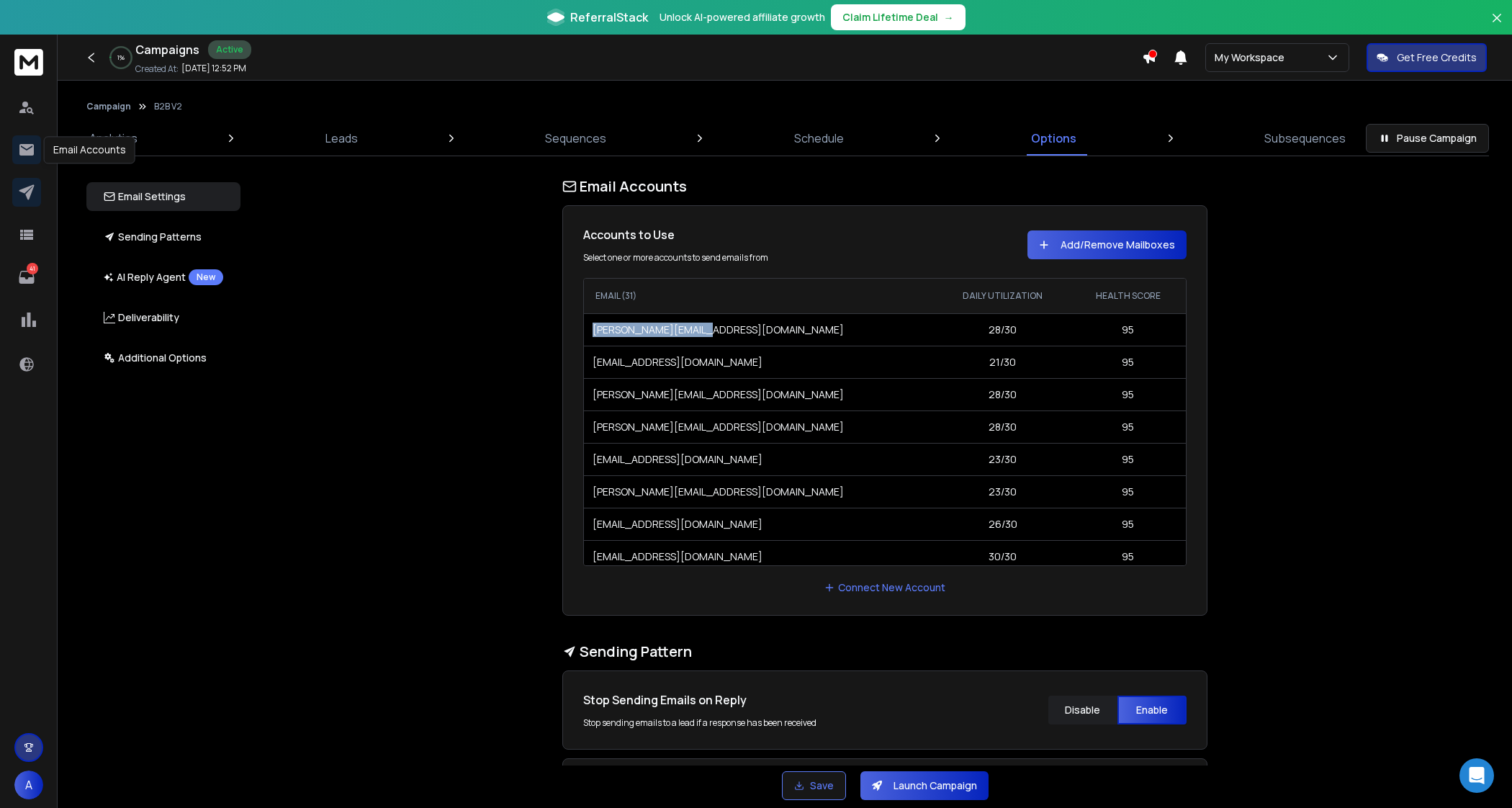
click at [26, 142] on icon at bounding box center [26, 150] width 18 height 18
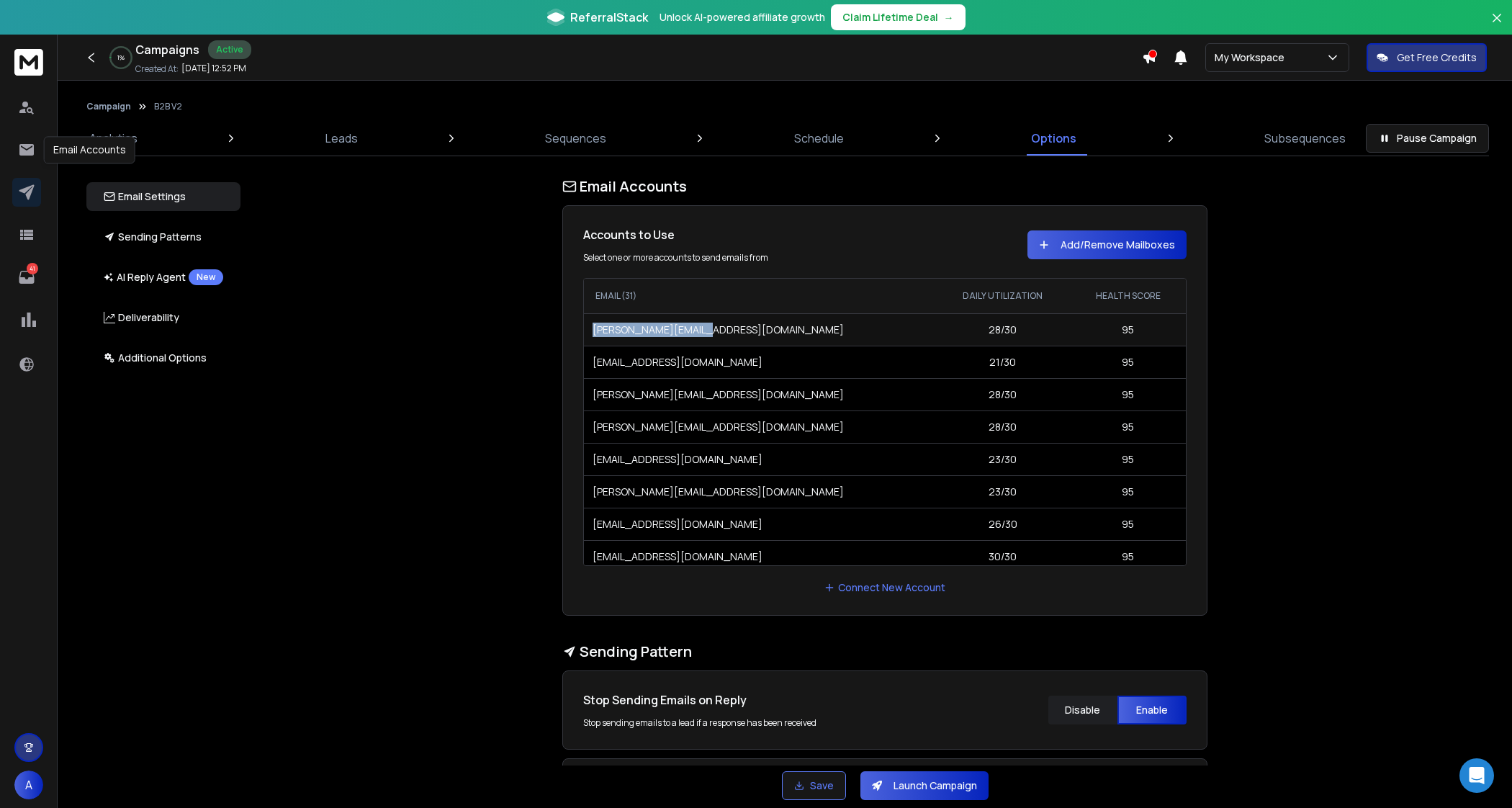
copy p "laura@allminepro.com"
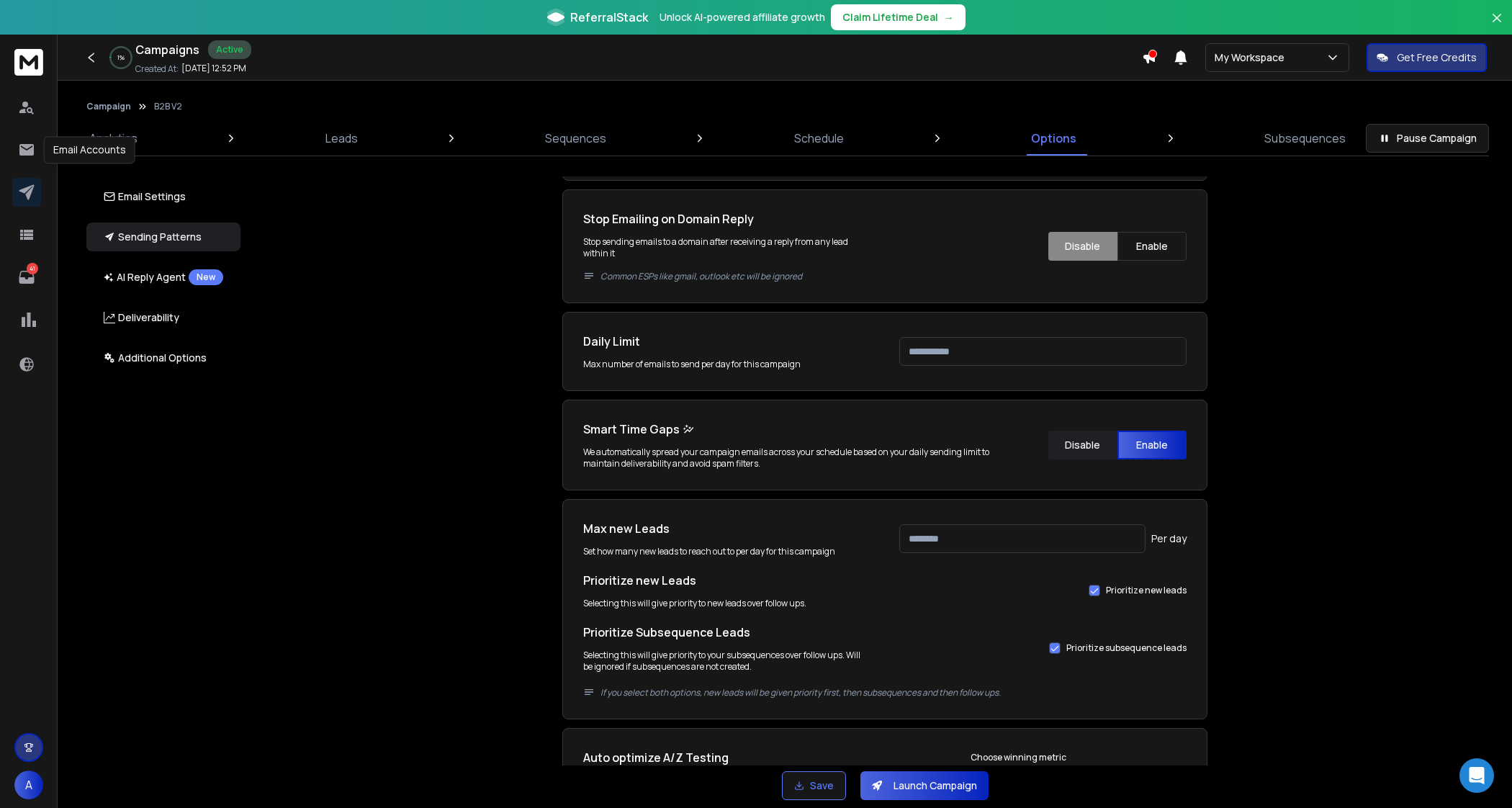
scroll to position [572, 0]
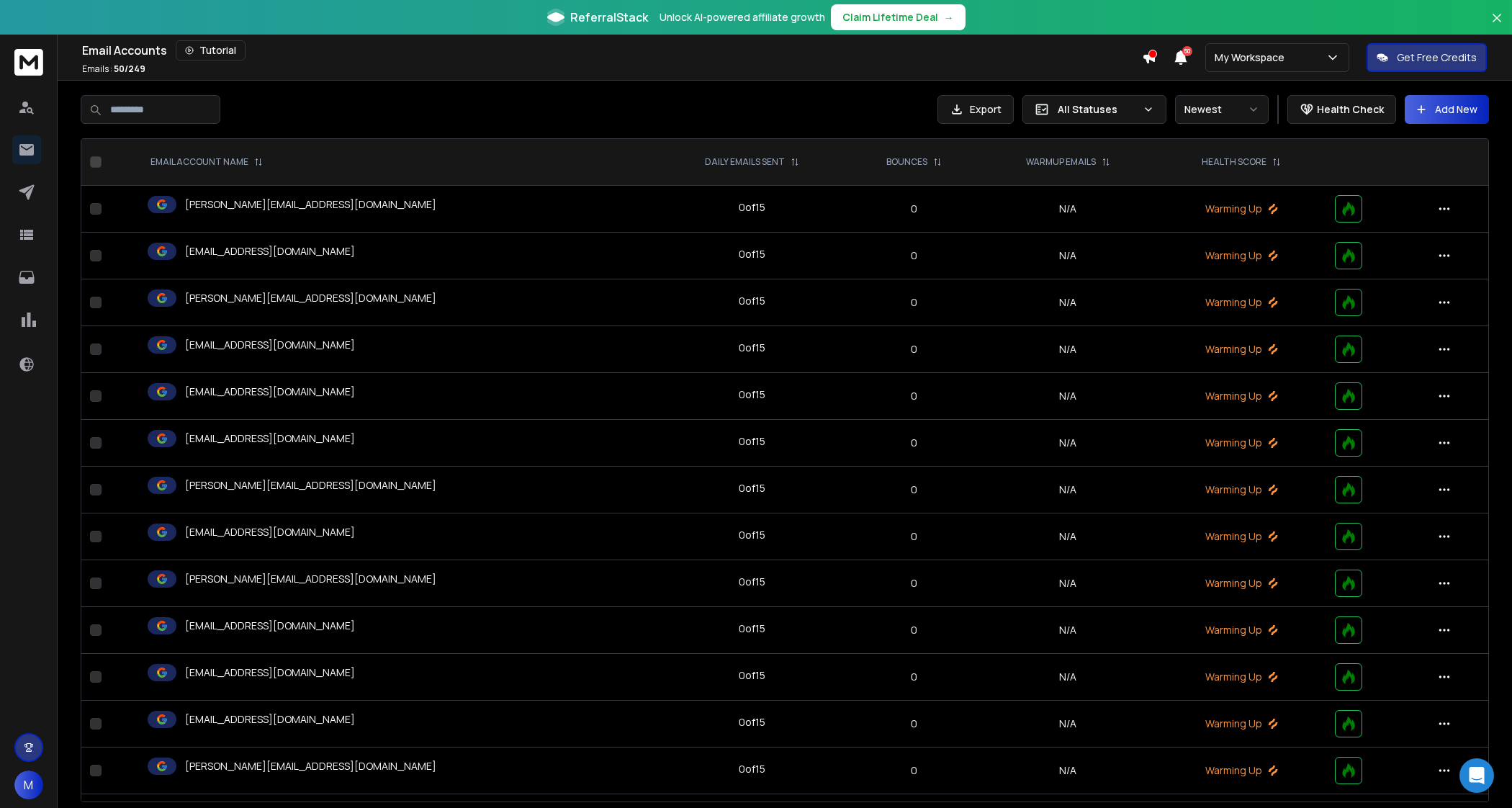
click at [1126, 103] on p "All Statuses" at bounding box center [1097, 109] width 79 height 14
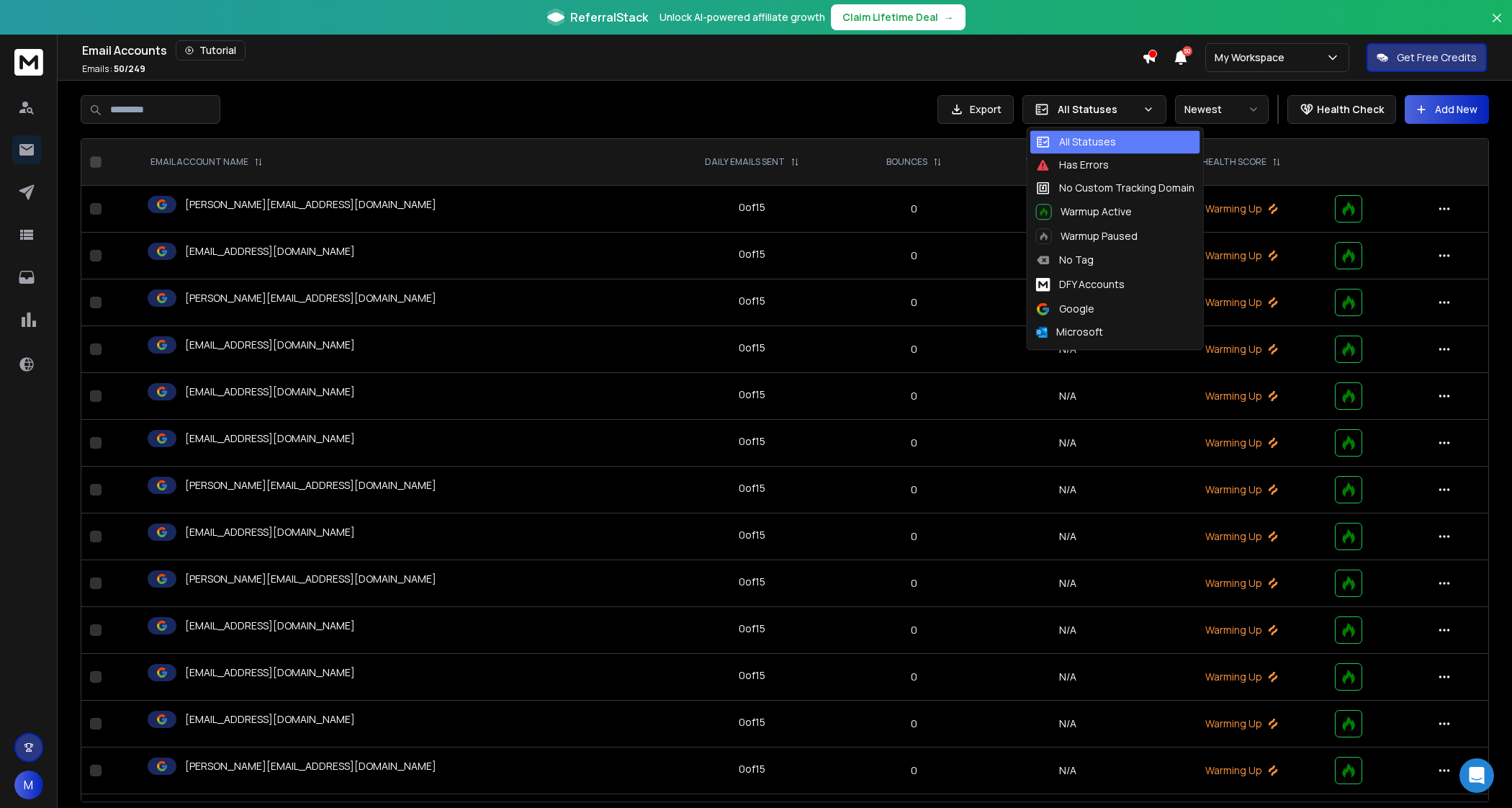
click at [1100, 136] on div "All Statuses" at bounding box center [1076, 142] width 80 height 14
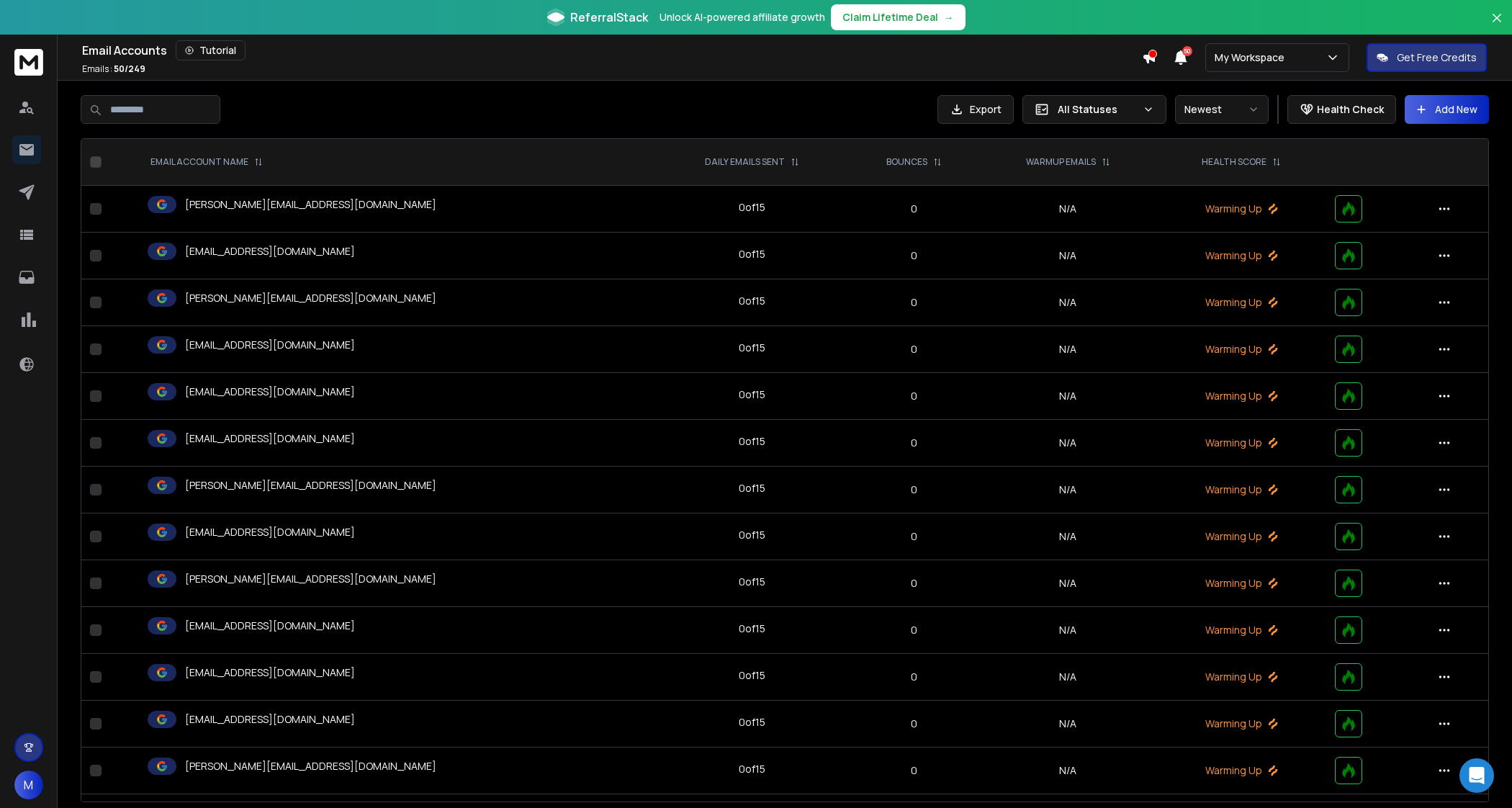
click at [1073, 109] on p "All Statuses" at bounding box center [1097, 109] width 79 height 14
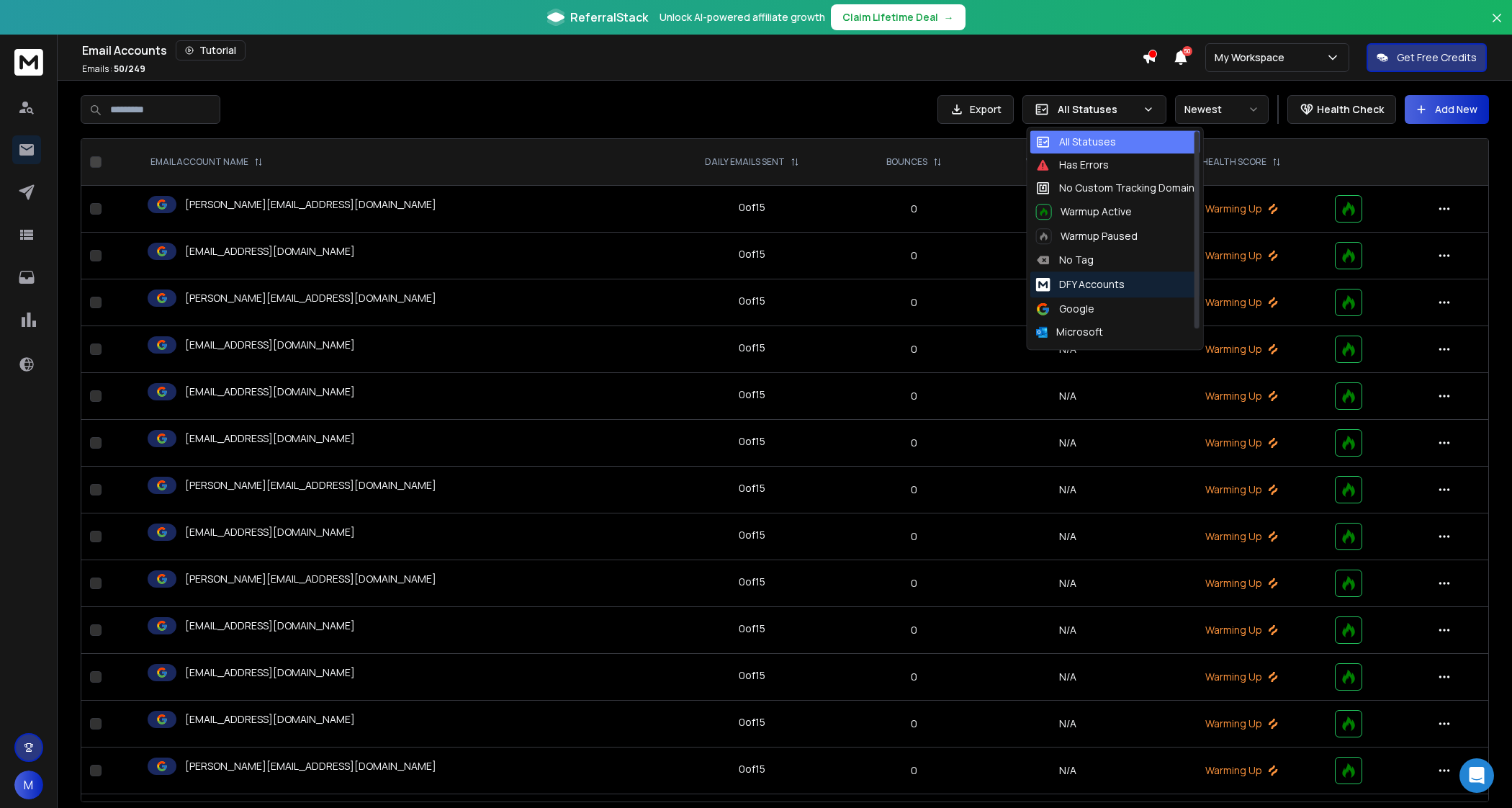
click at [1098, 287] on div "DFY Accounts" at bounding box center [1080, 285] width 88 height 18
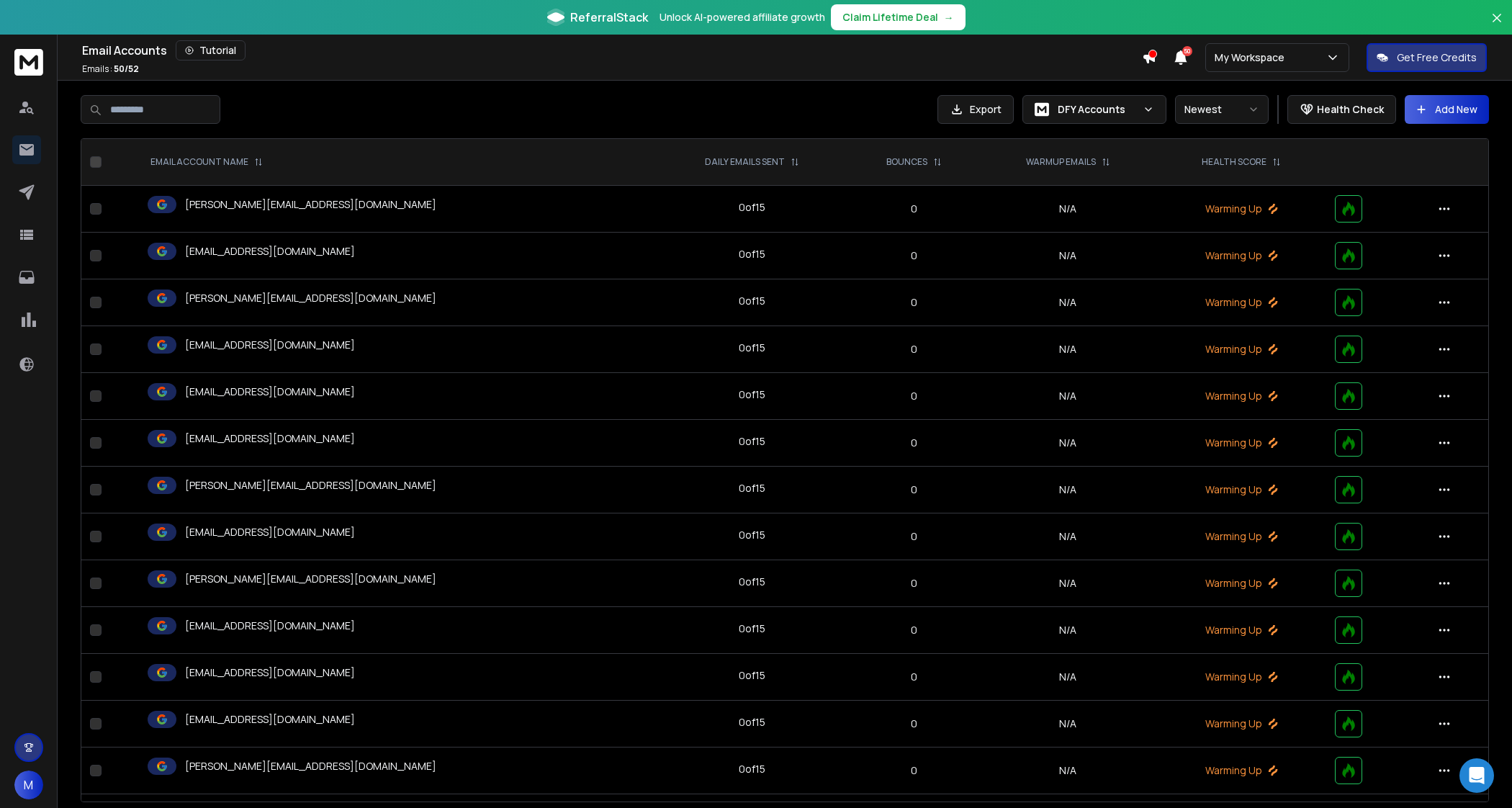
click at [1120, 111] on p "DFY Accounts" at bounding box center [1097, 109] width 79 height 14
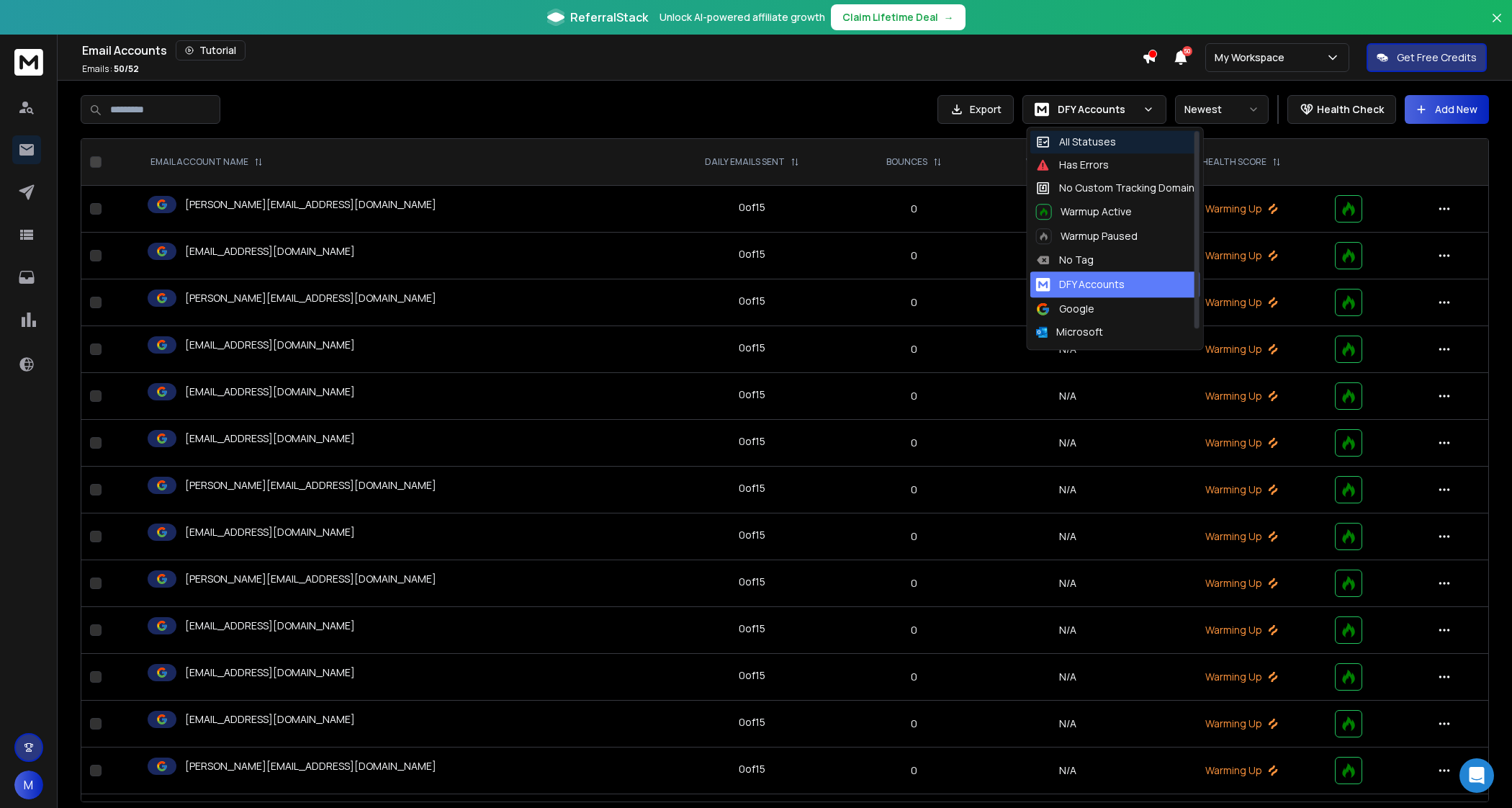
click at [1103, 145] on div "All Statuses" at bounding box center [1076, 142] width 80 height 14
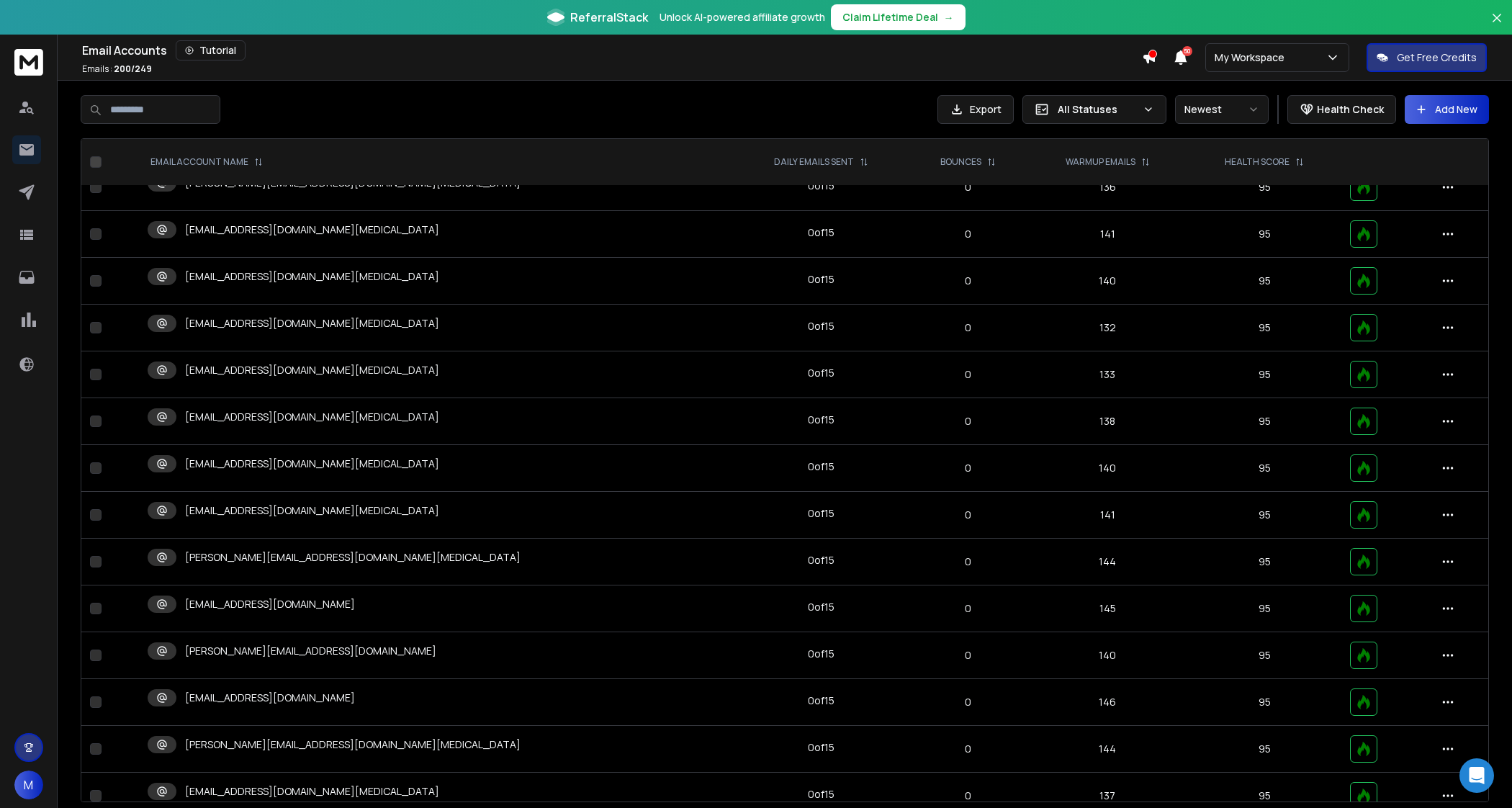
scroll to position [8715, 0]
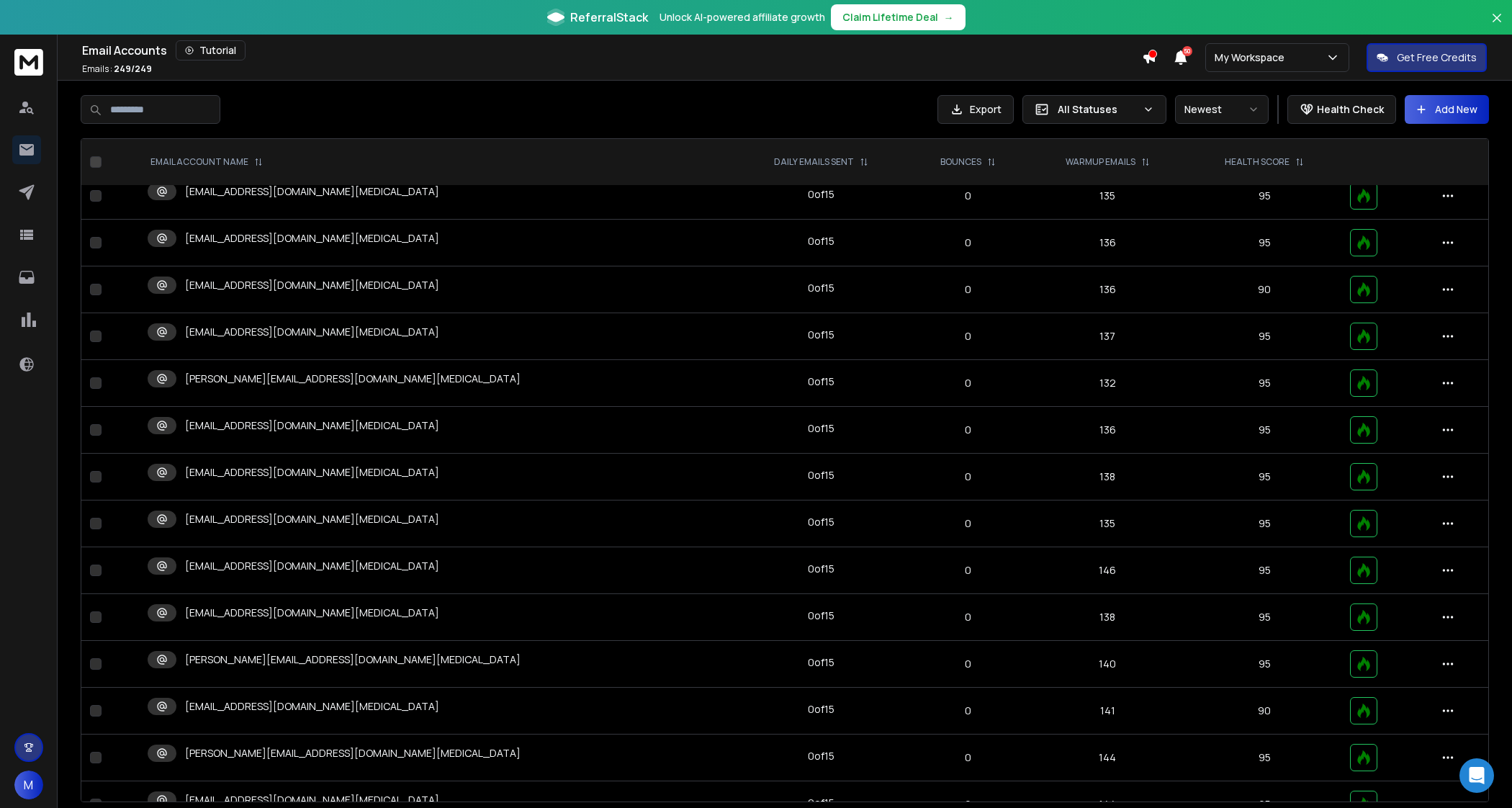
click at [1135, 109] on p "All Statuses" at bounding box center [1097, 109] width 79 height 14
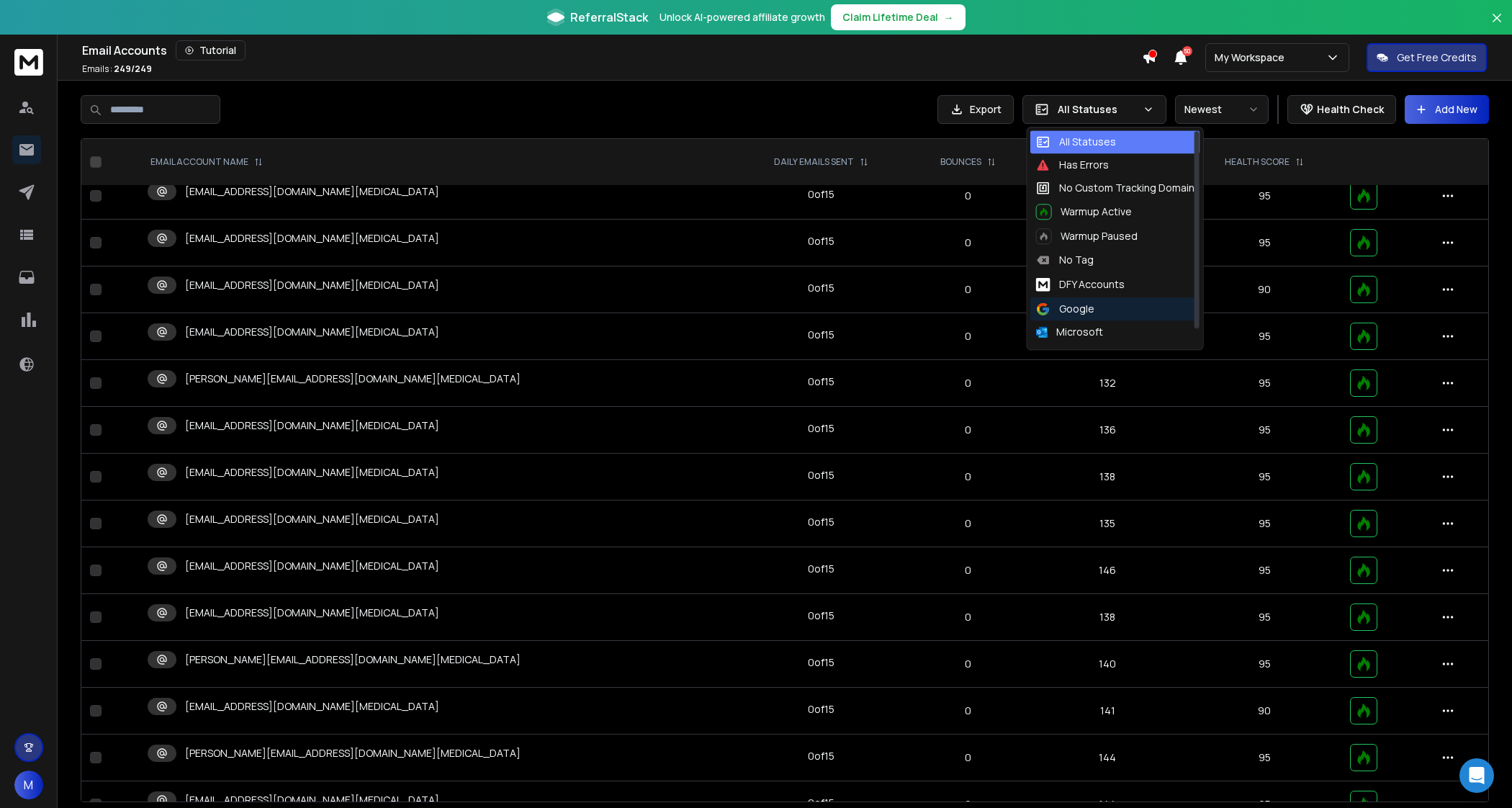
click at [1086, 305] on div "Google" at bounding box center [1065, 308] width 58 height 14
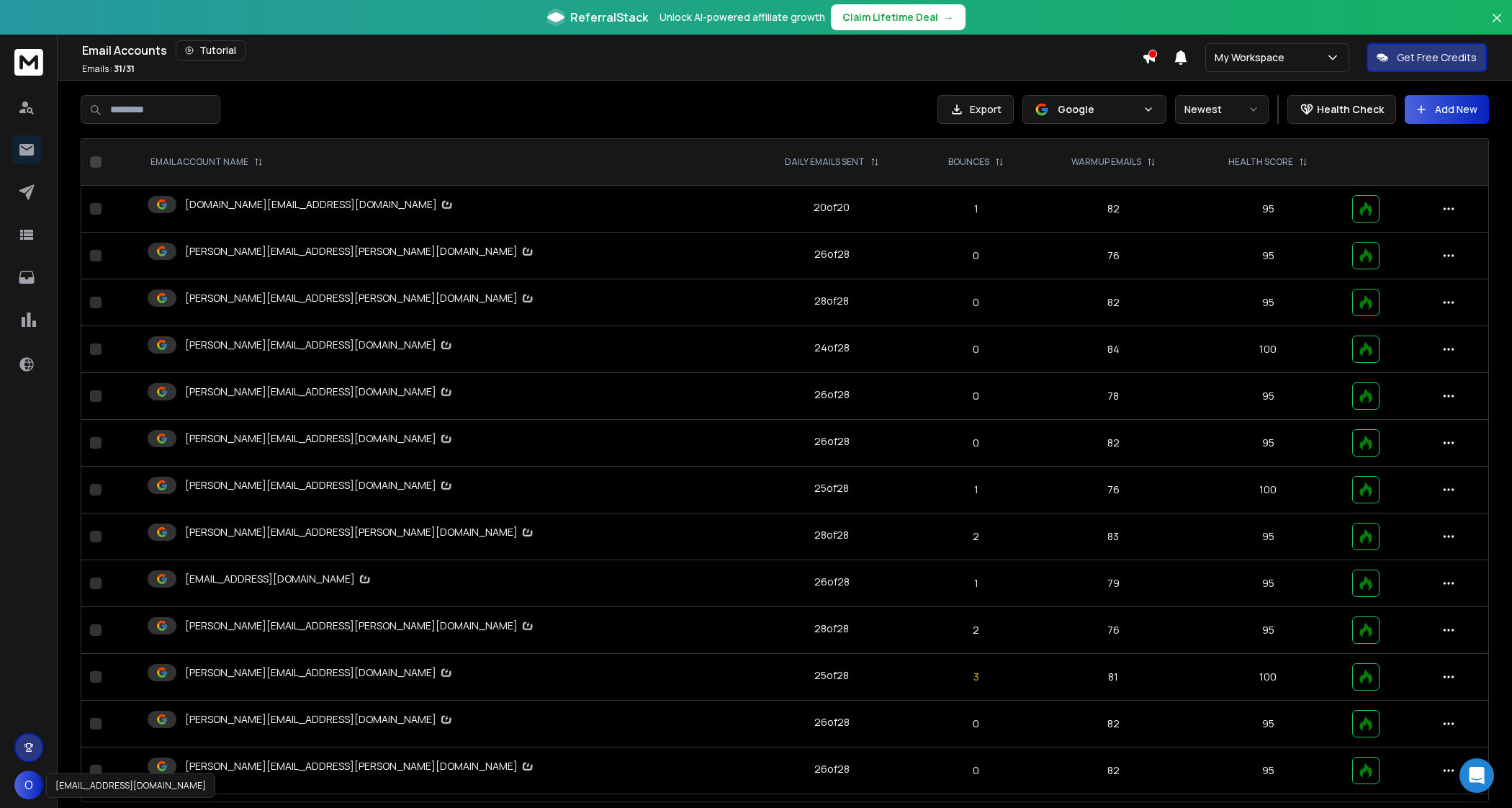
click at [28, 783] on span "O" at bounding box center [28, 784] width 29 height 29
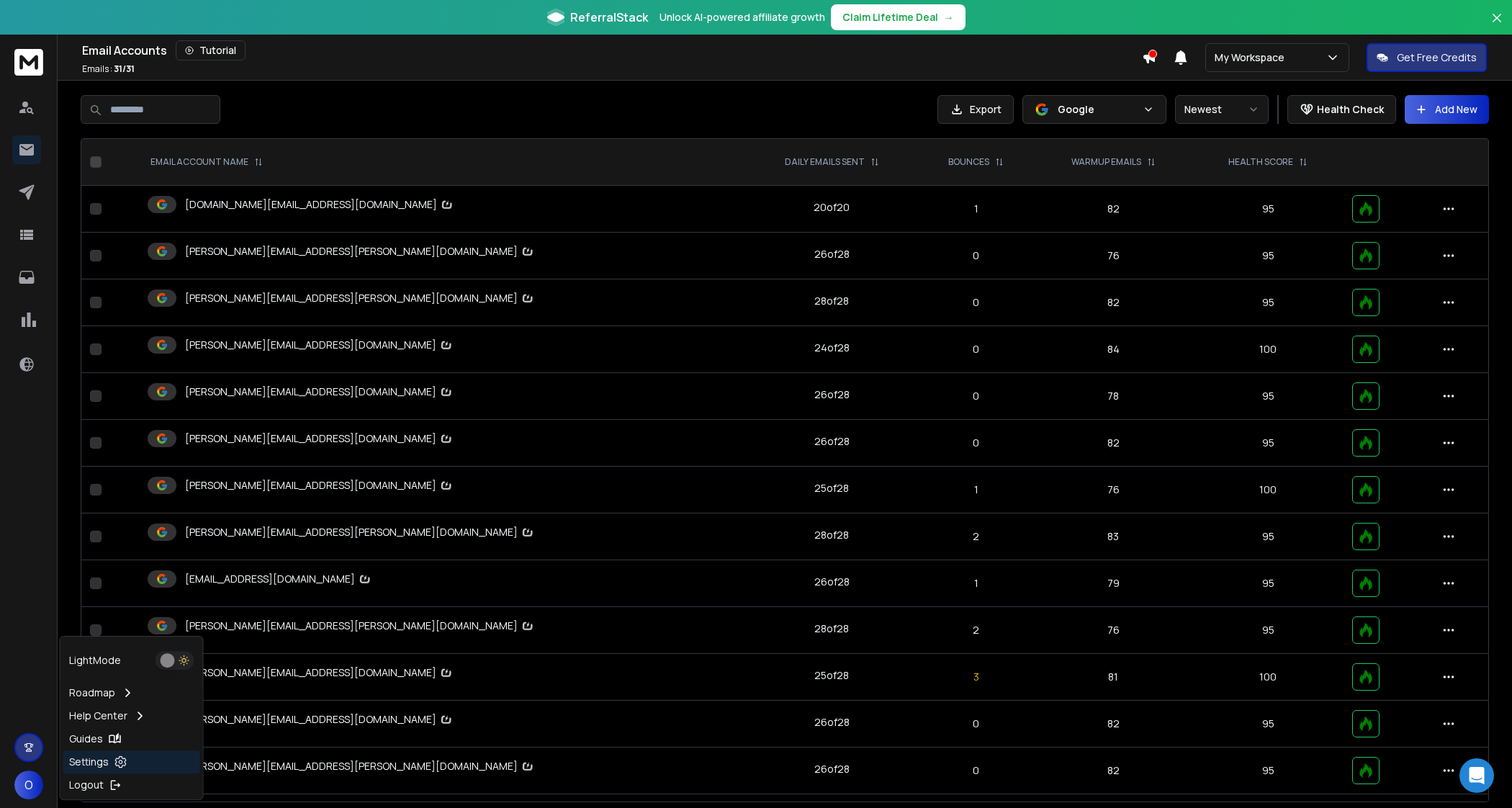
click at [93, 756] on p "Settings" at bounding box center [88, 761] width 40 height 14
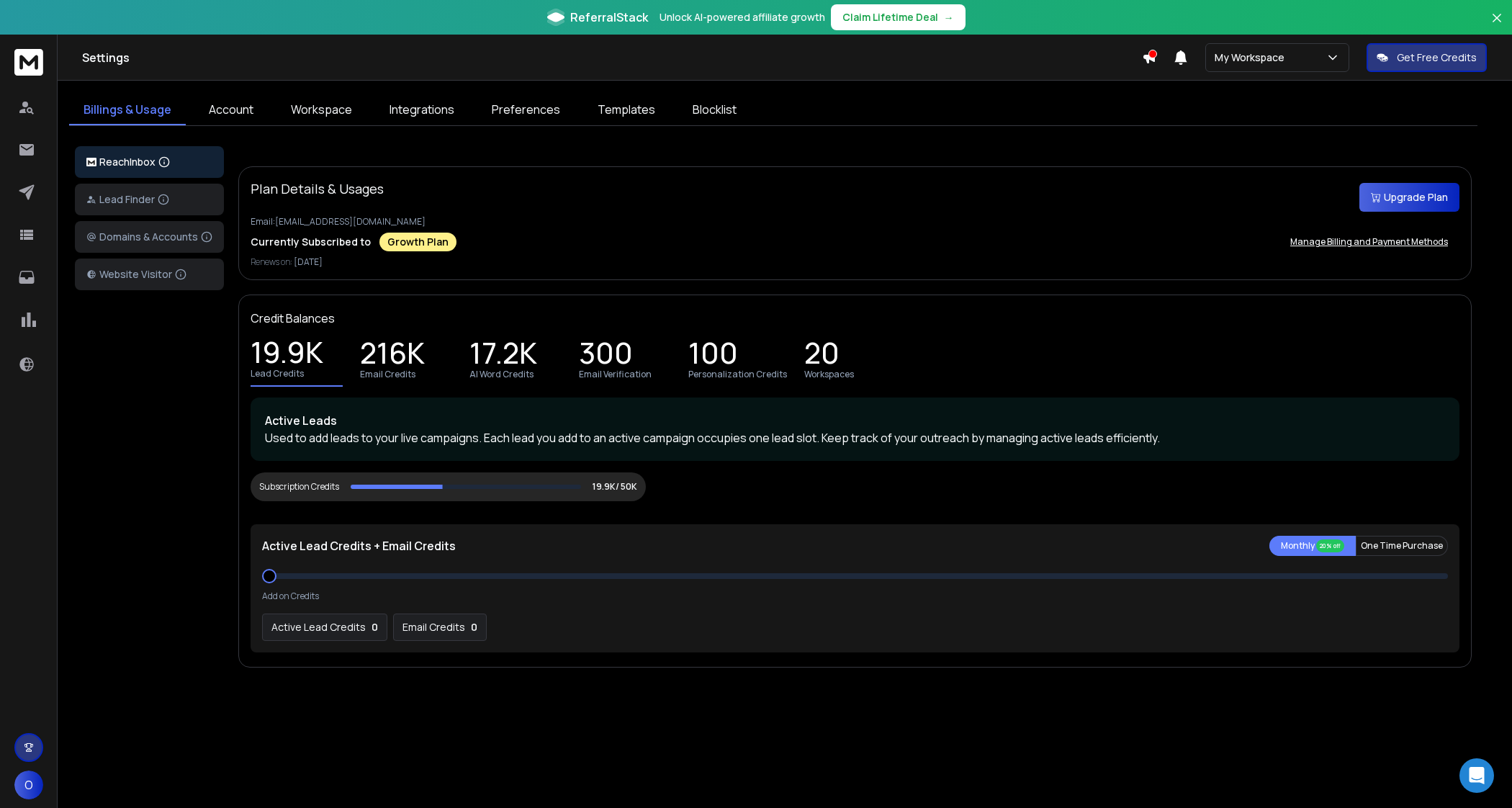
click at [396, 360] on p "216K" at bounding box center [392, 355] width 65 height 20
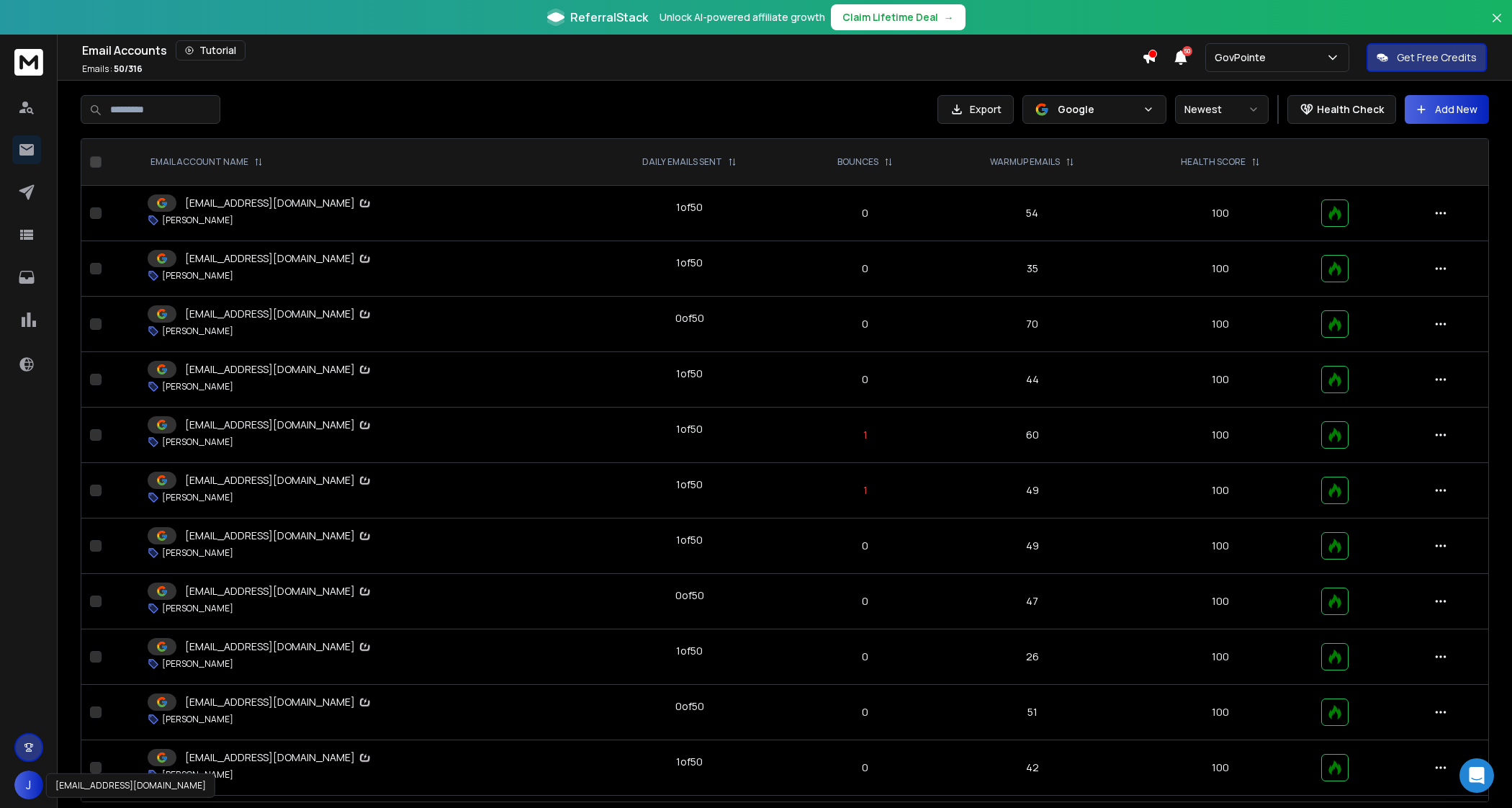
click at [39, 782] on span "J" at bounding box center [28, 784] width 29 height 29
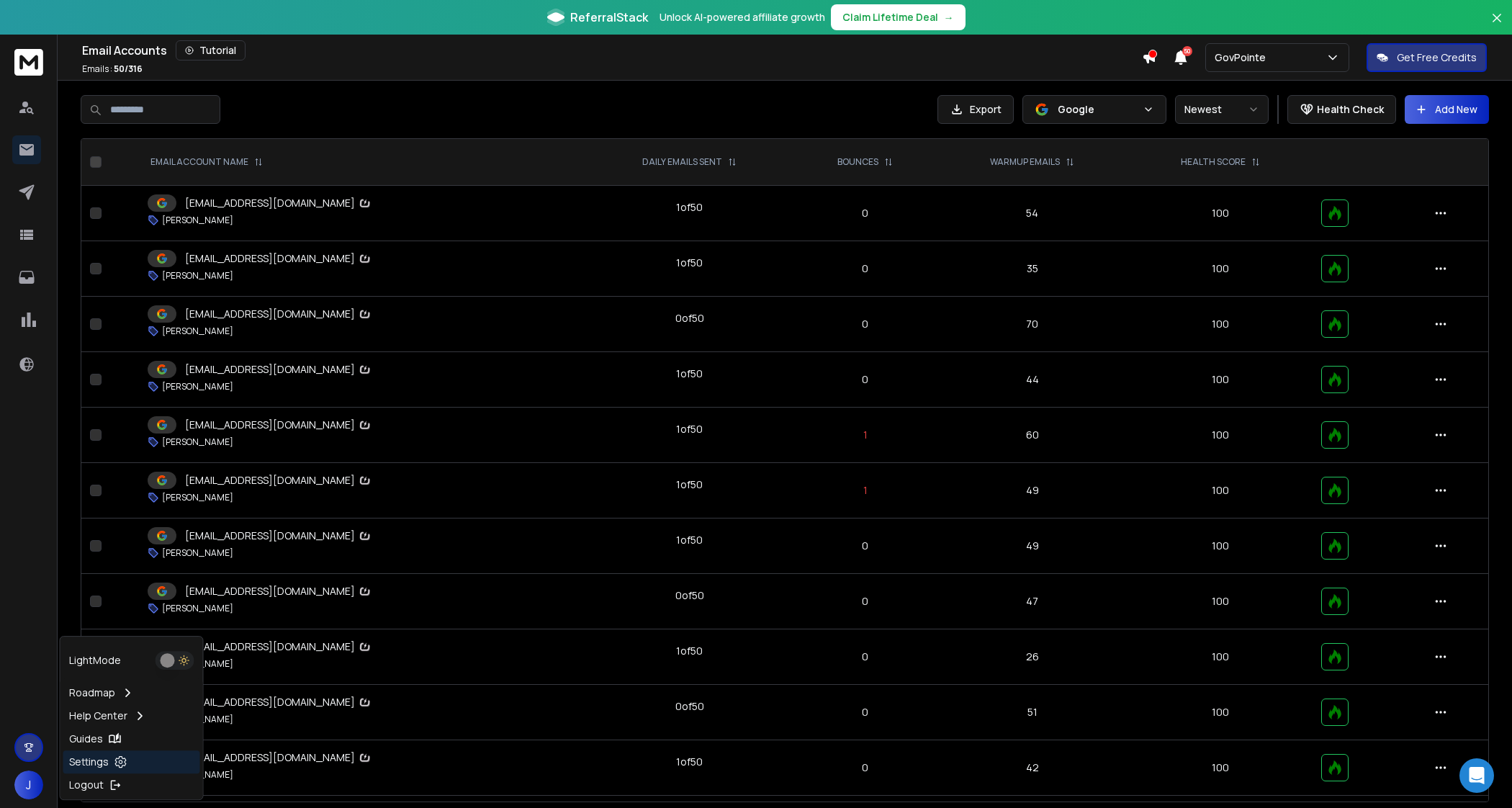
click at [116, 760] on icon at bounding box center [121, 761] width 13 height 13
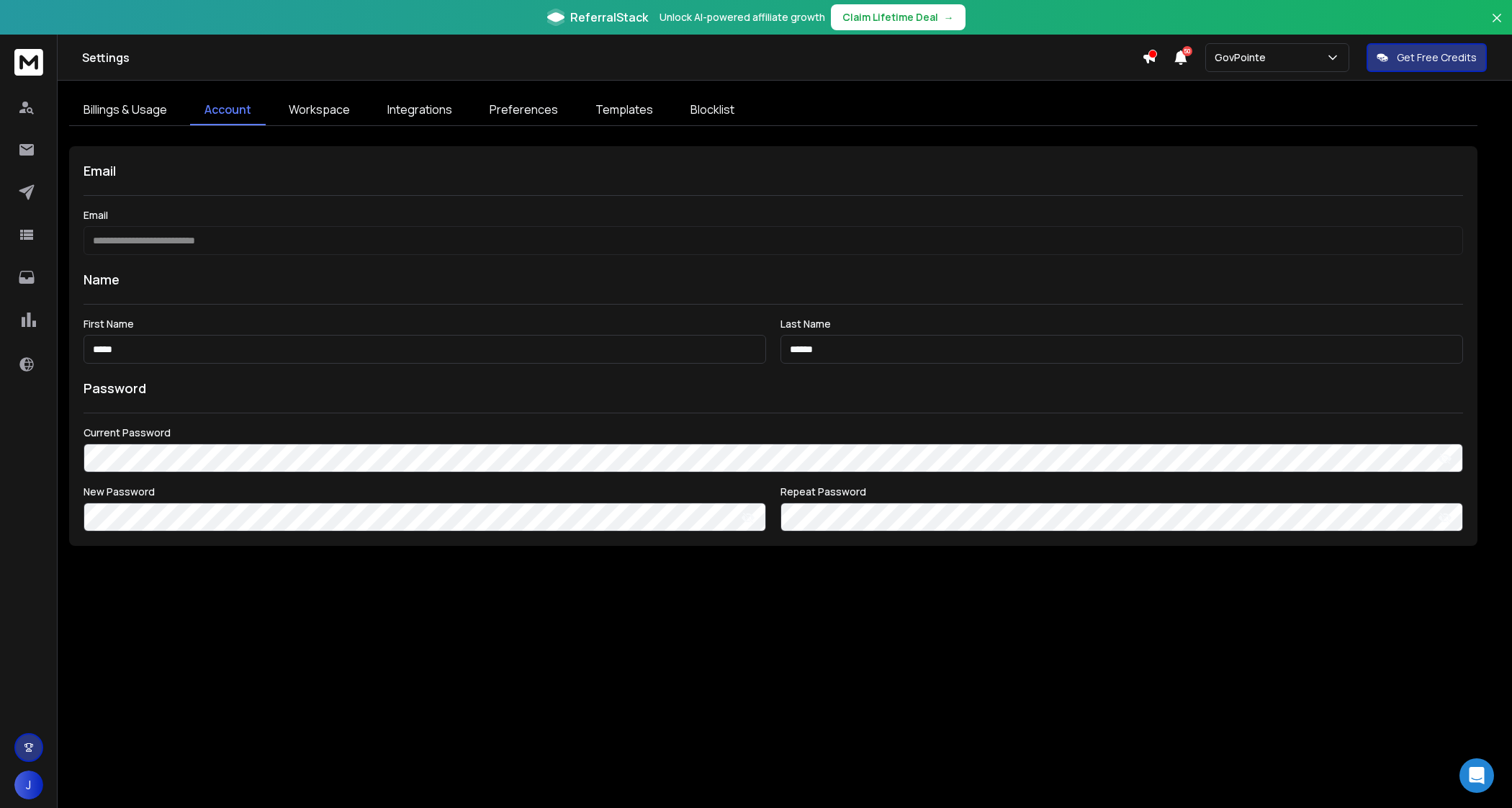
click at [113, 104] on link "Billings & Usage" at bounding box center [124, 110] width 112 height 30
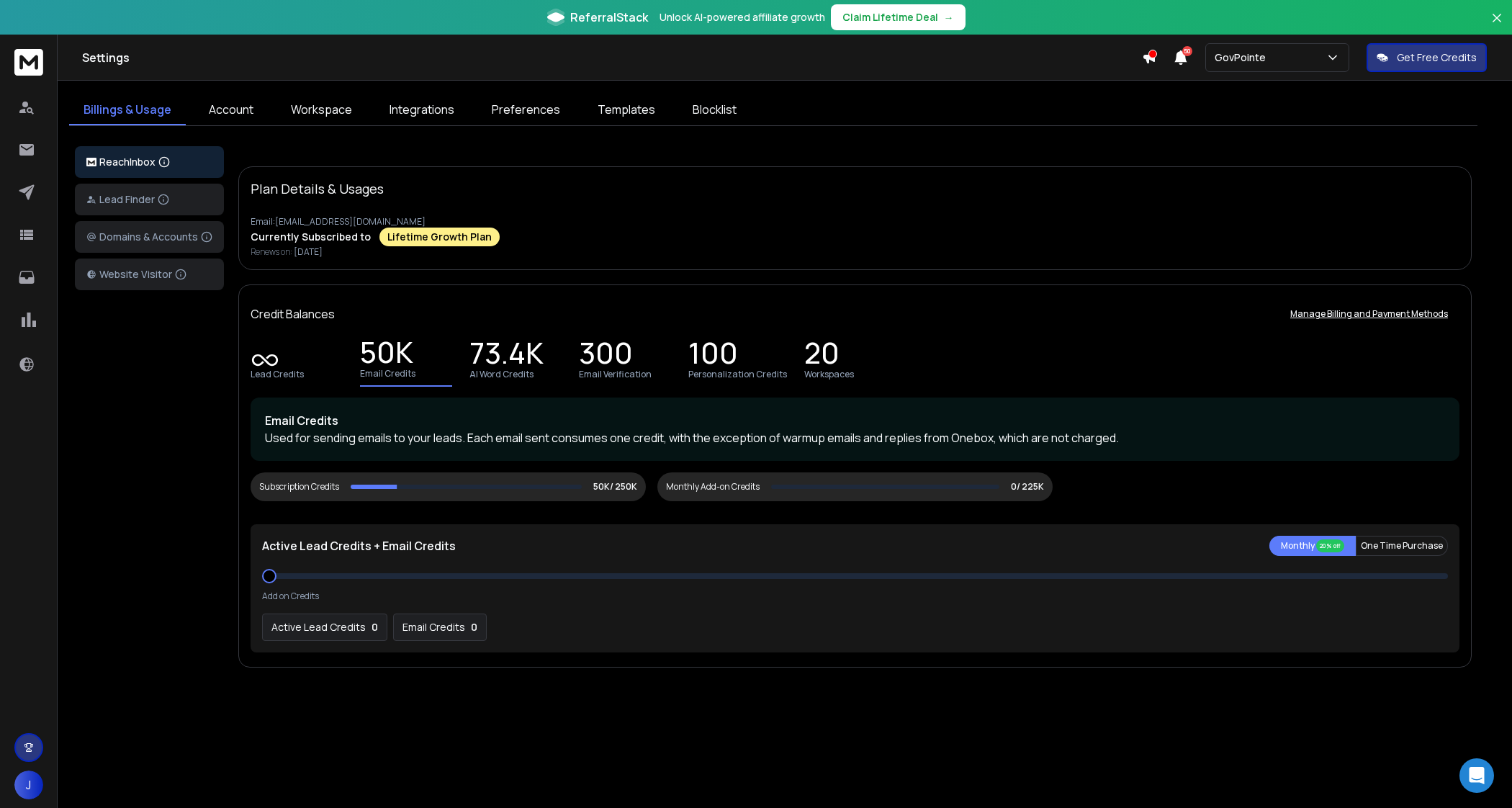
click at [379, 360] on p "50K" at bounding box center [386, 354] width 53 height 20
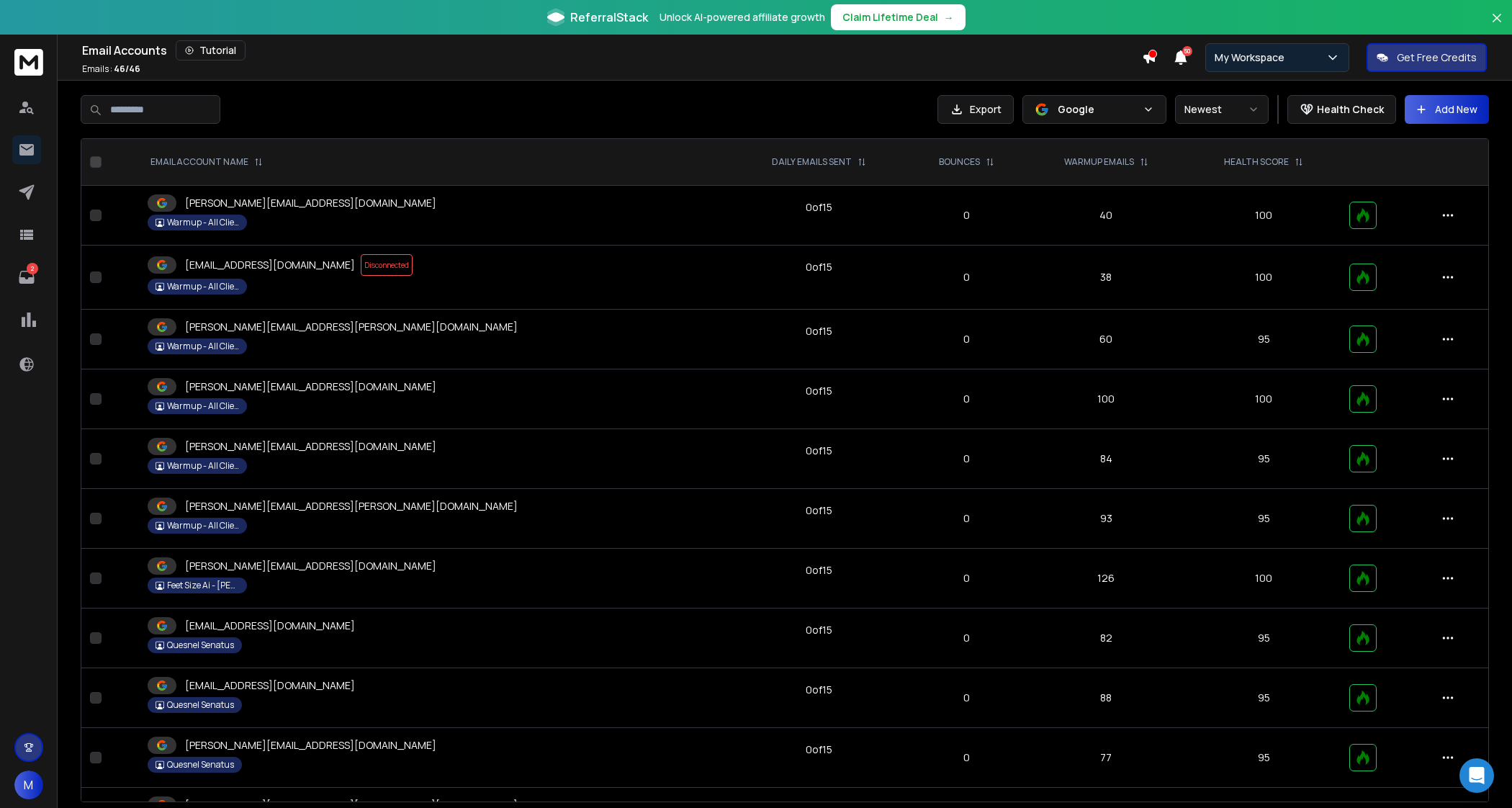
click at [1233, 69] on button "My Workspace" at bounding box center [1277, 57] width 144 height 29
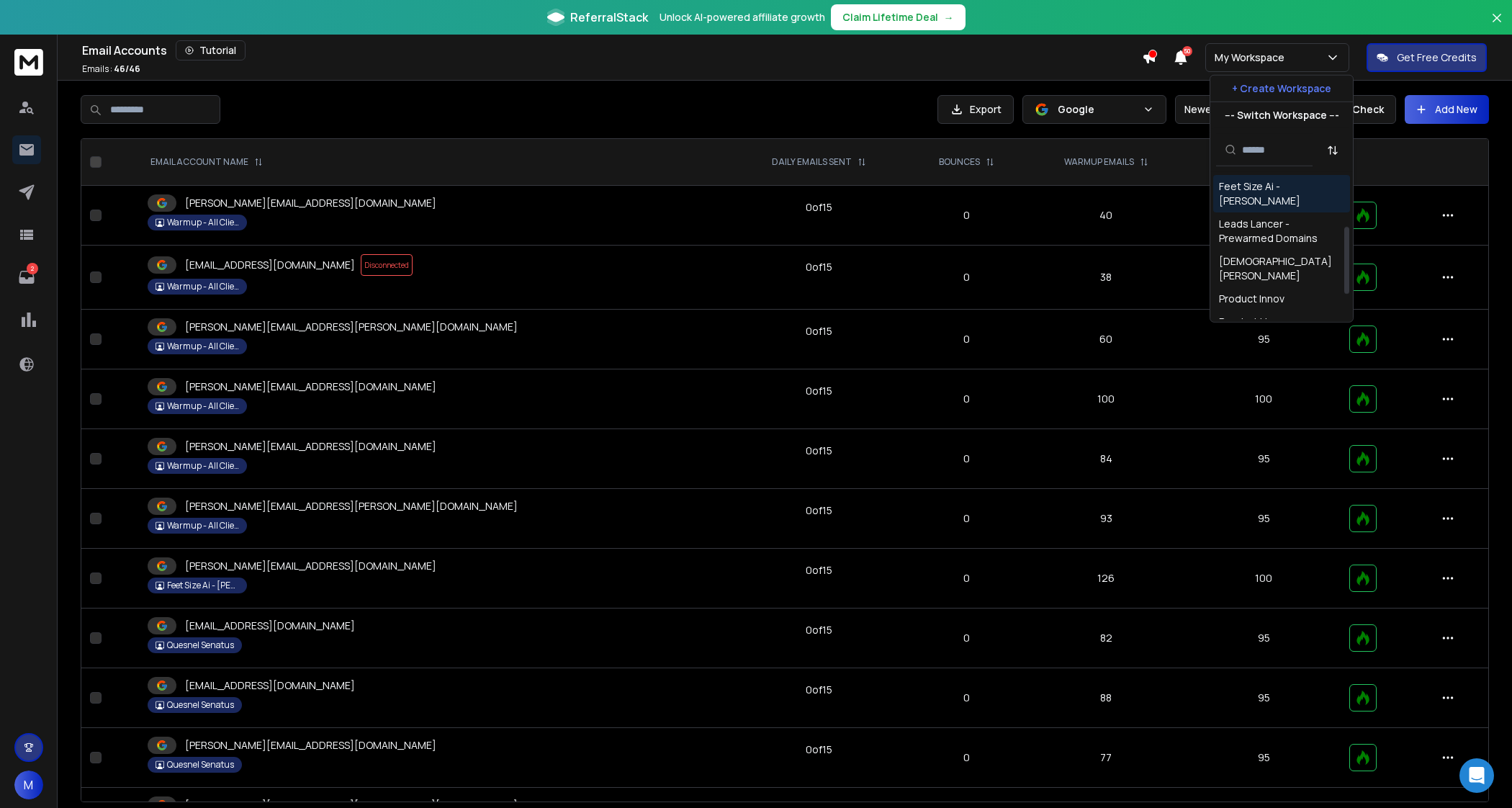
scroll to position [109, 0]
click at [1276, 312] on div "Prophet Homes - [PERSON_NAME]" at bounding box center [1281, 326] width 125 height 29
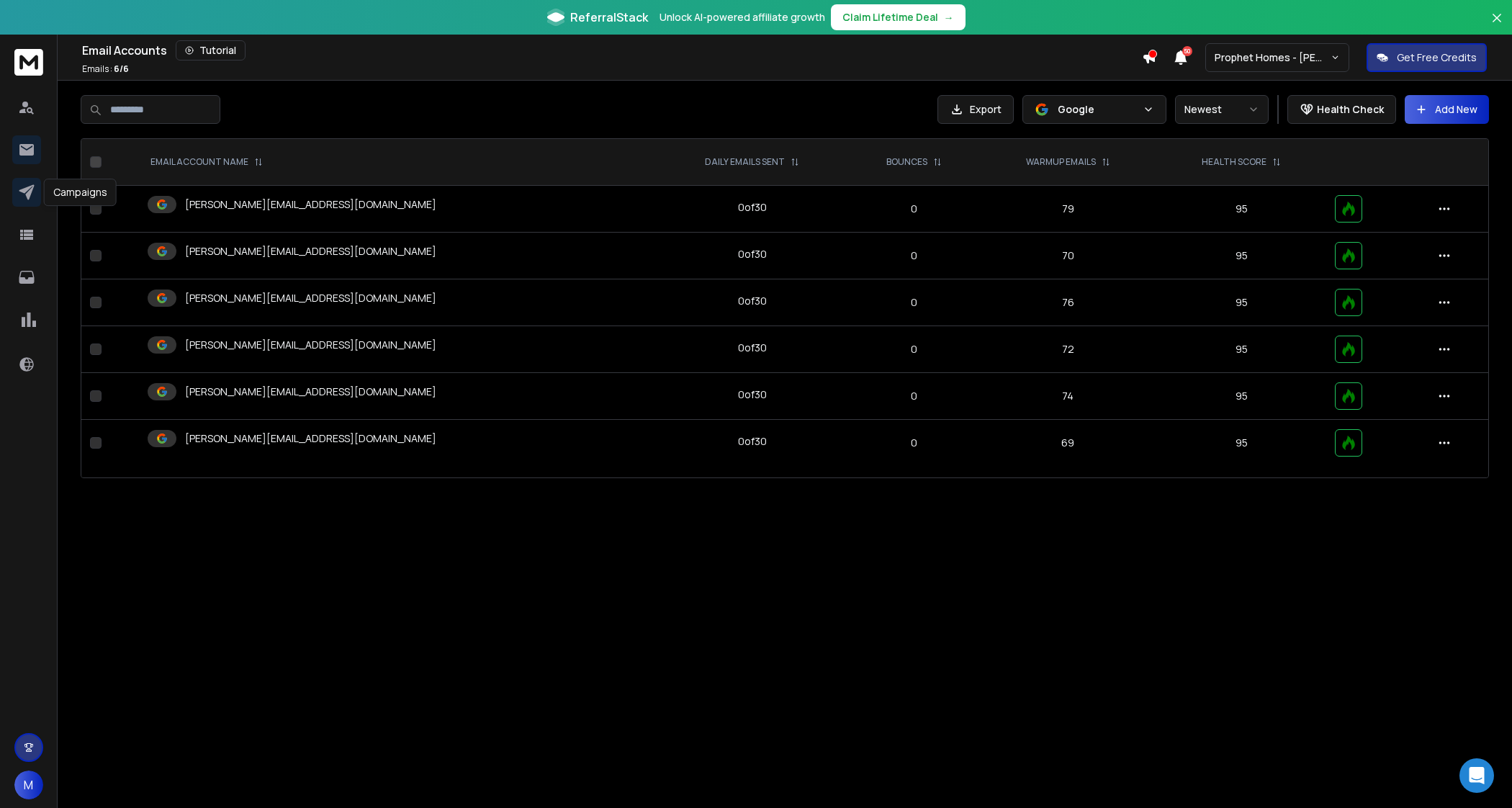
click at [26, 192] on icon at bounding box center [26, 192] width 18 height 18
